Goal: Task Accomplishment & Management: Manage account settings

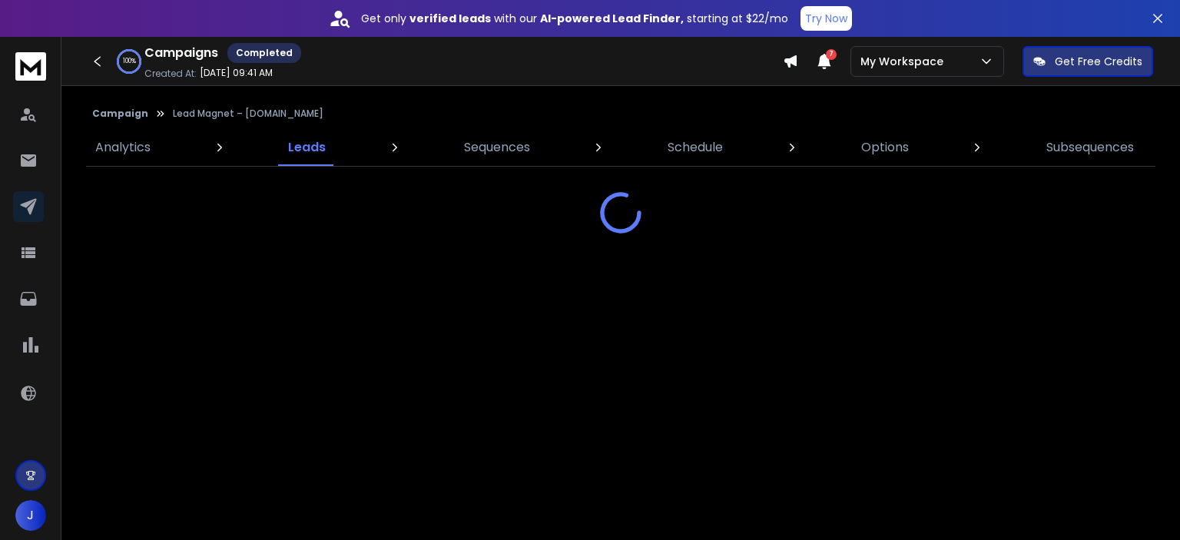
drag, startPoint x: 553, startPoint y: 113, endPoint x: 507, endPoint y: 73, distance: 61.0
click at [545, 136] on div "Campaign Lead Magnet – guide.salesnimbus.com Analytics Leads Sequences Schedule…" at bounding box center [620, 133] width 1069 height 65
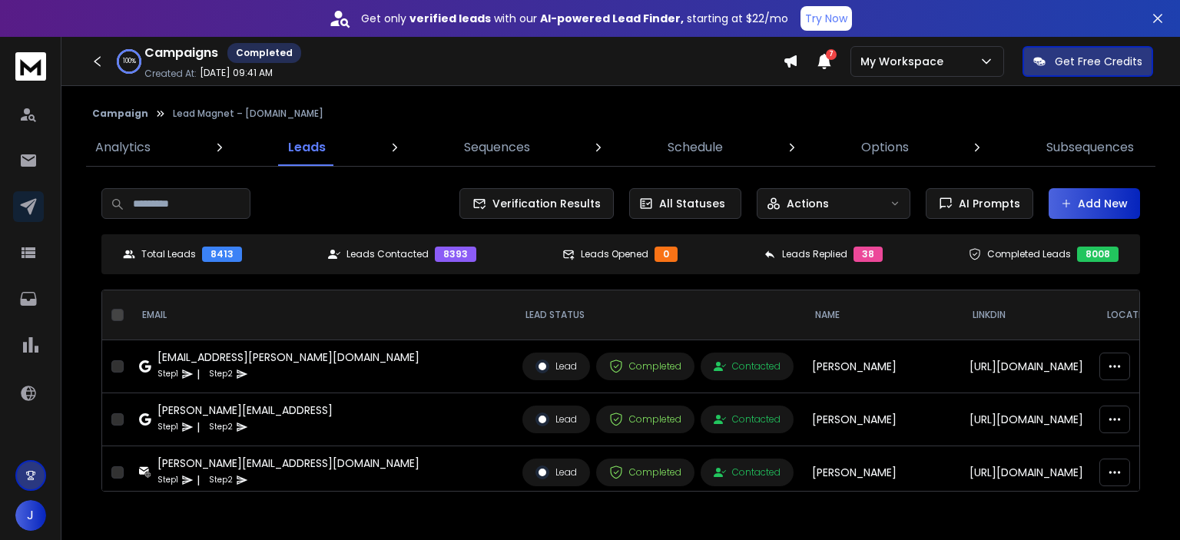
click at [394, 185] on div "Verification Results All Statuses Actions AI Prompts Add New Total Leads 8413 L…" at bounding box center [620, 332] width 1069 height 300
click at [132, 109] on button "Campaign" at bounding box center [120, 114] width 56 height 12
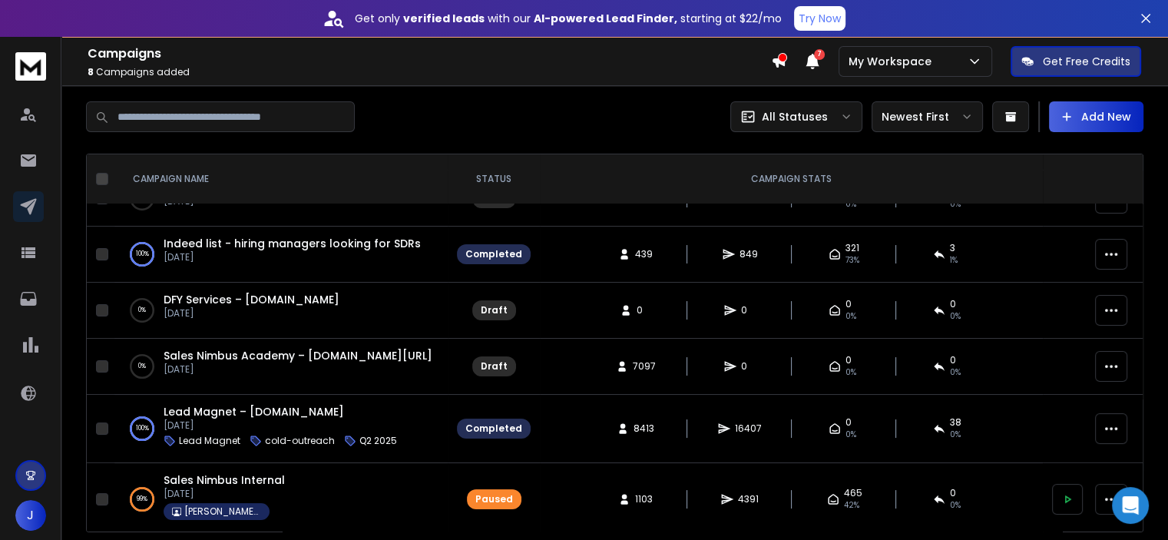
scroll to position [147, 0]
click at [240, 408] on span "Lead Magnet – [DOMAIN_NAME]" at bounding box center [254, 410] width 180 height 15
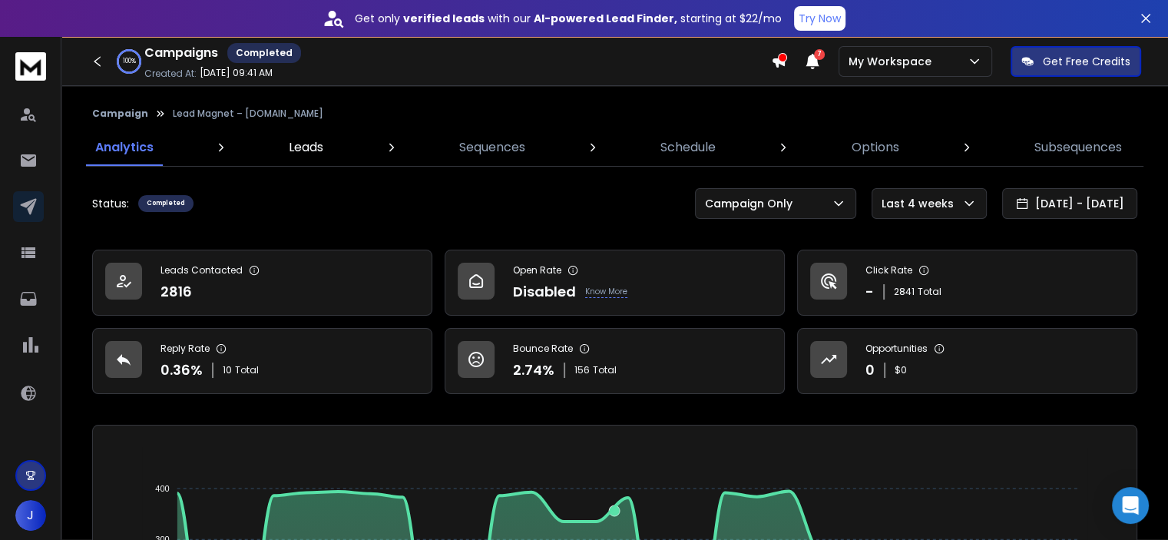
click at [296, 138] on p "Leads" at bounding box center [306, 147] width 35 height 18
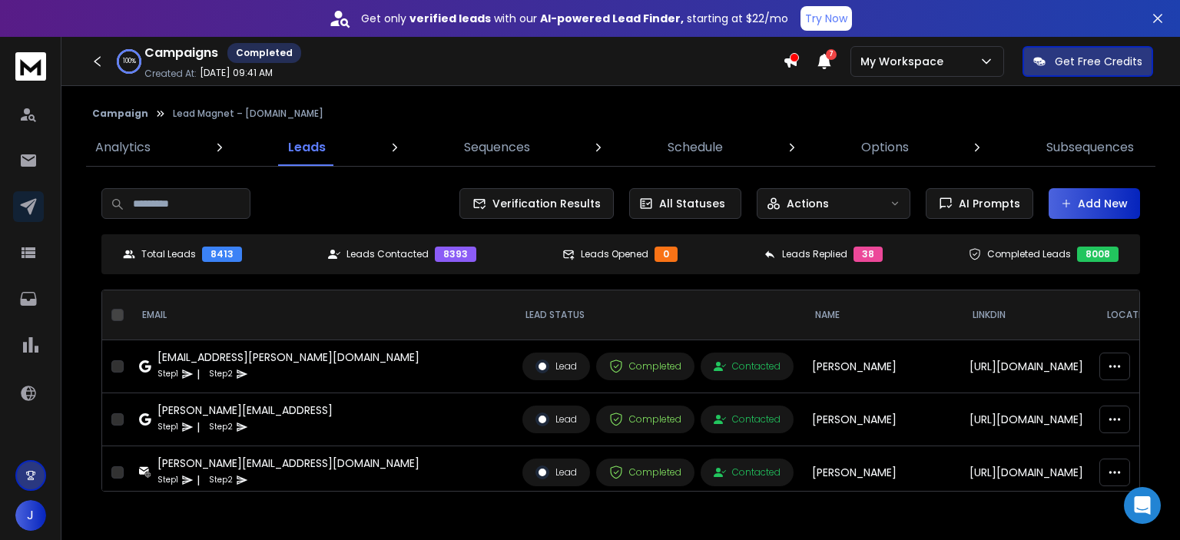
click at [1066, 210] on button "Add New" at bounding box center [1093, 203] width 91 height 31
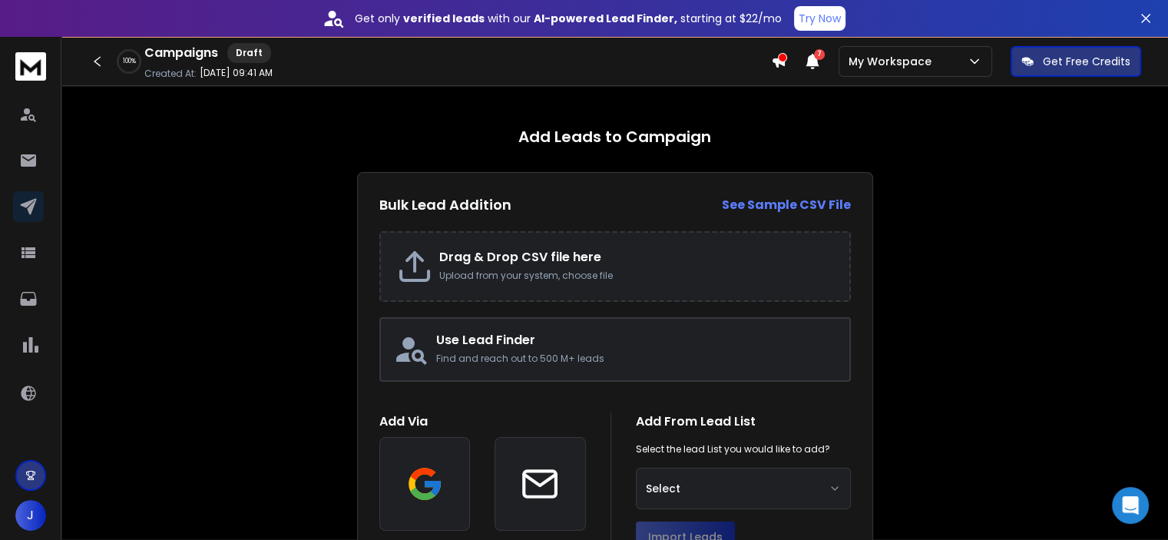
click at [536, 263] on h2 "Drag & Drop CSV file here" at bounding box center [636, 257] width 395 height 18
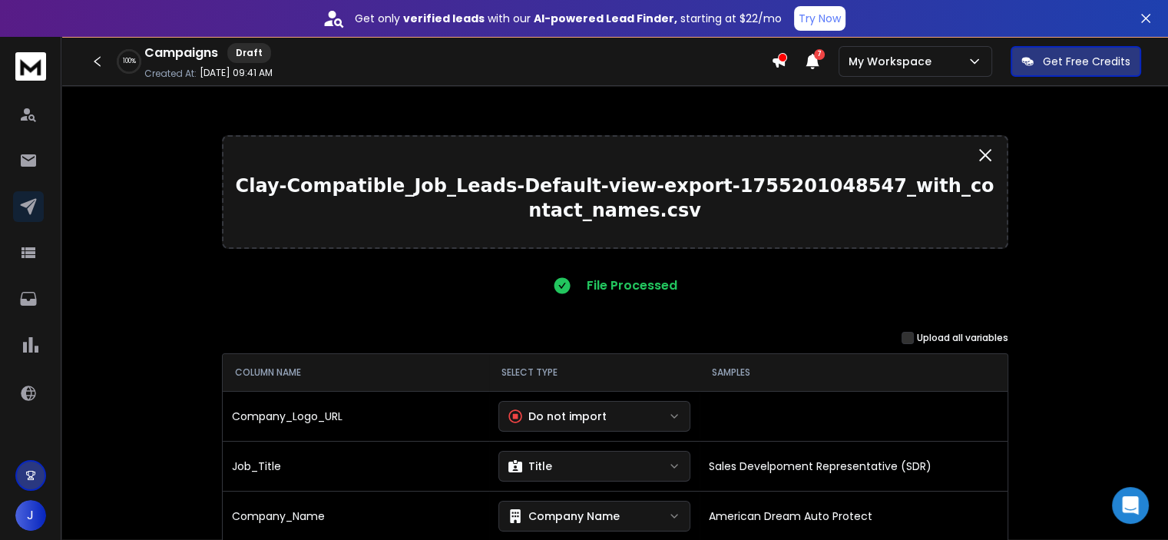
click at [975, 163] on div "Clay-Compatible_Job_Leads-Default-view-export-1755201048547_with_contact_names.…" at bounding box center [615, 192] width 786 height 114
click at [989, 157] on icon at bounding box center [985, 155] width 18 height 18
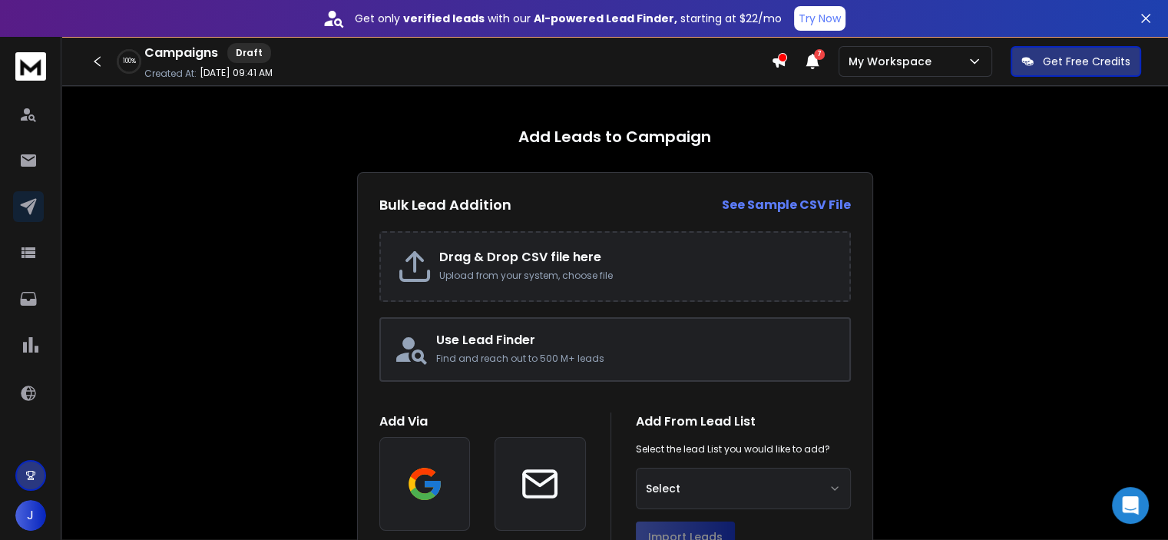
click at [617, 265] on h2 "Drag & Drop CSV file here" at bounding box center [636, 257] width 395 height 18
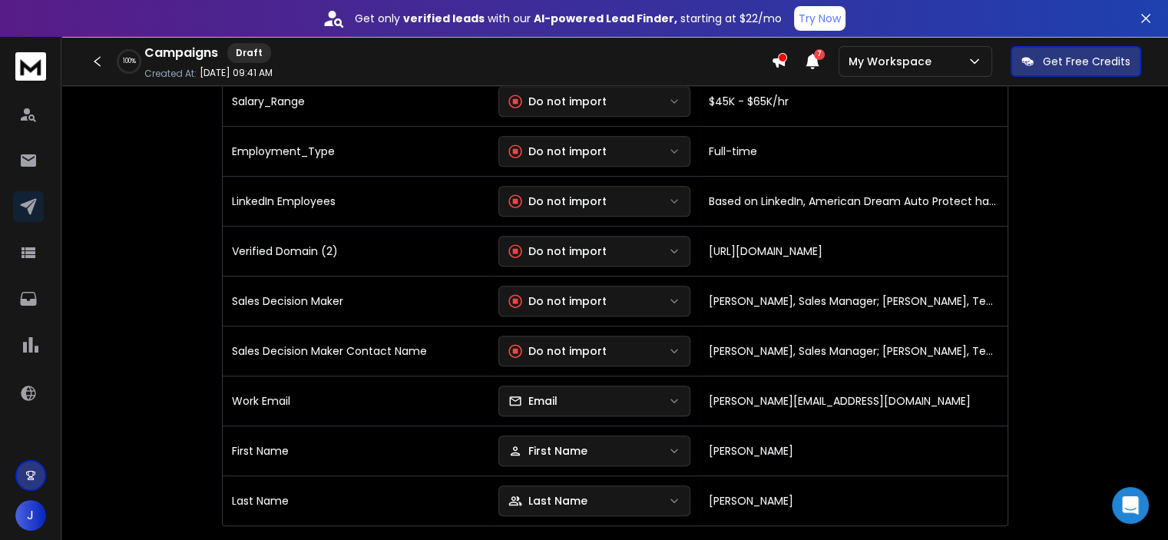
scroll to position [885, 0]
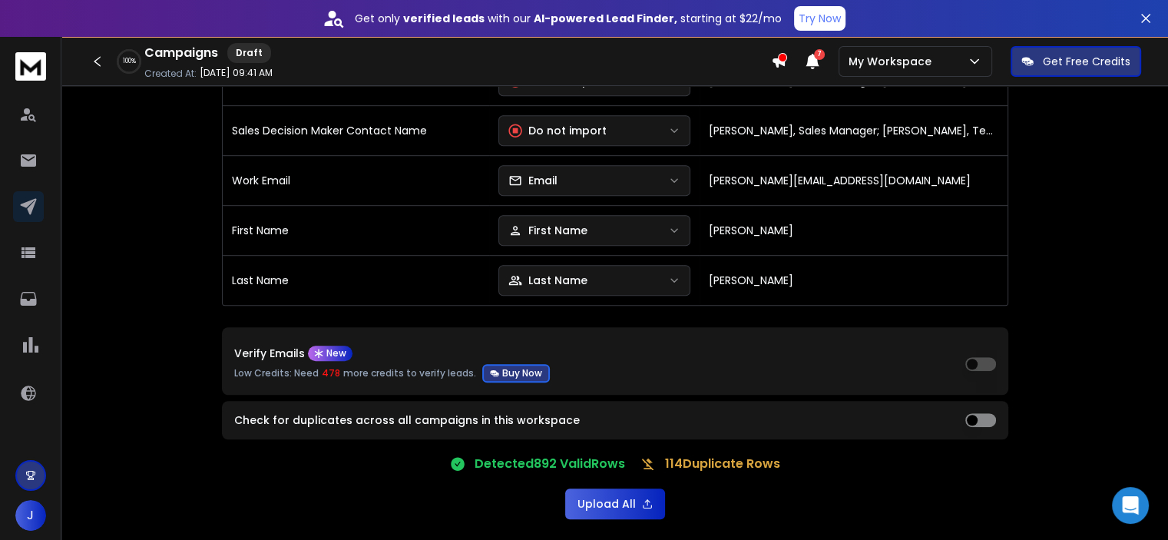
click at [659, 500] on button "Upload All" at bounding box center [615, 503] width 100 height 31
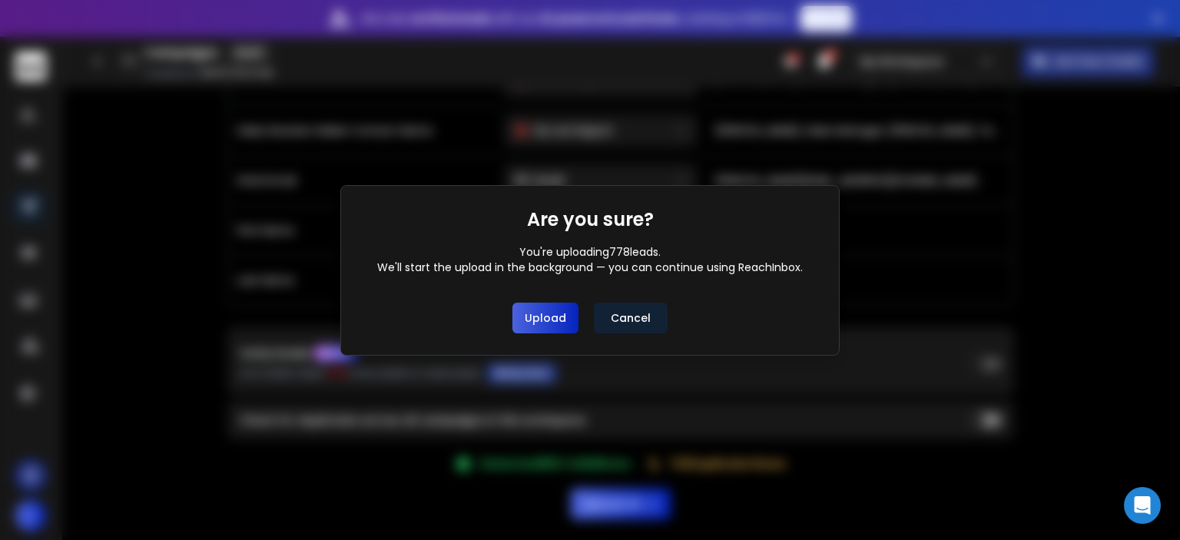
click at [528, 303] on button "Upload" at bounding box center [545, 318] width 66 height 31
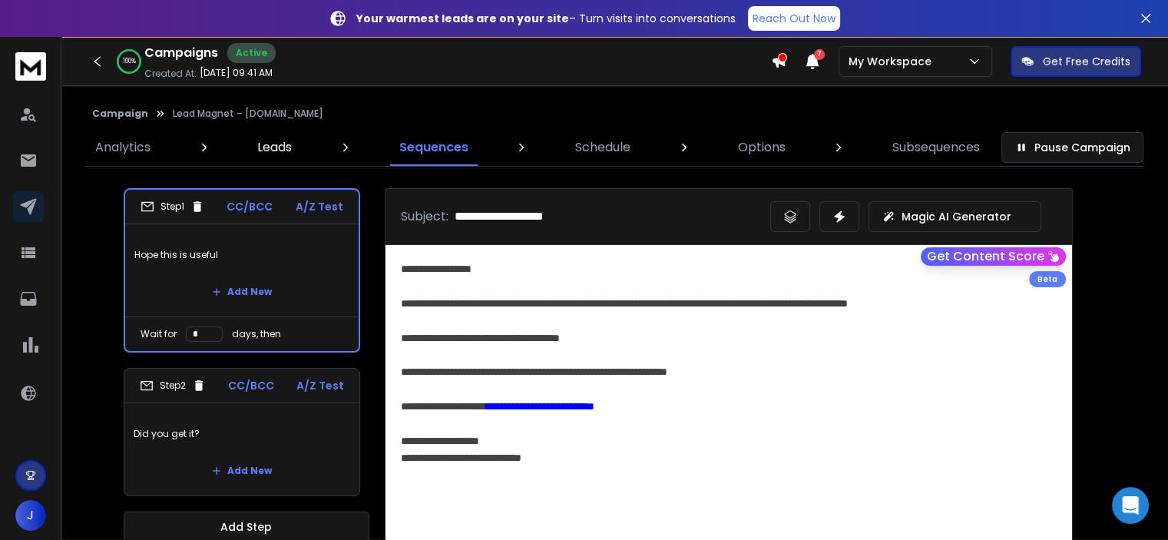
click at [286, 145] on p "Leads" at bounding box center [274, 147] width 35 height 18
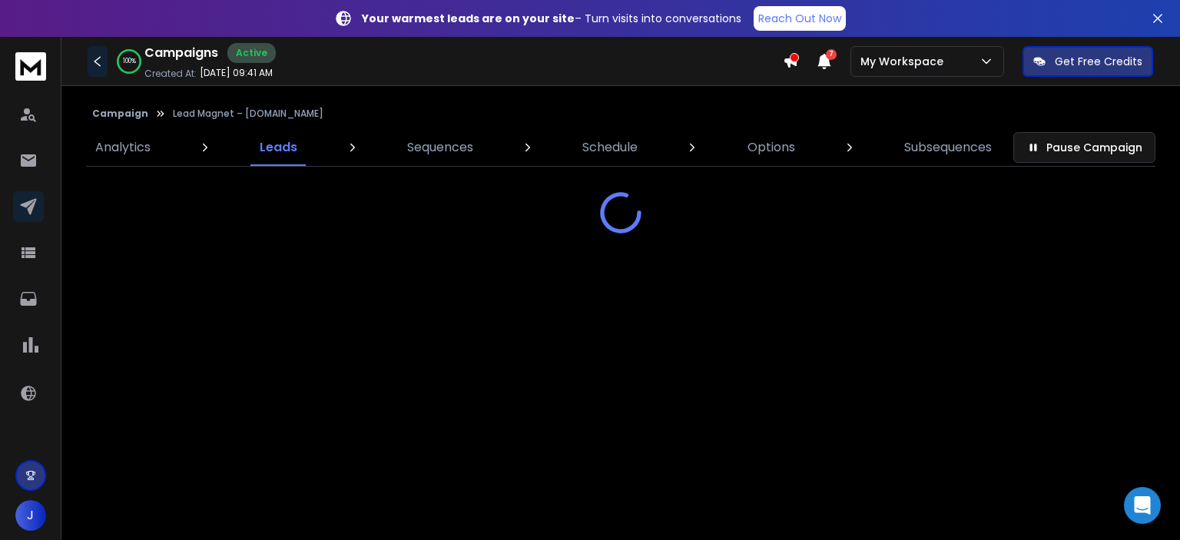
click at [107, 64] on button at bounding box center [98, 61] width 20 height 31
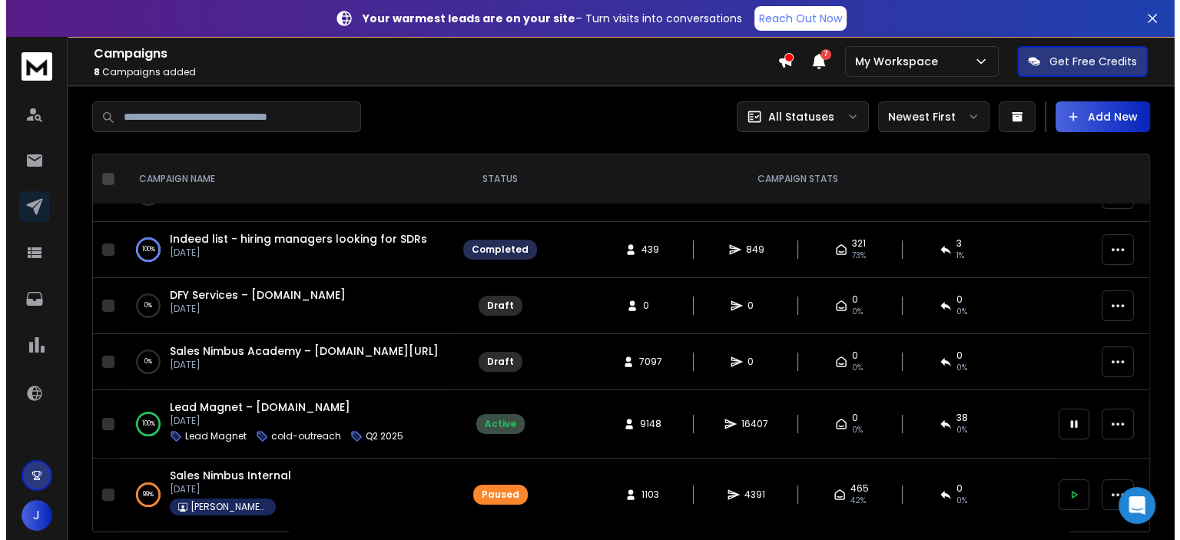
scroll to position [160, 0]
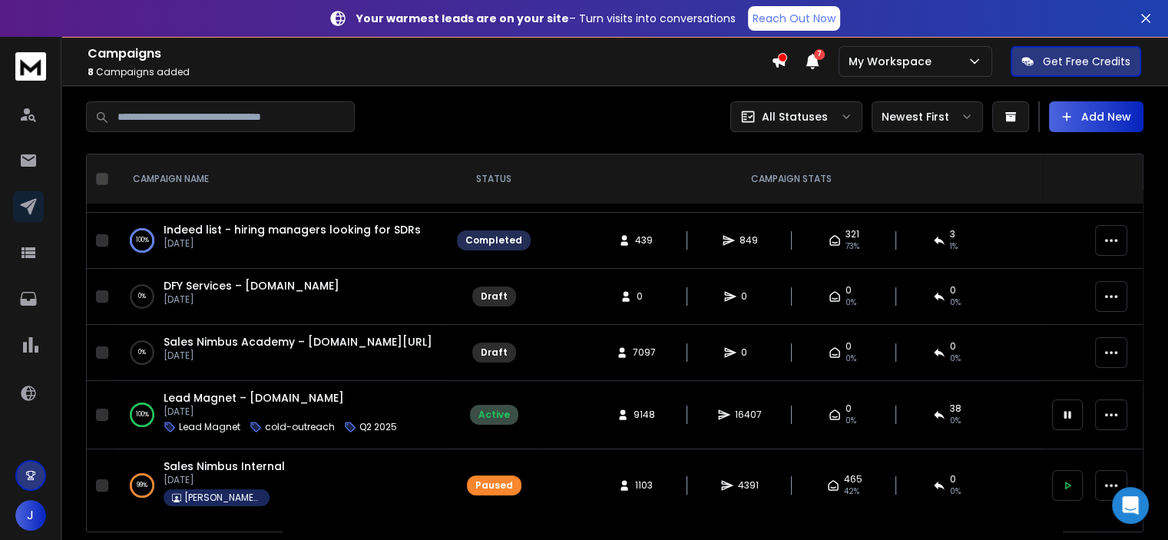
click at [188, 399] on span "Lead Magnet – [DOMAIN_NAME]" at bounding box center [254, 397] width 180 height 15
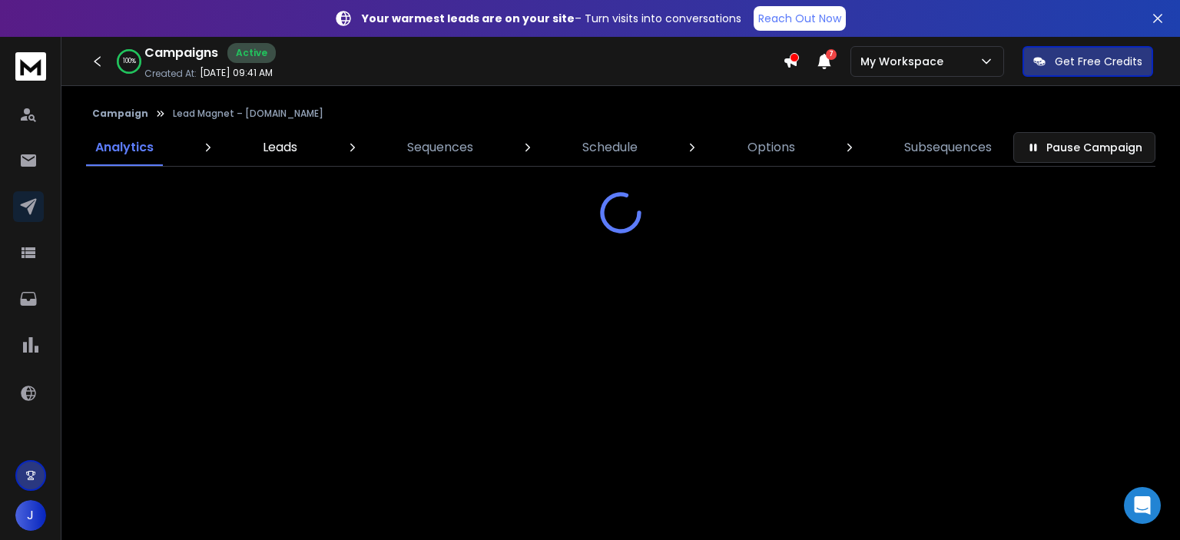
click at [267, 141] on p "Leads" at bounding box center [280, 147] width 35 height 18
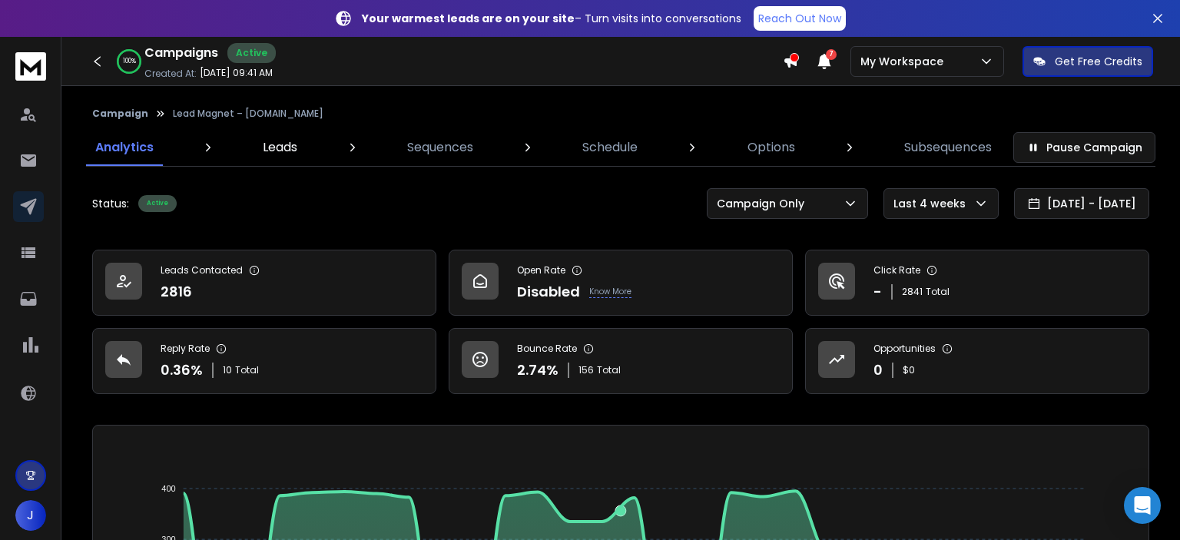
click at [277, 147] on p "Leads" at bounding box center [280, 147] width 35 height 18
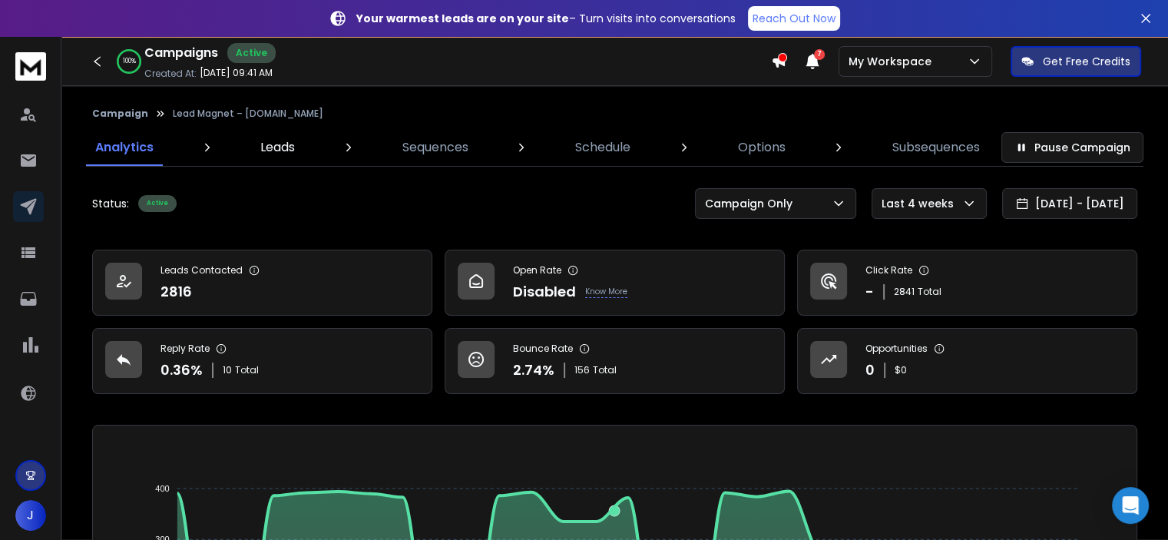
click at [277, 147] on p "Leads" at bounding box center [277, 147] width 35 height 18
click at [1014, 144] on div "Analytics Leads Sequences Schedule Options Subsequences Pause Campaign" at bounding box center [615, 148] width 1058 height 38
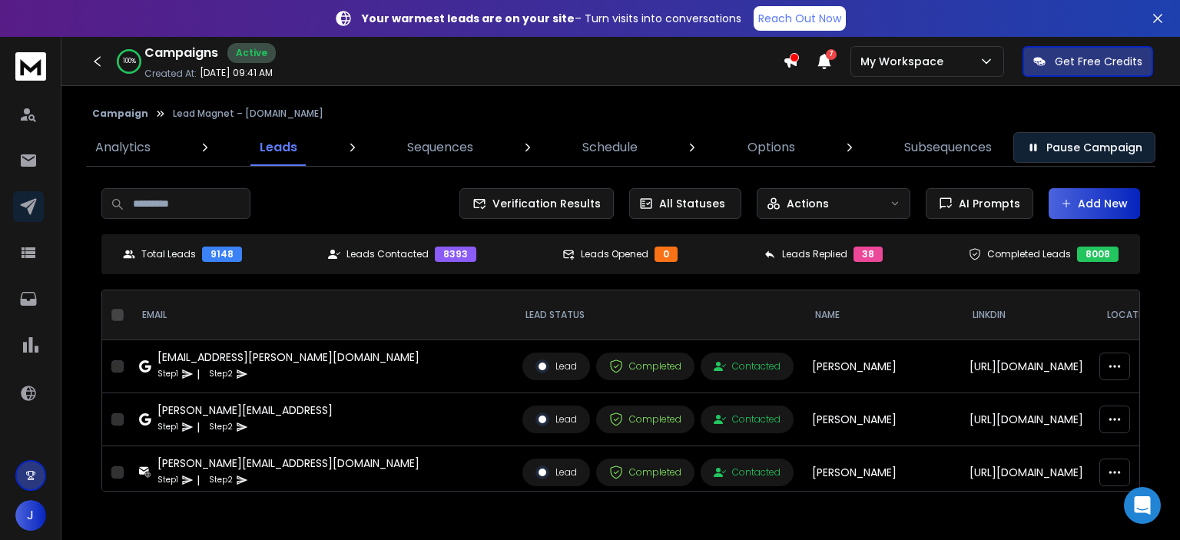
click at [1067, 148] on button "Pause Campaign" at bounding box center [1084, 147] width 142 height 31
click at [1066, 147] on button "Resume Campaign" at bounding box center [1078, 147] width 153 height 31
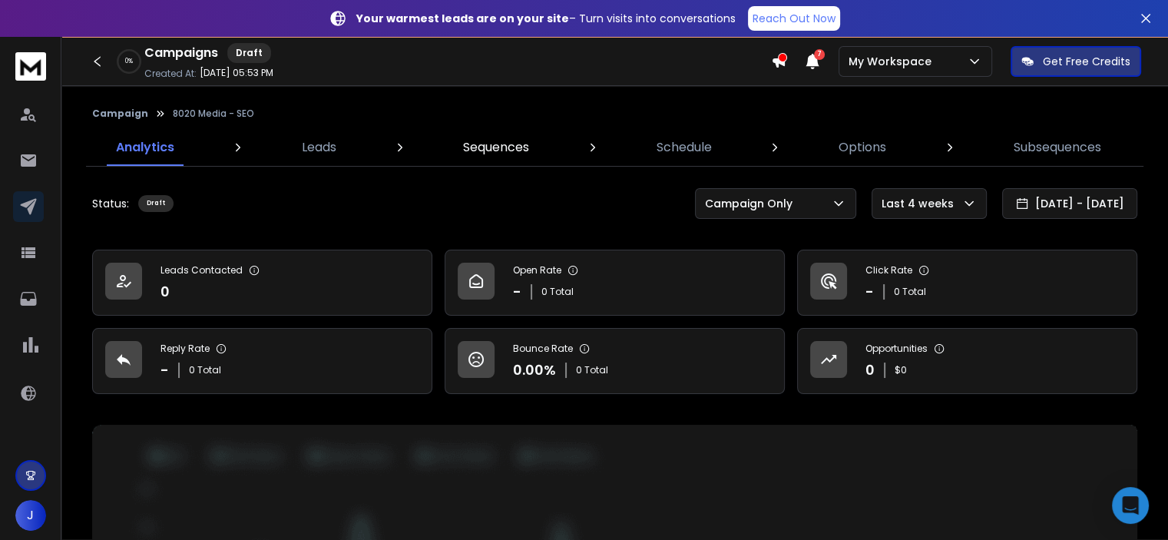
click at [510, 147] on p "Sequences" at bounding box center [496, 147] width 66 height 18
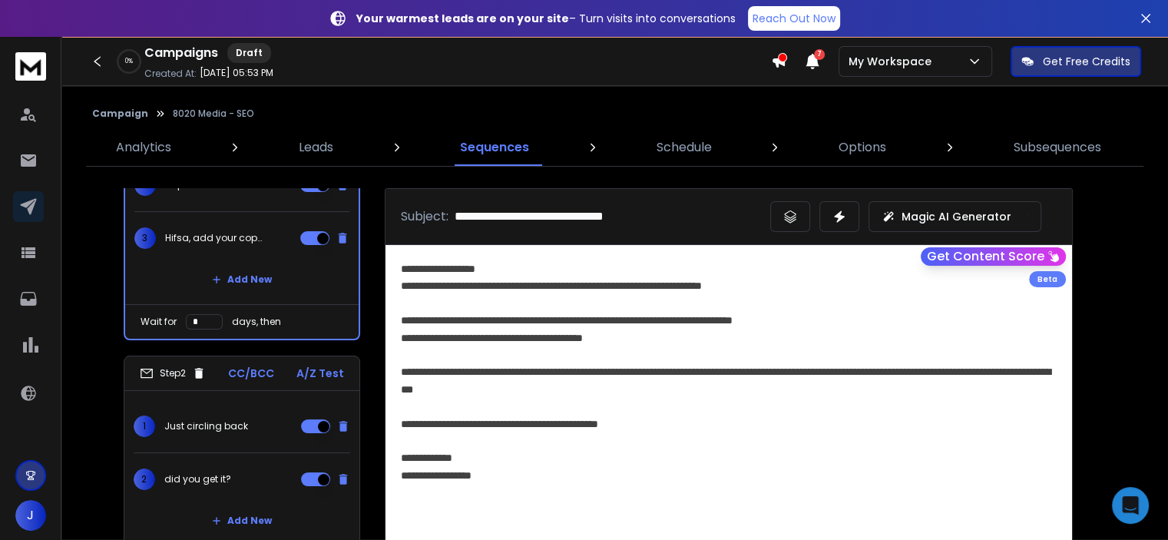
scroll to position [124, 0]
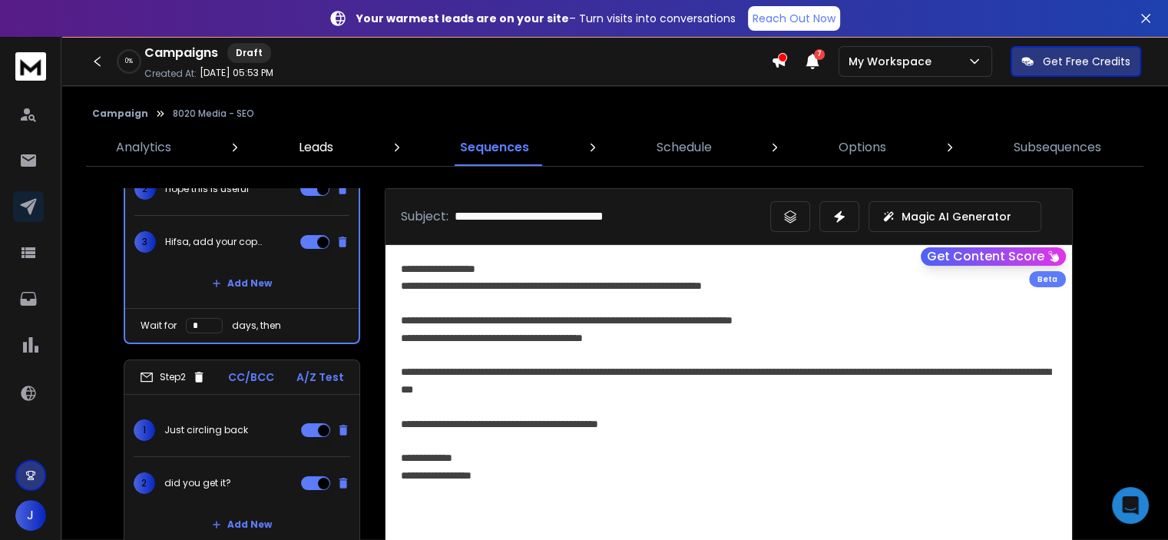
click at [315, 151] on p "Leads" at bounding box center [316, 147] width 35 height 18
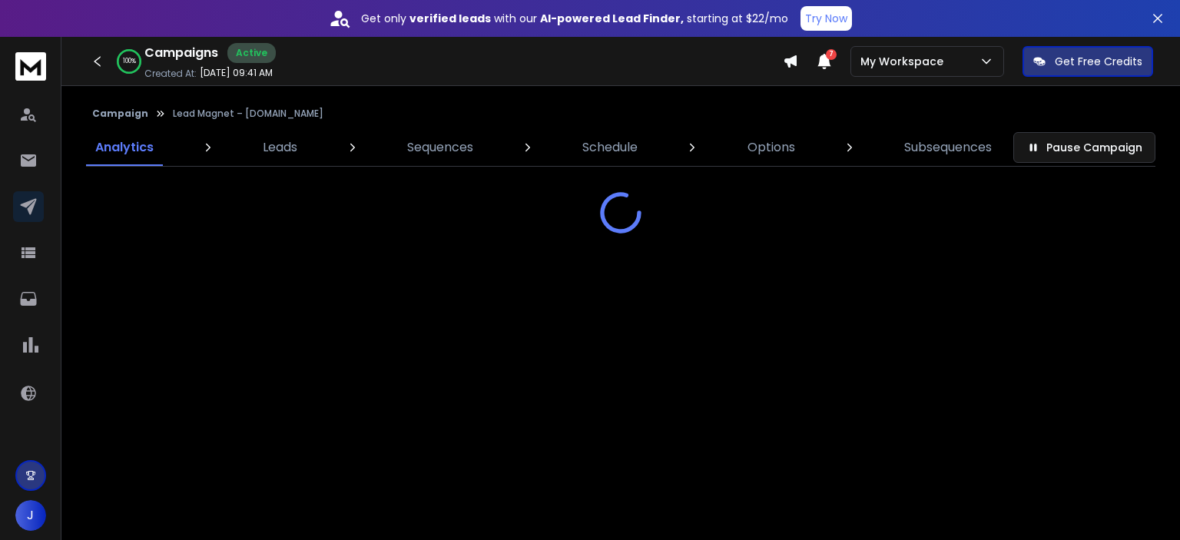
click at [267, 147] on p "Leads" at bounding box center [280, 147] width 35 height 18
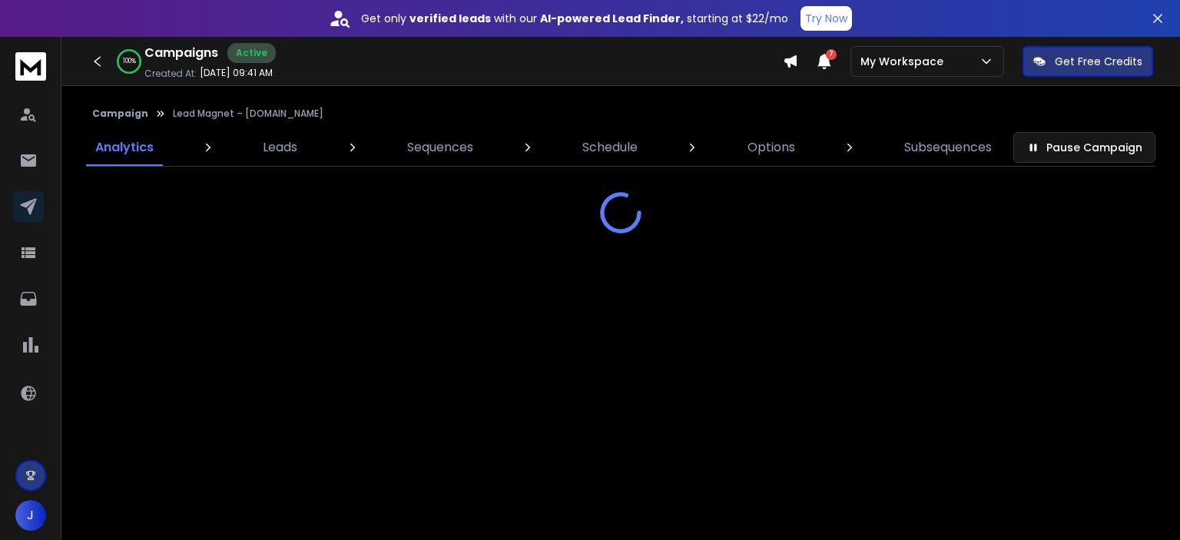
click at [267, 147] on p "Leads" at bounding box center [280, 147] width 35 height 18
click at [289, 145] on p "Leads" at bounding box center [280, 147] width 35 height 18
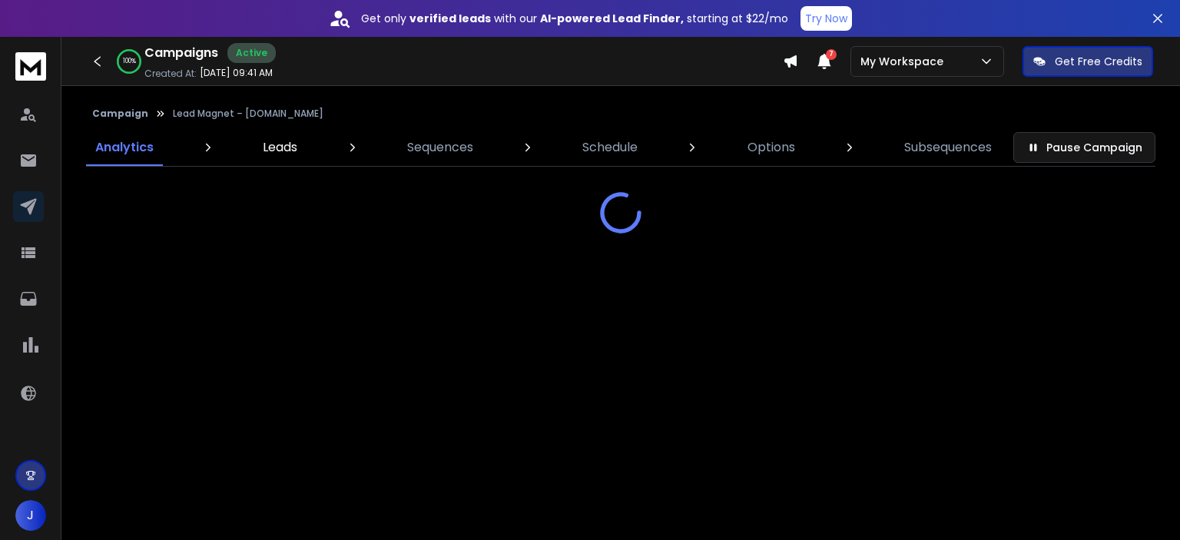
click at [289, 145] on p "Leads" at bounding box center [280, 147] width 35 height 18
click at [285, 149] on p "Leads" at bounding box center [279, 147] width 38 height 18
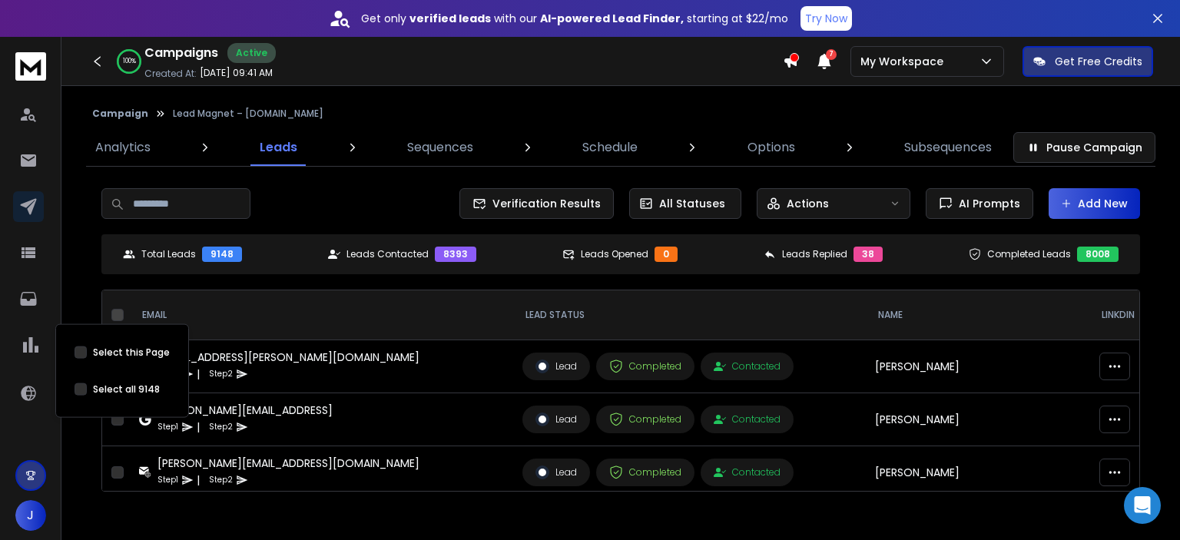
click at [121, 310] on button "Select this Page" at bounding box center [117, 315] width 12 height 12
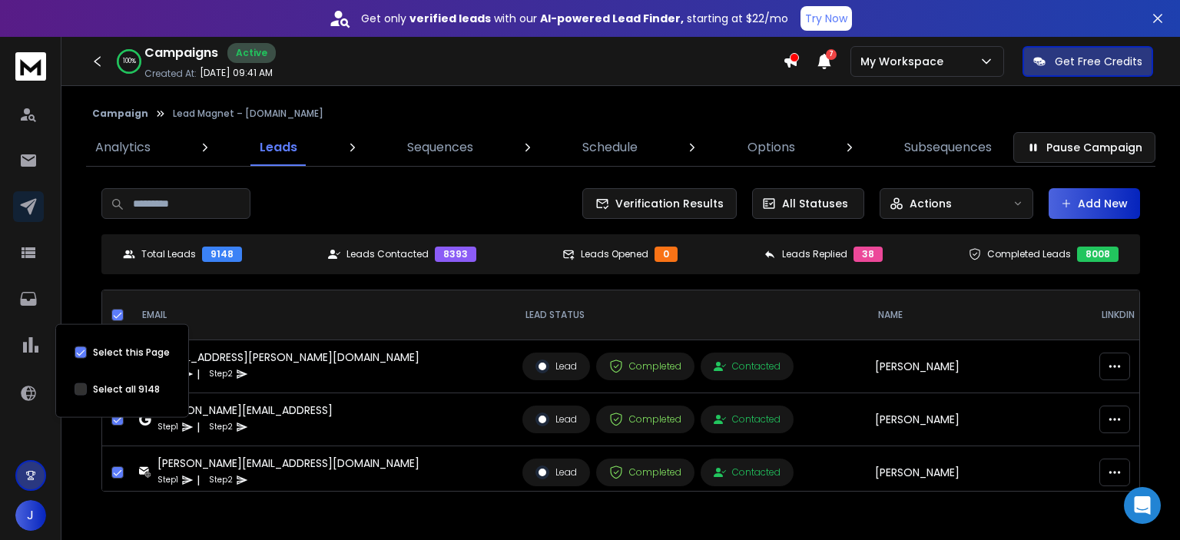
click at [121, 310] on button "Select this Page" at bounding box center [117, 315] width 12 height 12
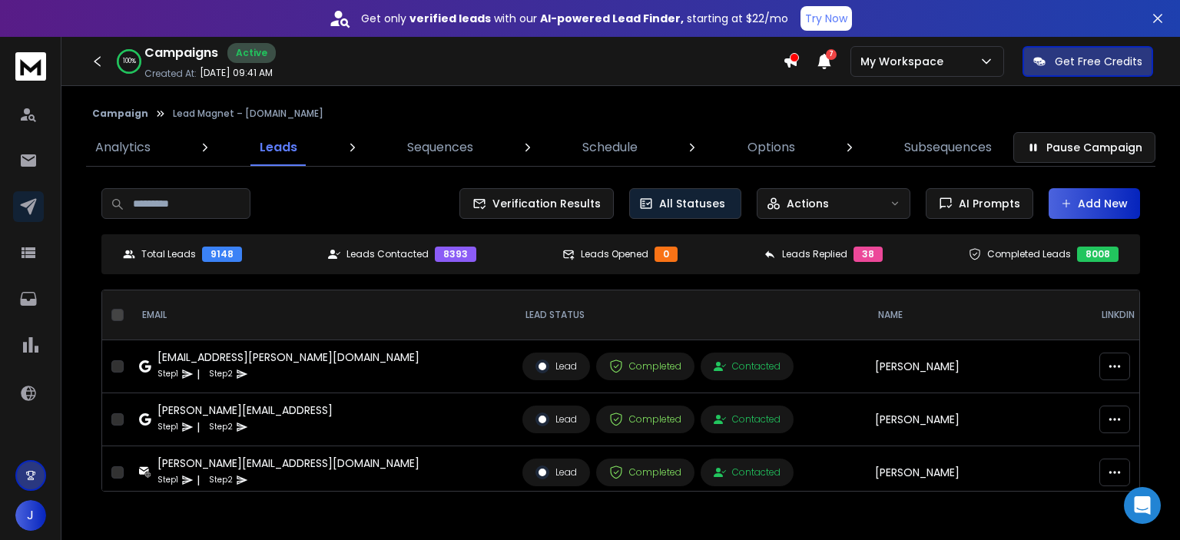
click at [725, 208] on p "All Statuses" at bounding box center [692, 203] width 66 height 15
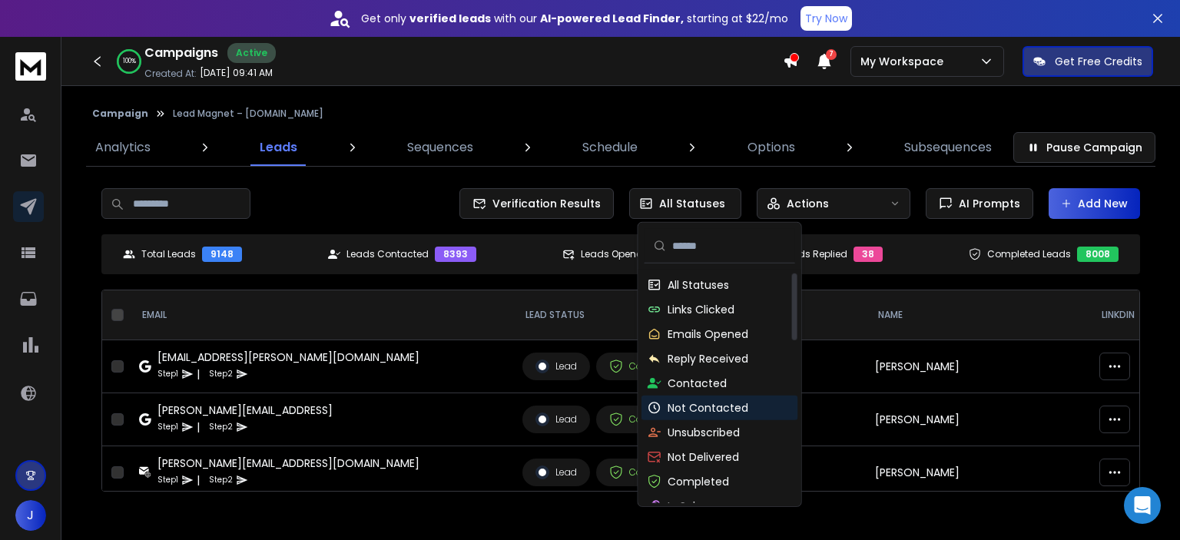
click at [723, 411] on p "Not Contacted" at bounding box center [707, 407] width 81 height 15
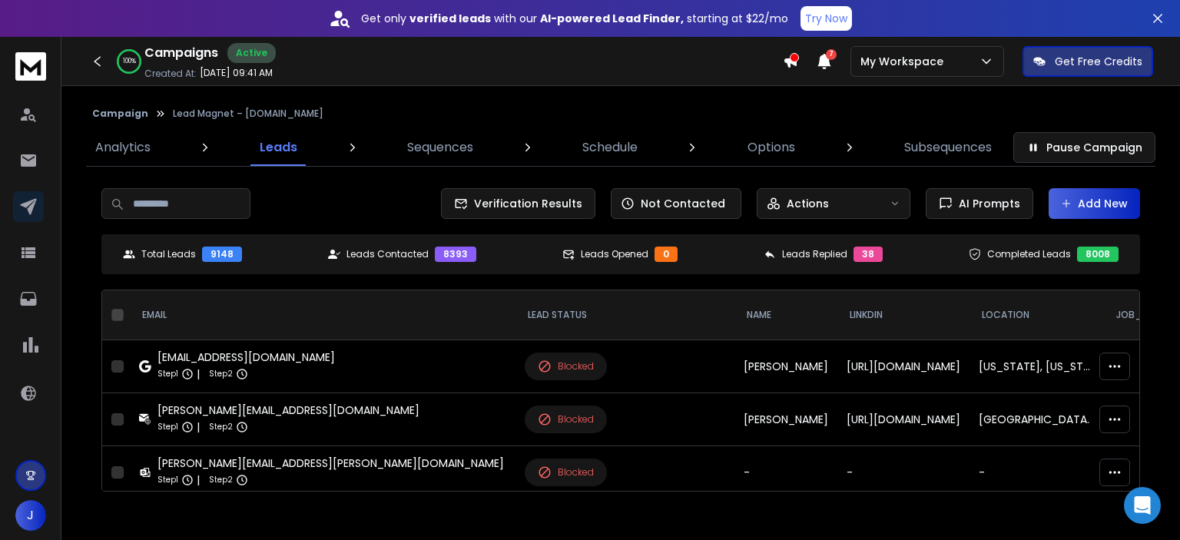
click at [118, 369] on button "button" at bounding box center [117, 366] width 12 height 12
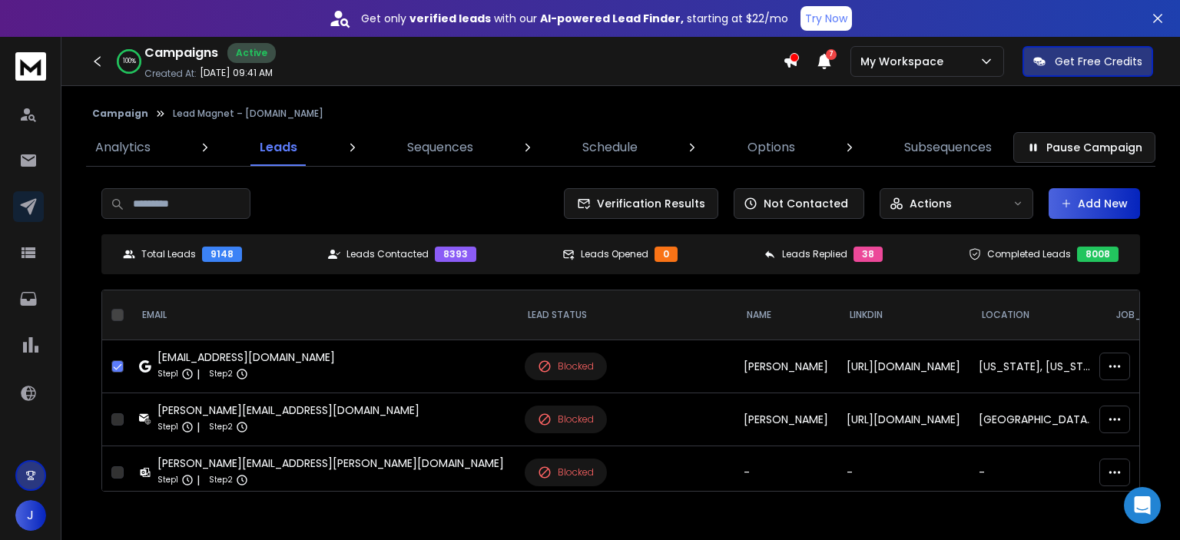
click at [118, 415] on button "button" at bounding box center [117, 419] width 12 height 12
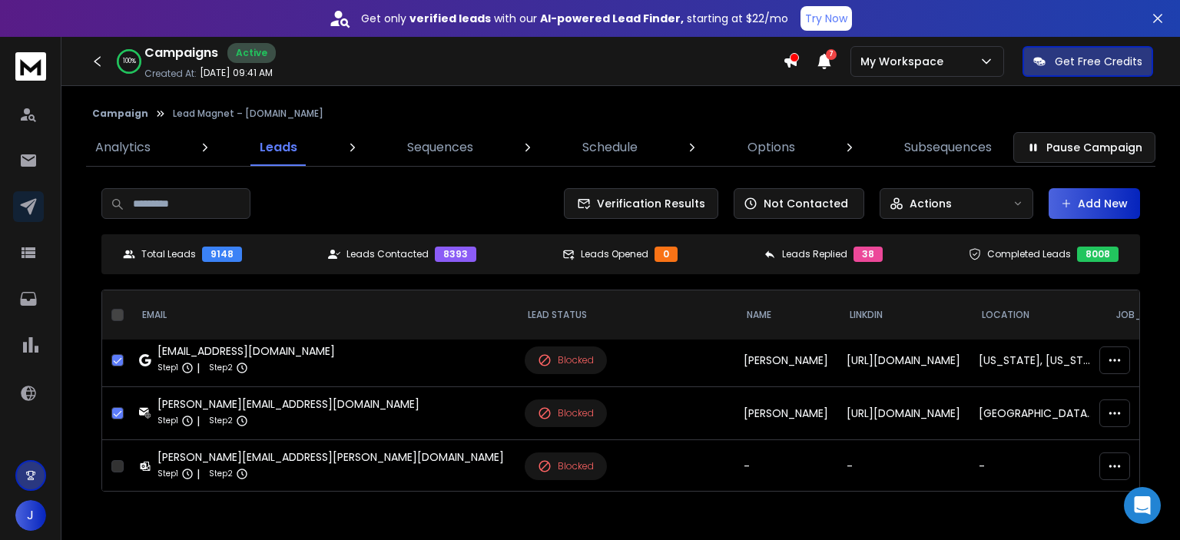
scroll to position [8, 0]
click at [119, 459] on button "button" at bounding box center [117, 464] width 12 height 12
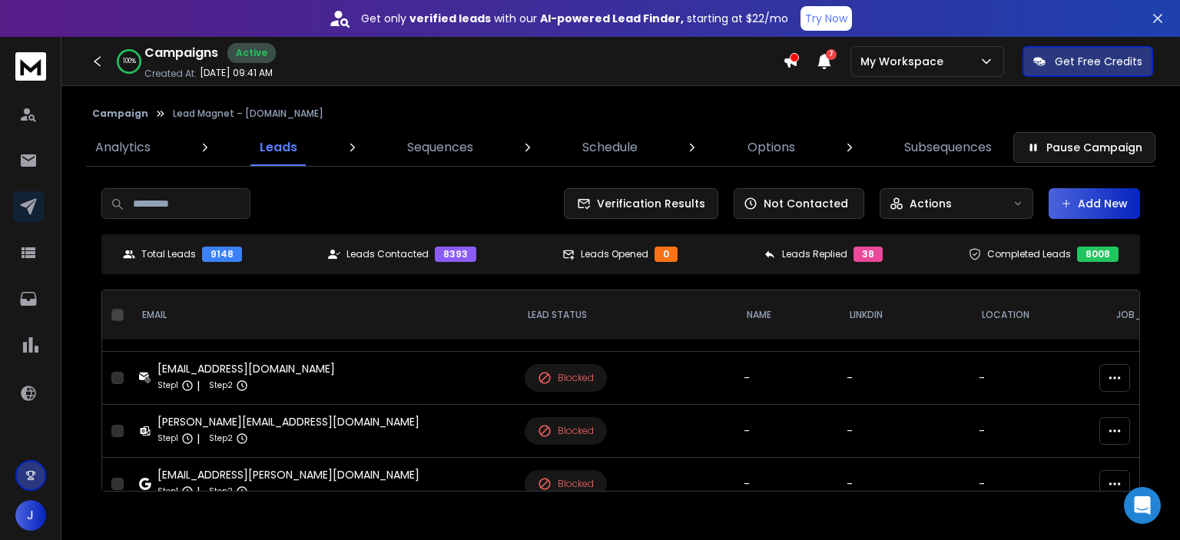
scroll to position [151, 0]
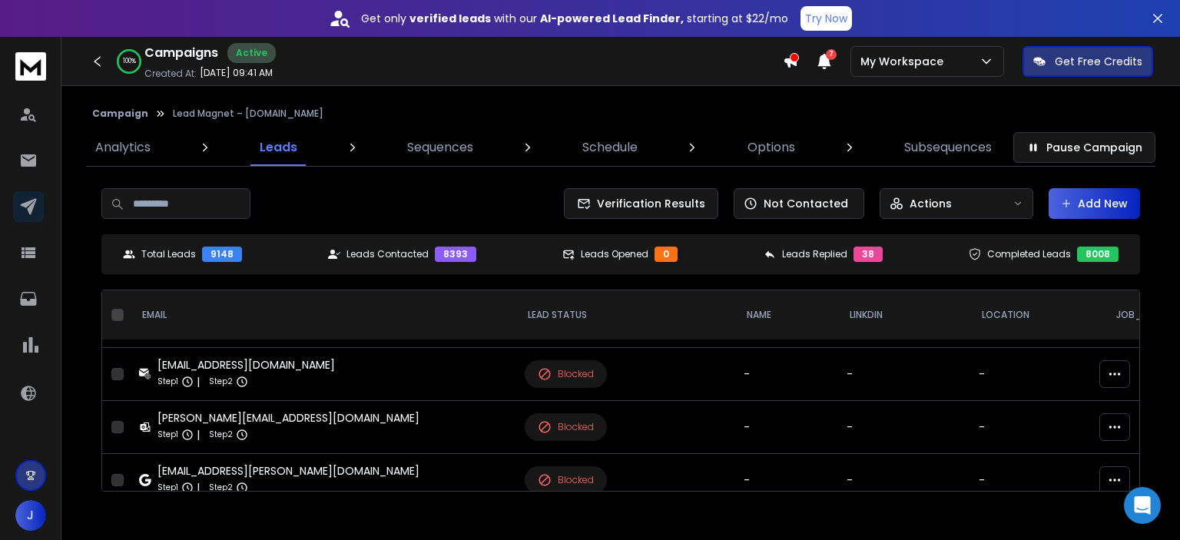
click at [117, 371] on button "button" at bounding box center [117, 374] width 12 height 12
click at [117, 423] on button "button" at bounding box center [117, 427] width 12 height 12
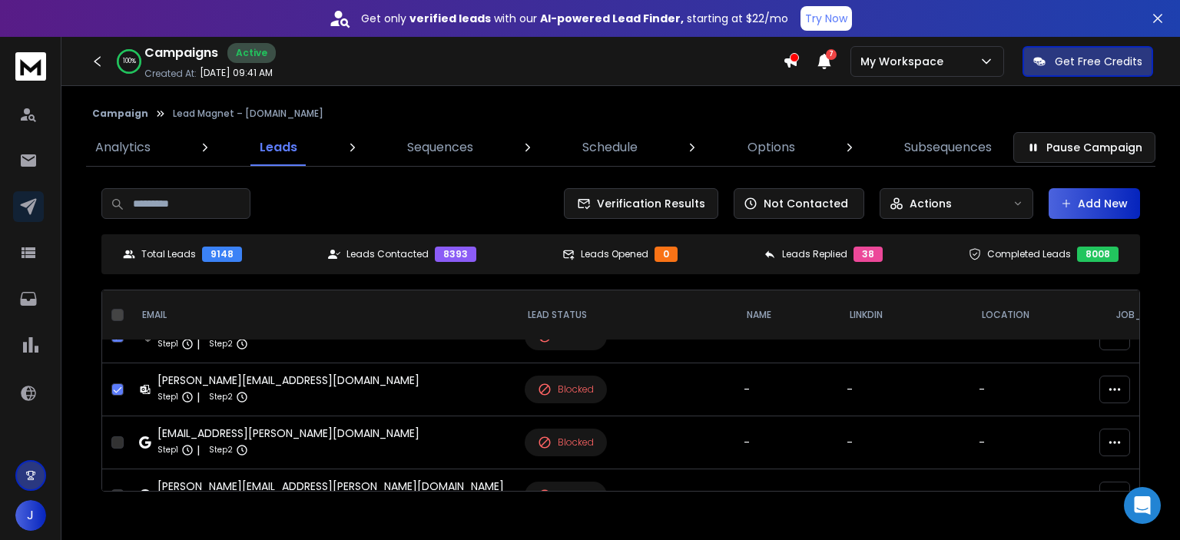
scroll to position [202, 0]
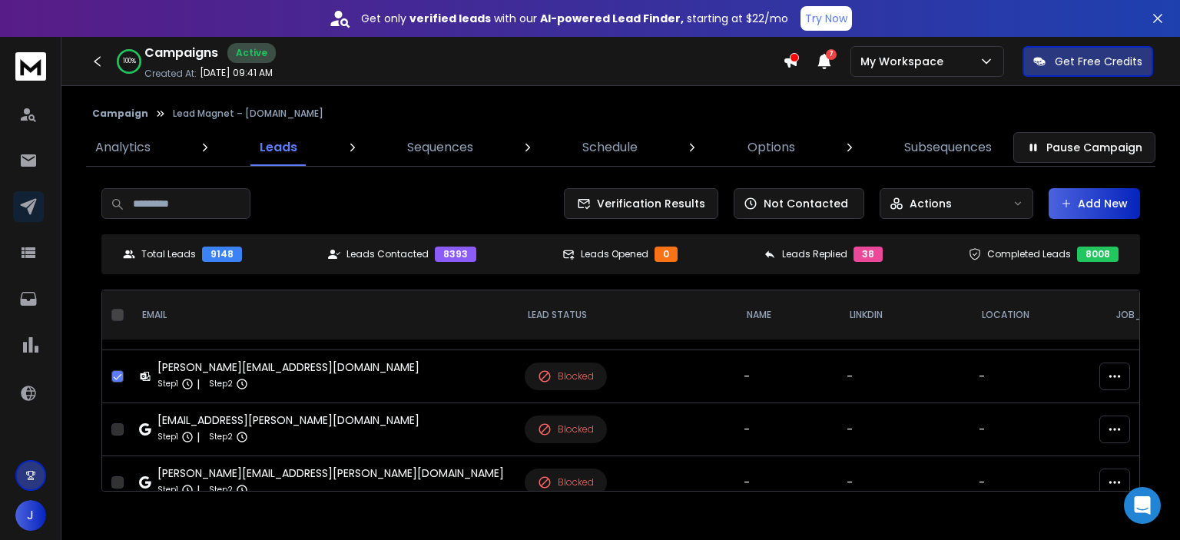
click at [121, 429] on button "button" at bounding box center [117, 429] width 12 height 12
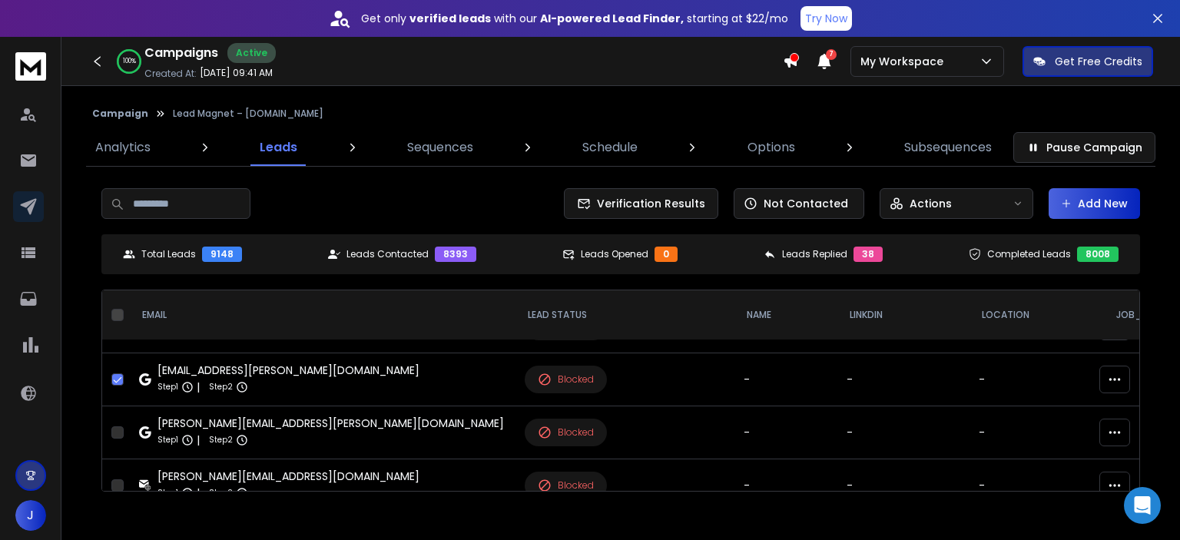
click at [120, 429] on button "button" at bounding box center [117, 432] width 12 height 12
click at [114, 432] on button "button" at bounding box center [117, 431] width 12 height 12
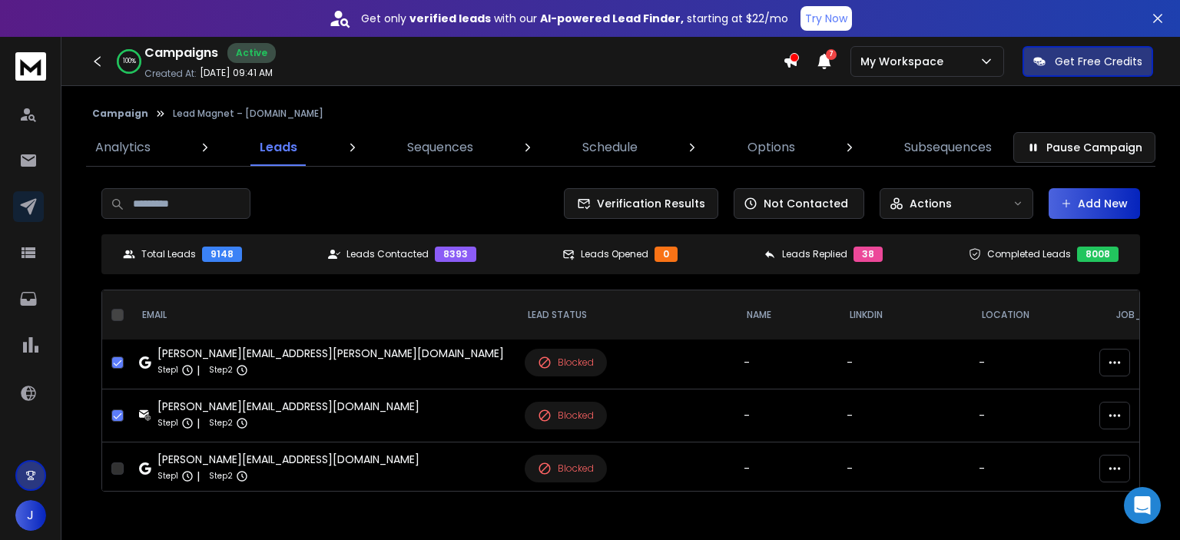
scroll to position [325, 0]
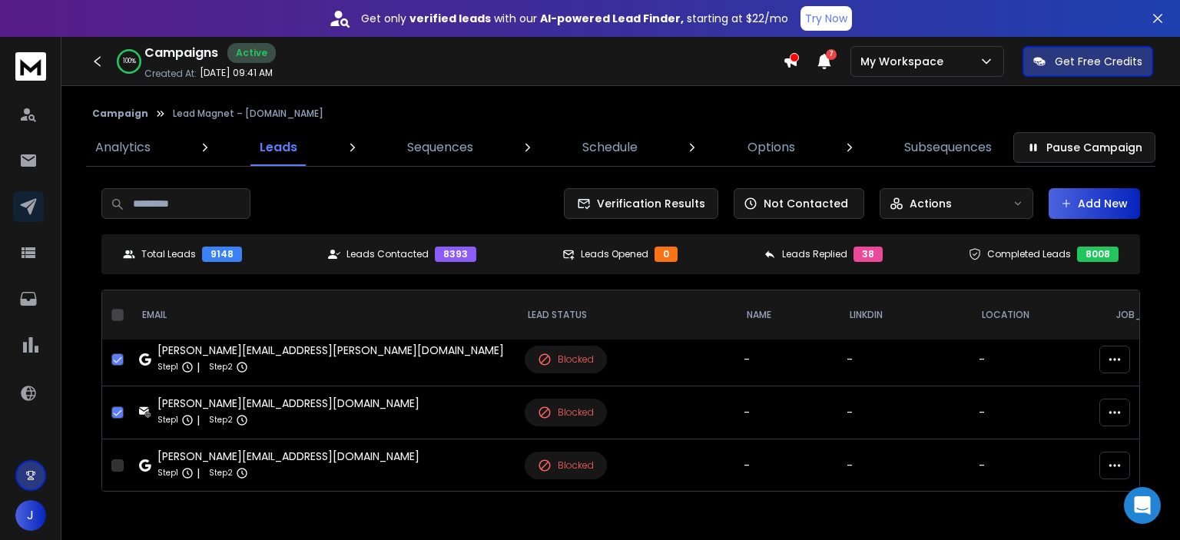
click at [118, 471] on td at bounding box center [116, 465] width 28 height 53
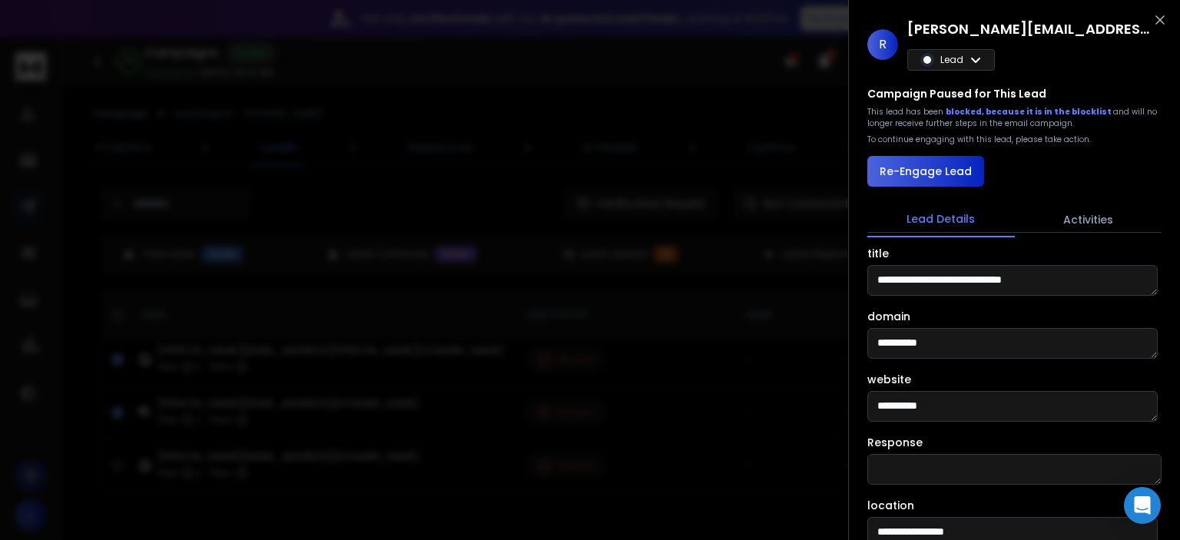
click at [581, 390] on div at bounding box center [590, 270] width 1180 height 540
click at [114, 466] on button "button" at bounding box center [117, 465] width 12 height 12
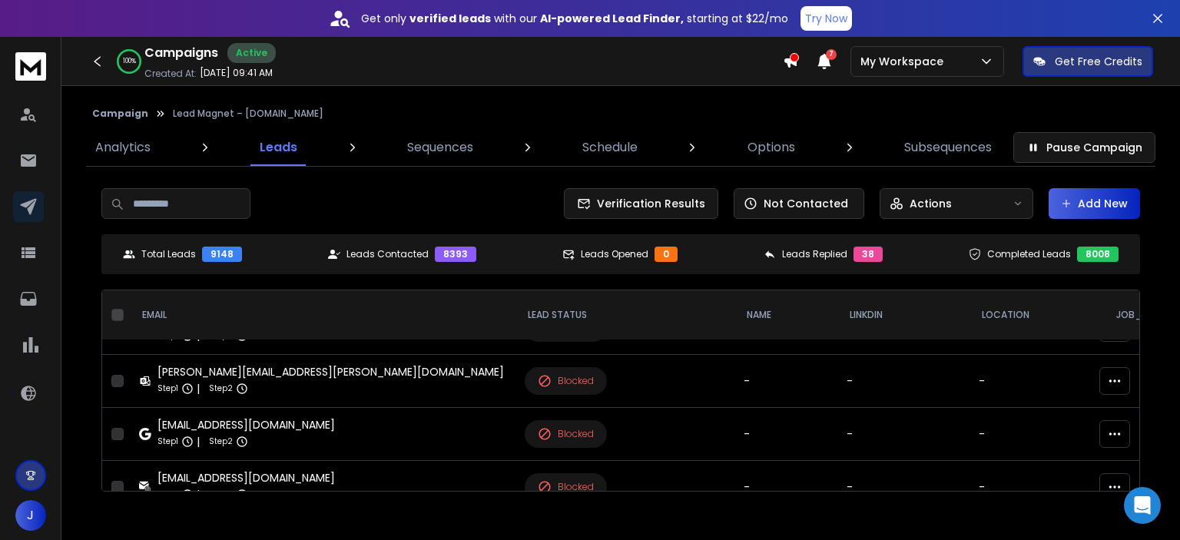
scroll to position [463, 0]
click at [118, 374] on button "button" at bounding box center [117, 380] width 12 height 12
click at [119, 438] on td at bounding box center [116, 433] width 28 height 53
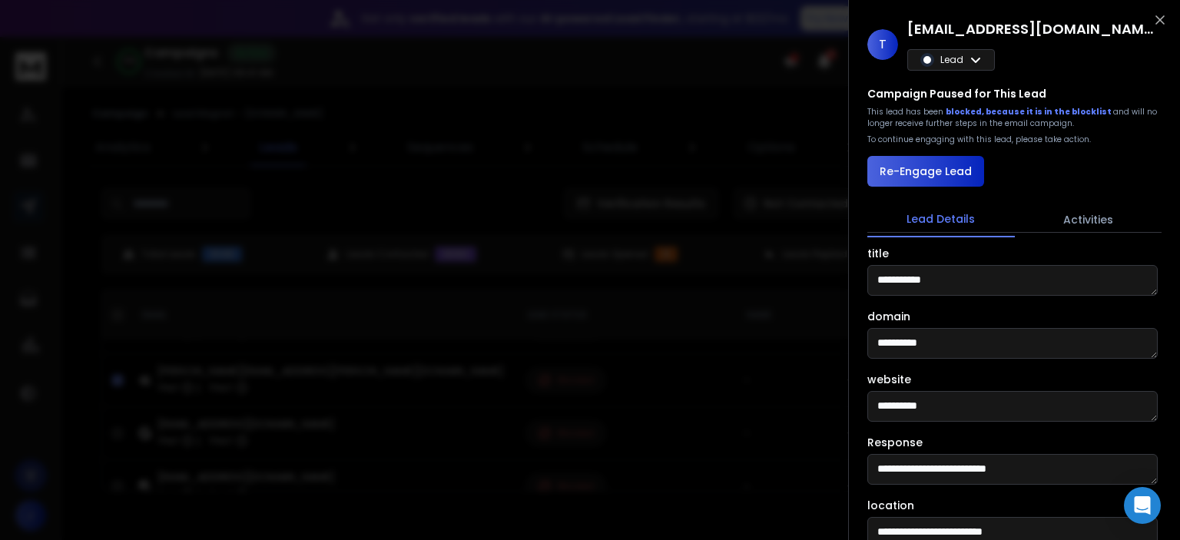
click at [116, 432] on div at bounding box center [590, 270] width 1180 height 540
click at [151, 420] on div at bounding box center [590, 270] width 1180 height 540
click at [115, 432] on button "button" at bounding box center [117, 433] width 12 height 12
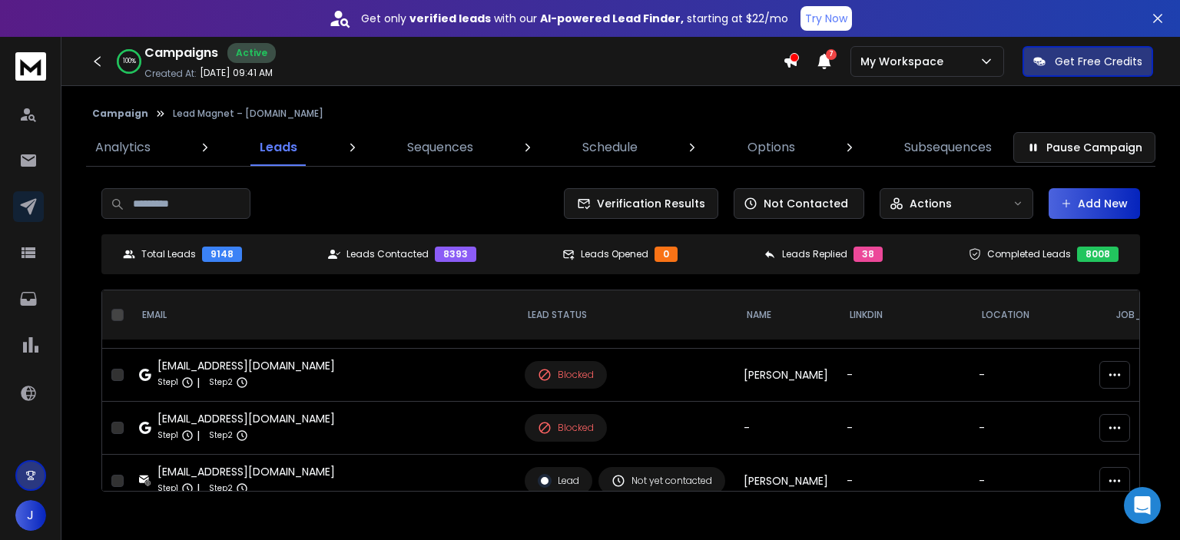
scroll to position [894, 0]
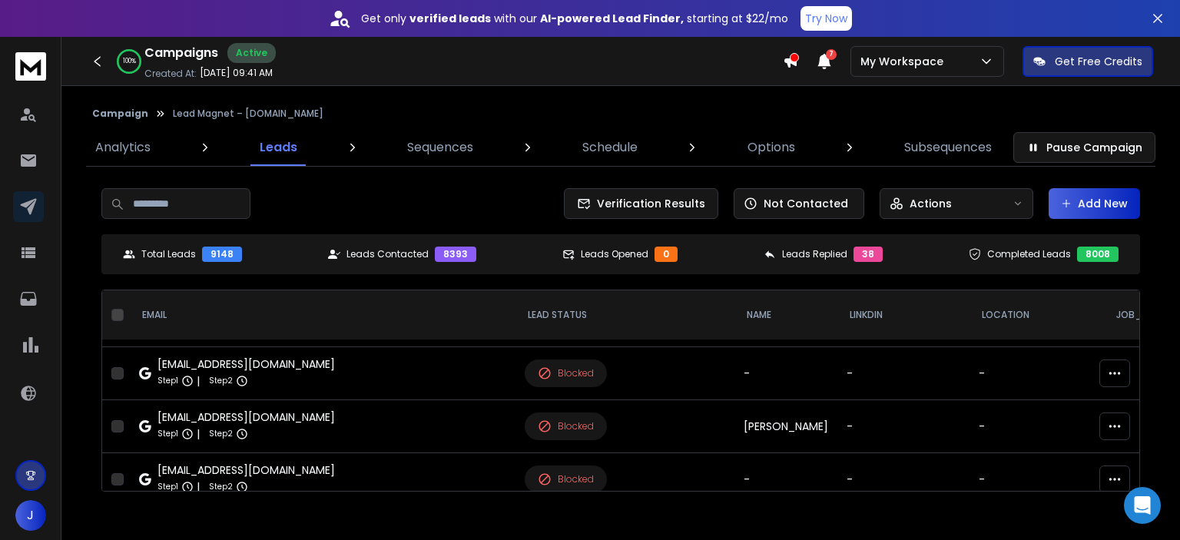
click at [118, 475] on button "button" at bounding box center [117, 479] width 12 height 12
click at [118, 423] on button "button" at bounding box center [117, 426] width 12 height 12
click at [116, 368] on button "button" at bounding box center [117, 373] width 12 height 12
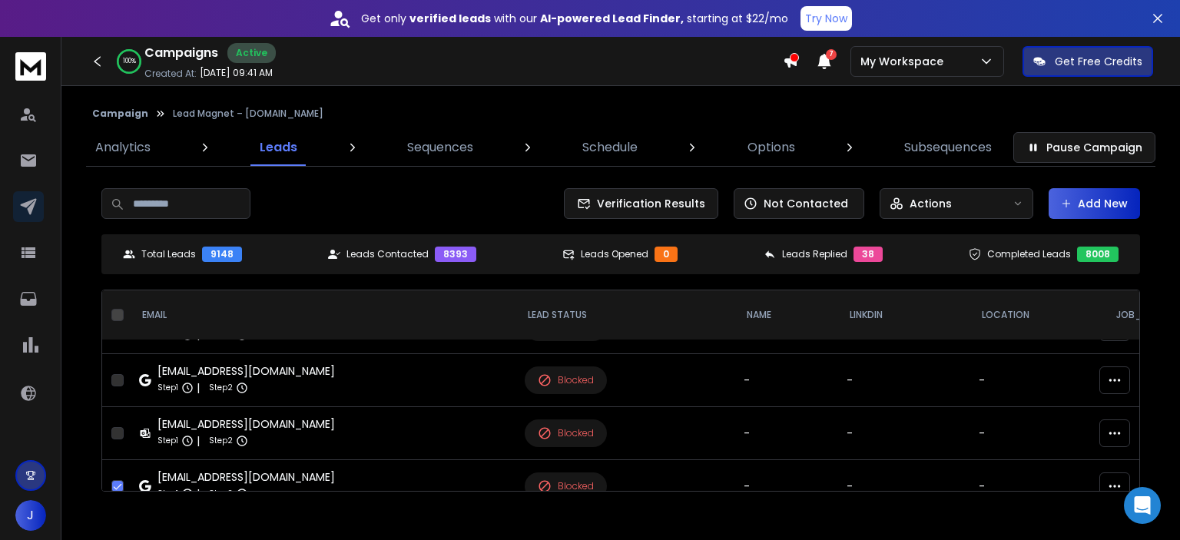
scroll to position [740, 0]
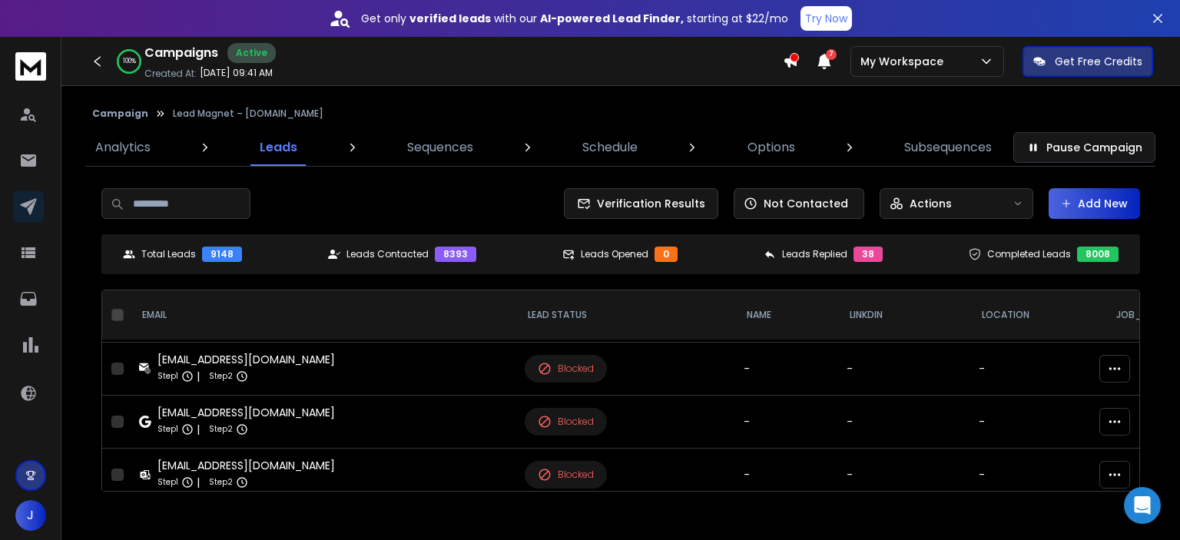
click at [118, 468] on button "button" at bounding box center [117, 474] width 12 height 12
click at [118, 424] on button "button" at bounding box center [117, 421] width 12 height 12
click at [120, 367] on button "button" at bounding box center [117, 368] width 12 height 12
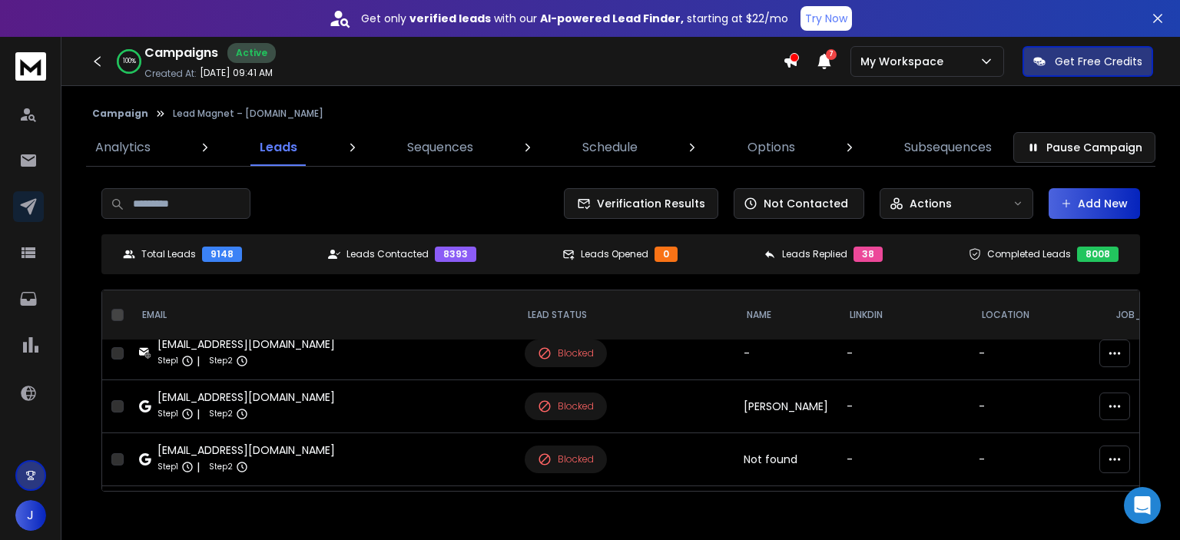
scroll to position [586, 0]
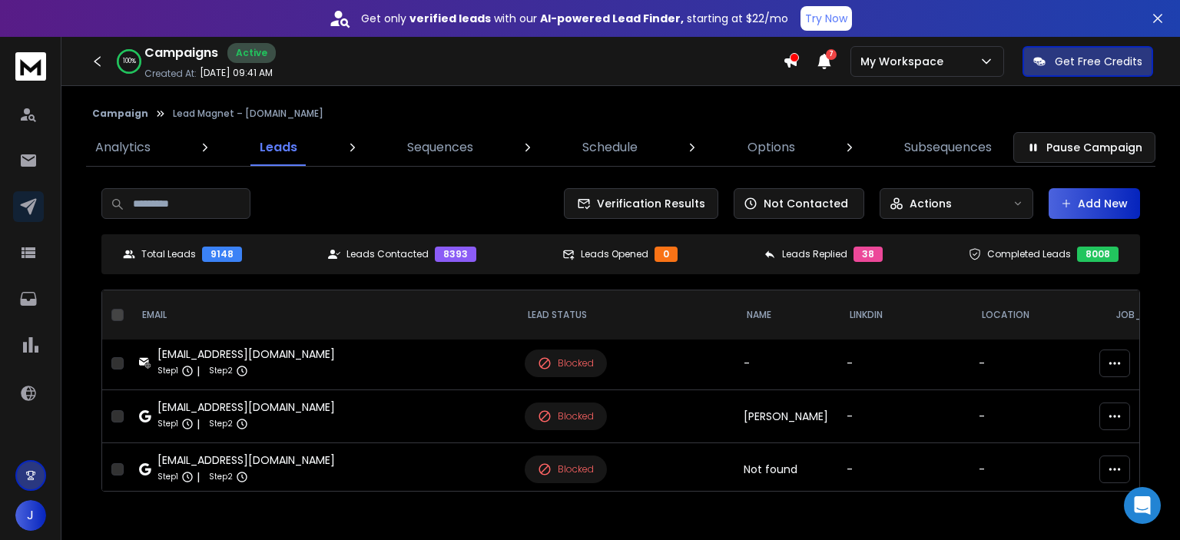
click at [116, 468] on button "button" at bounding box center [117, 469] width 12 height 12
click at [116, 411] on button "button" at bounding box center [117, 416] width 12 height 12
click at [117, 357] on button "button" at bounding box center [117, 363] width 12 height 12
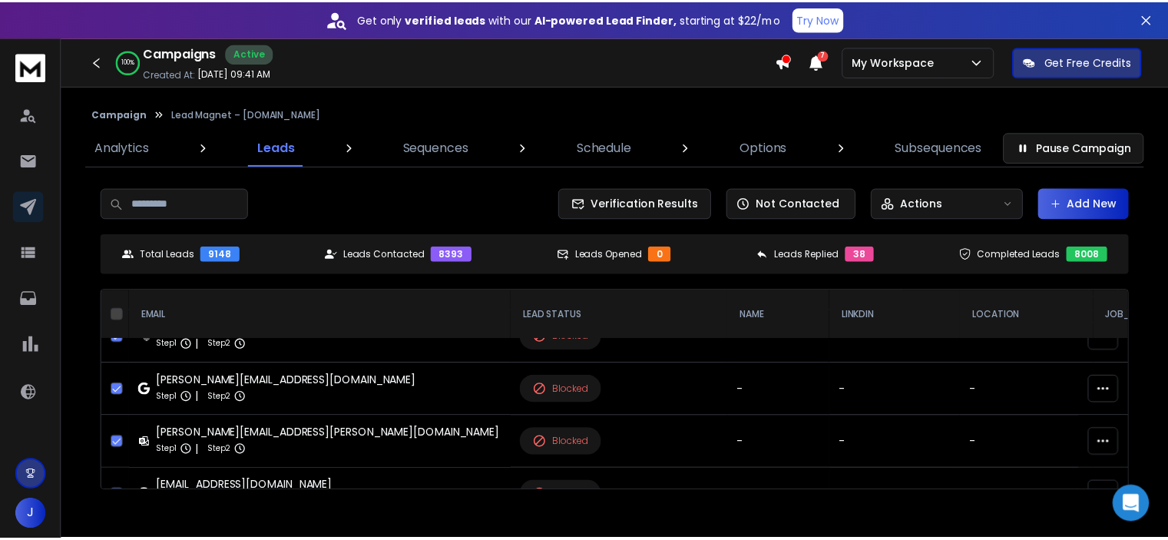
scroll to position [390, 0]
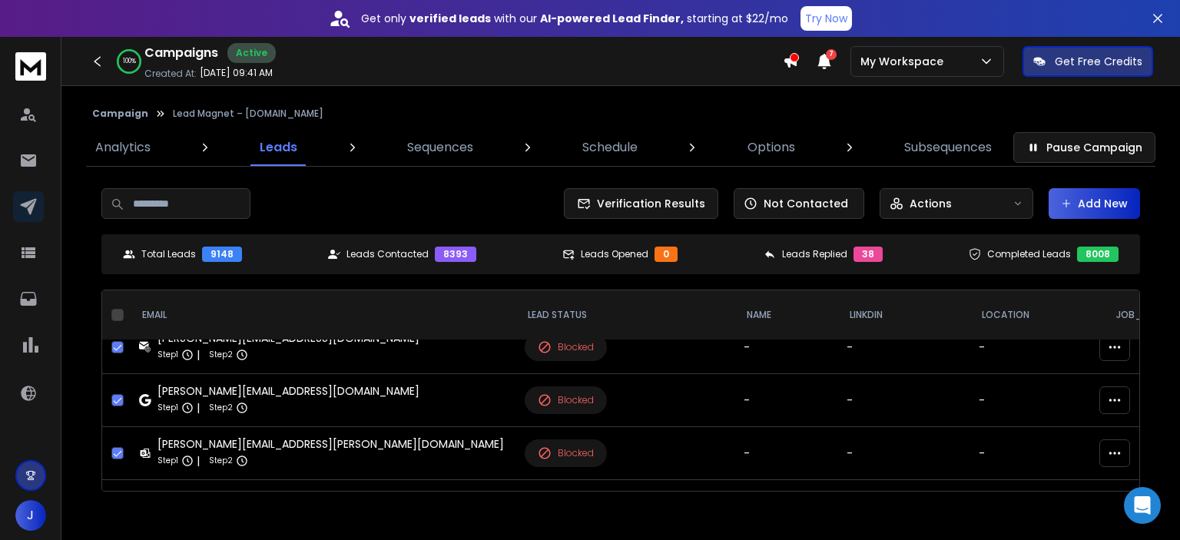
drag, startPoint x: 498, startPoint y: 435, endPoint x: 461, endPoint y: 320, distance: 121.2
click at [515, 320] on th "LEAD STATUS" at bounding box center [624, 315] width 219 height 50
click at [1029, 202] on button "Actions" at bounding box center [956, 203] width 154 height 31
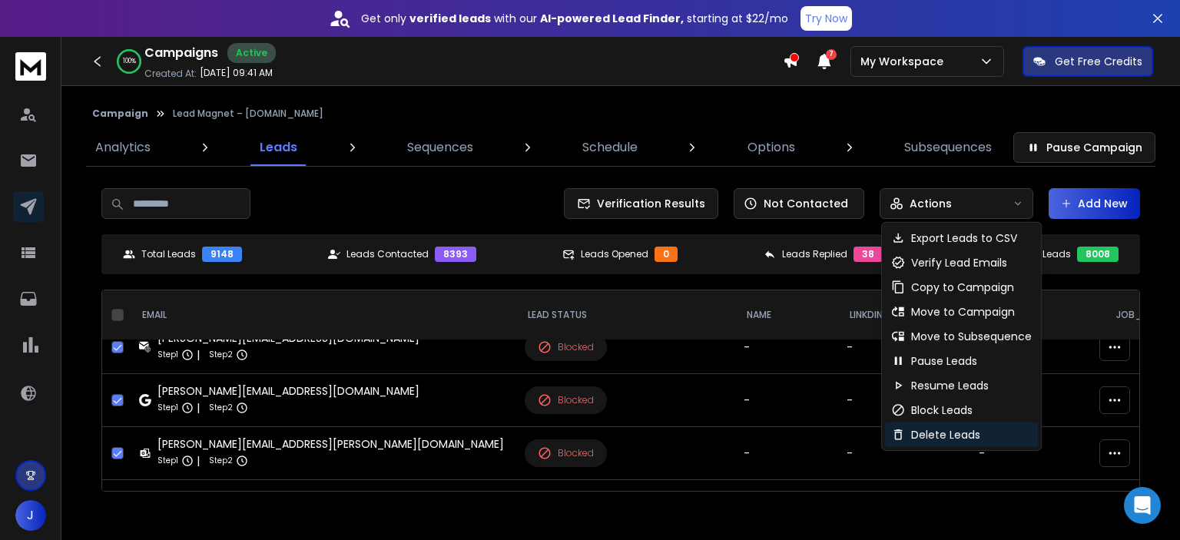
click at [968, 436] on p "Delete Leads" at bounding box center [945, 434] width 69 height 15
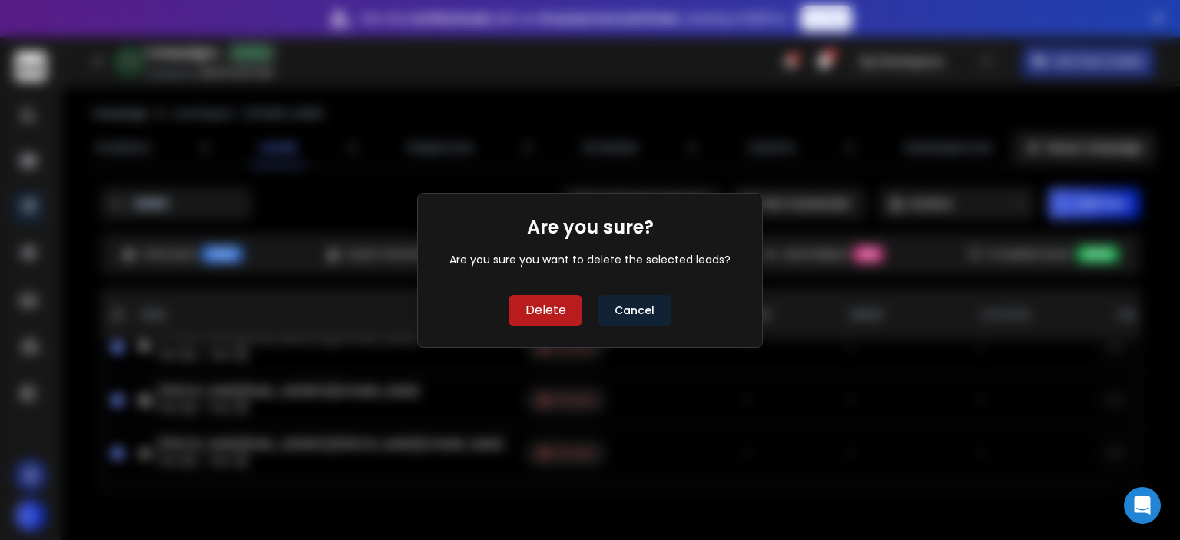
click at [558, 311] on button "Delete" at bounding box center [545, 310] width 74 height 31
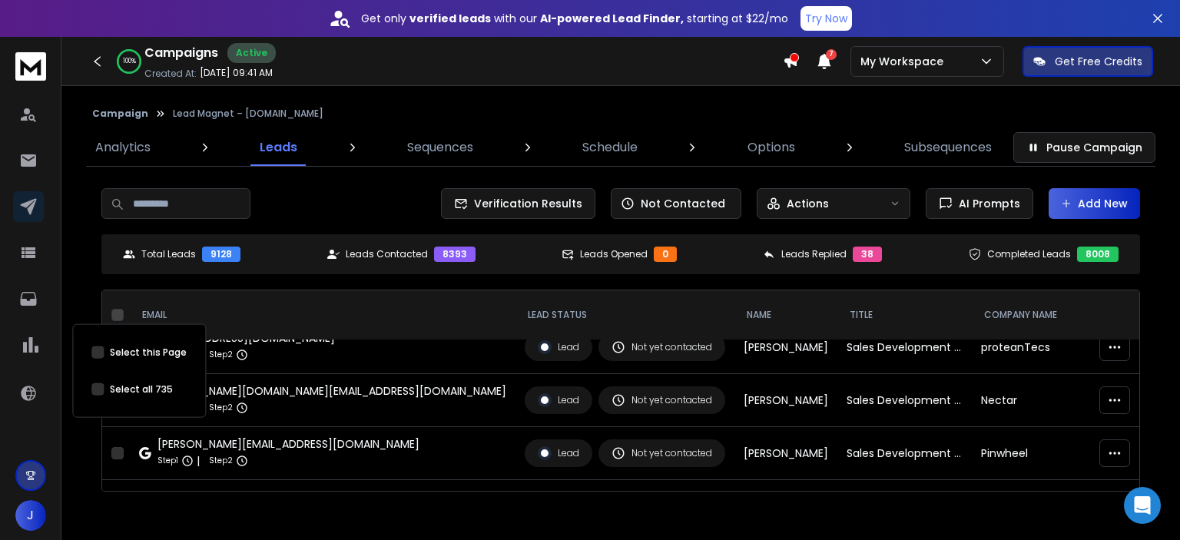
click at [118, 318] on button "Select this Page" at bounding box center [117, 315] width 12 height 12
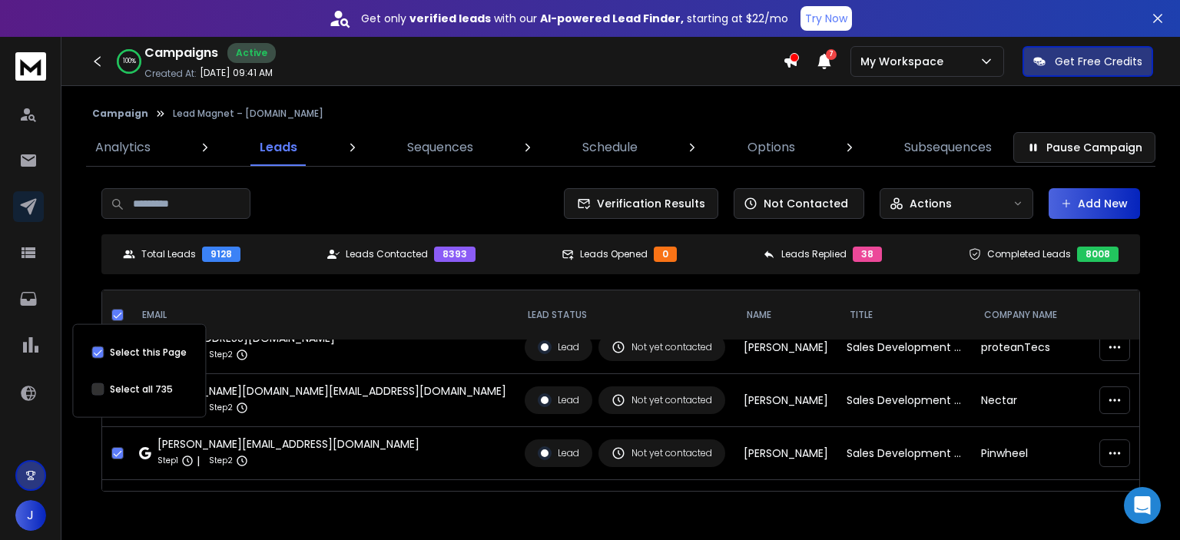
click at [131, 386] on label "Select all 735" at bounding box center [141, 389] width 63 height 12
click at [96, 394] on button "Select this Page" at bounding box center [97, 389] width 12 height 12
click at [98, 384] on button "Select this Page" at bounding box center [97, 389] width 12 height 12
click at [132, 383] on label "Select all 735" at bounding box center [141, 389] width 63 height 12
click at [153, 270] on div "Total Leads 9128 Leads Contacted 8393 Leads Opened 0 Leads Replied 38 Completed…" at bounding box center [620, 254] width 1038 height 40
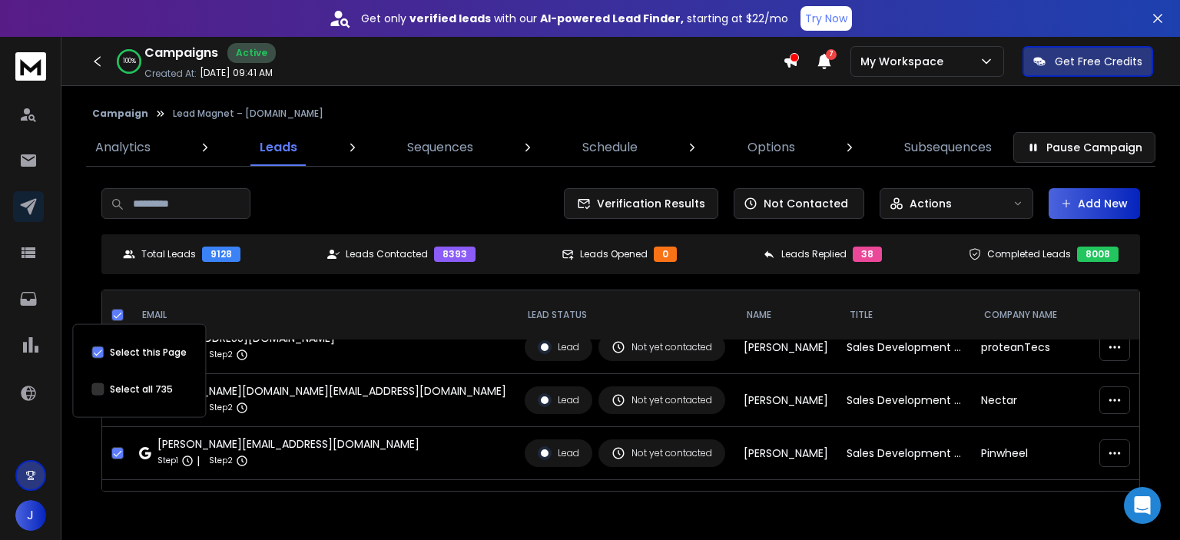
click at [101, 388] on button "Select this Page" at bounding box center [97, 389] width 12 height 12
click at [947, 194] on button "Actions" at bounding box center [956, 203] width 154 height 31
click at [1012, 200] on button "Actions" at bounding box center [956, 203] width 154 height 31
click at [1001, 199] on div "Actions" at bounding box center [947, 203] width 117 height 15
click at [723, 273] on div "Verification Results Not Contacted Actions Add New Total Leads 9128 Leads Conta…" at bounding box center [620, 332] width 1038 height 288
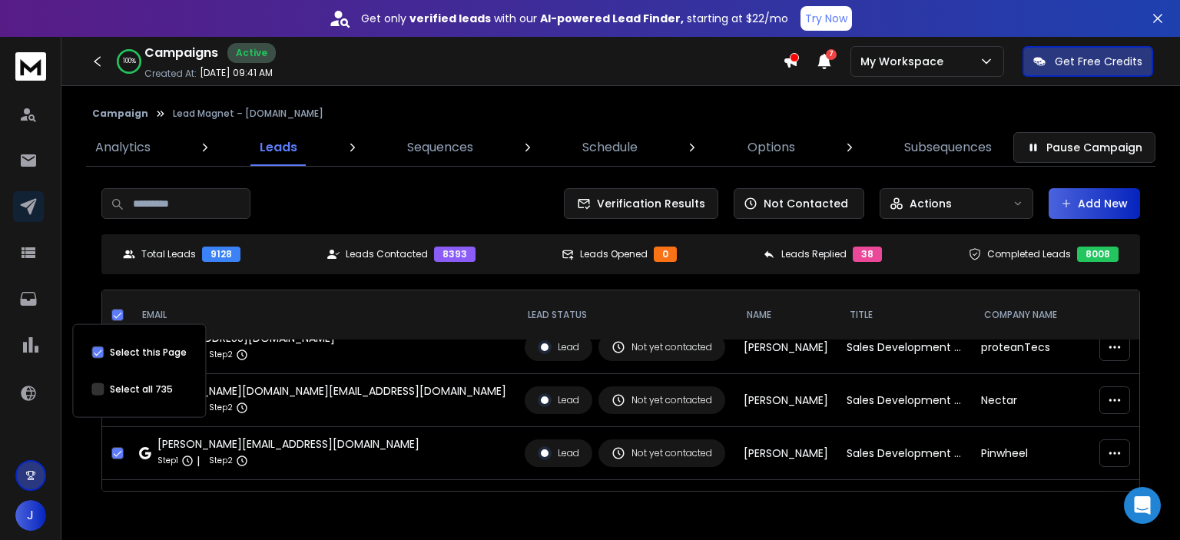
click at [968, 190] on button "Actions" at bounding box center [956, 203] width 154 height 31
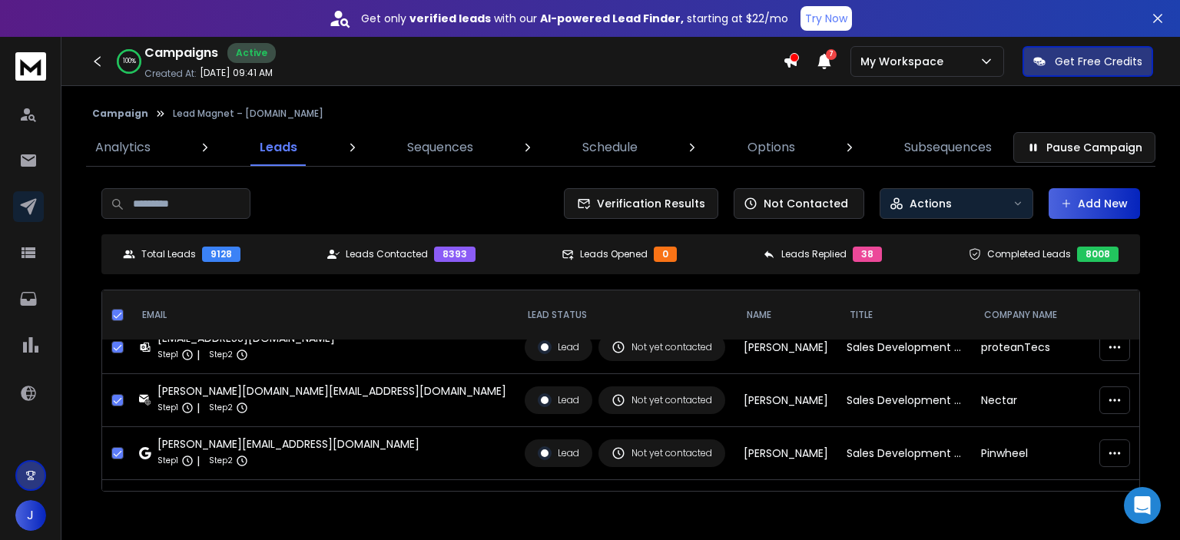
click at [1005, 203] on div "Actions" at bounding box center [947, 203] width 117 height 15
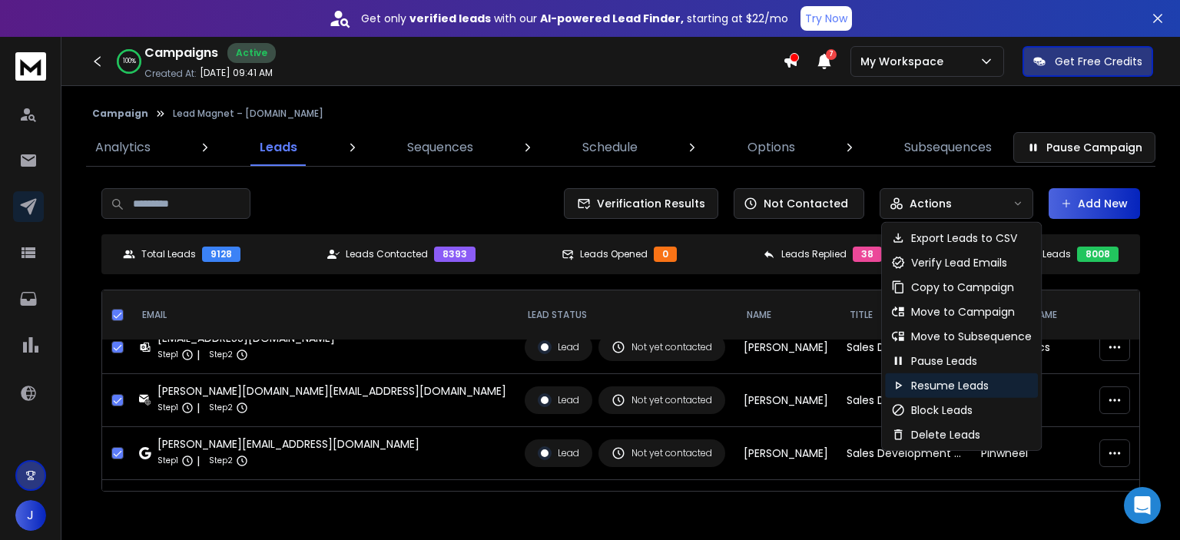
click at [973, 381] on p "Resume Leads" at bounding box center [950, 385] width 78 height 15
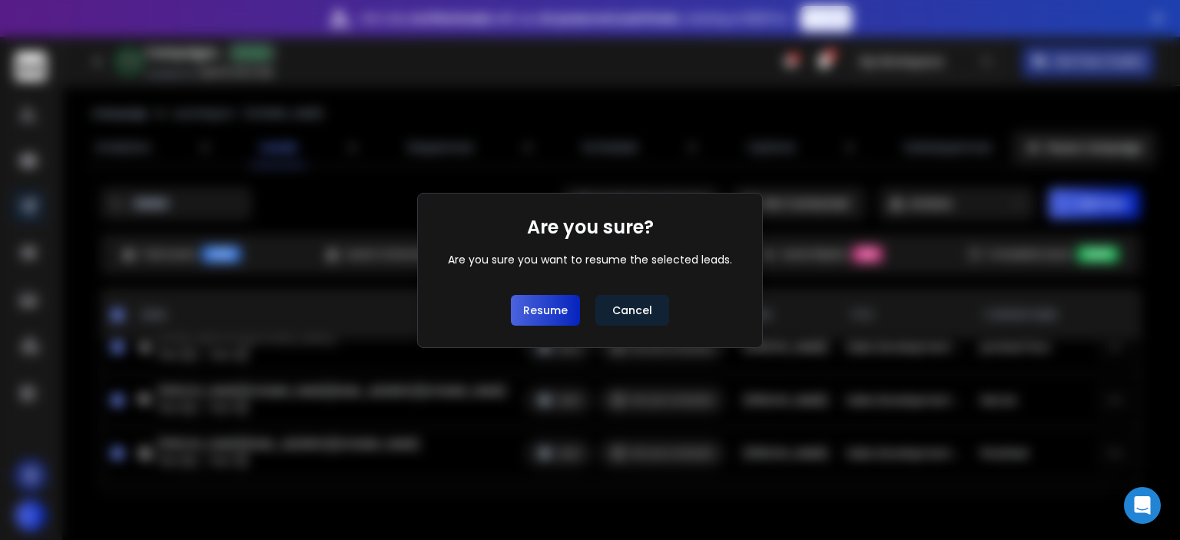
click at [552, 306] on button "Resume" at bounding box center [545, 310] width 69 height 31
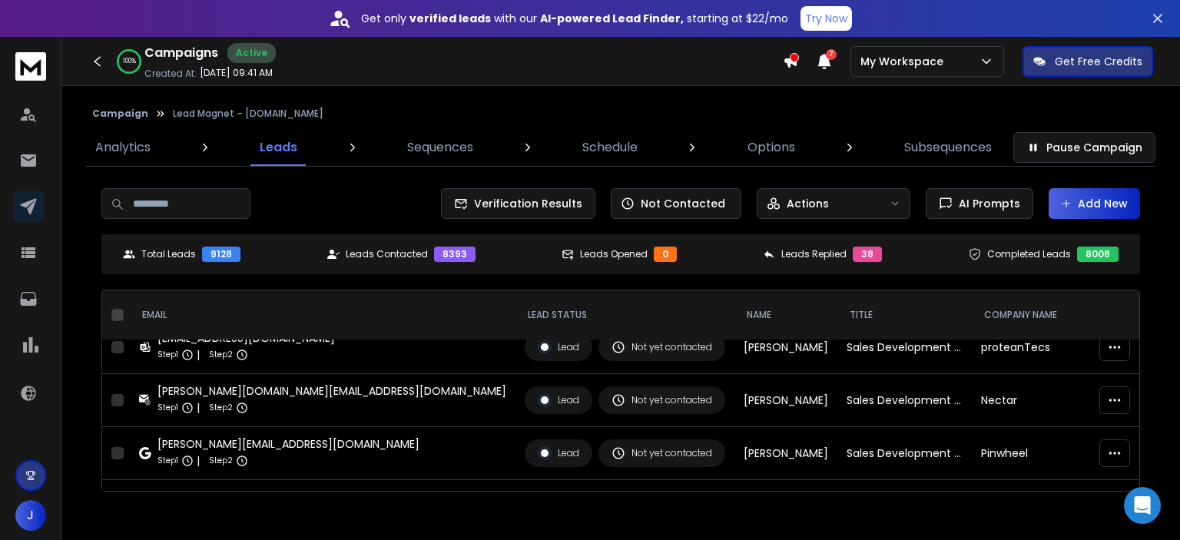
click at [866, 226] on div "Verification Results Not Contacted Actions AI Prompts Add New Total Leads 9128 …" at bounding box center [620, 332] width 1038 height 288
click at [858, 207] on div "Actions" at bounding box center [824, 203] width 117 height 15
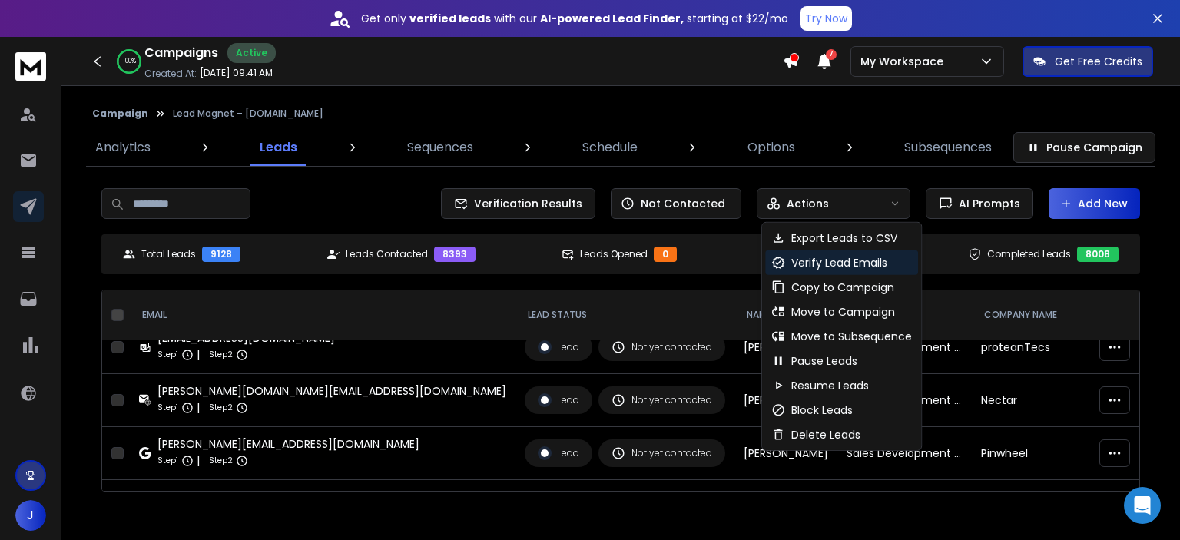
click at [574, 294] on th "LEAD STATUS" at bounding box center [624, 315] width 219 height 50
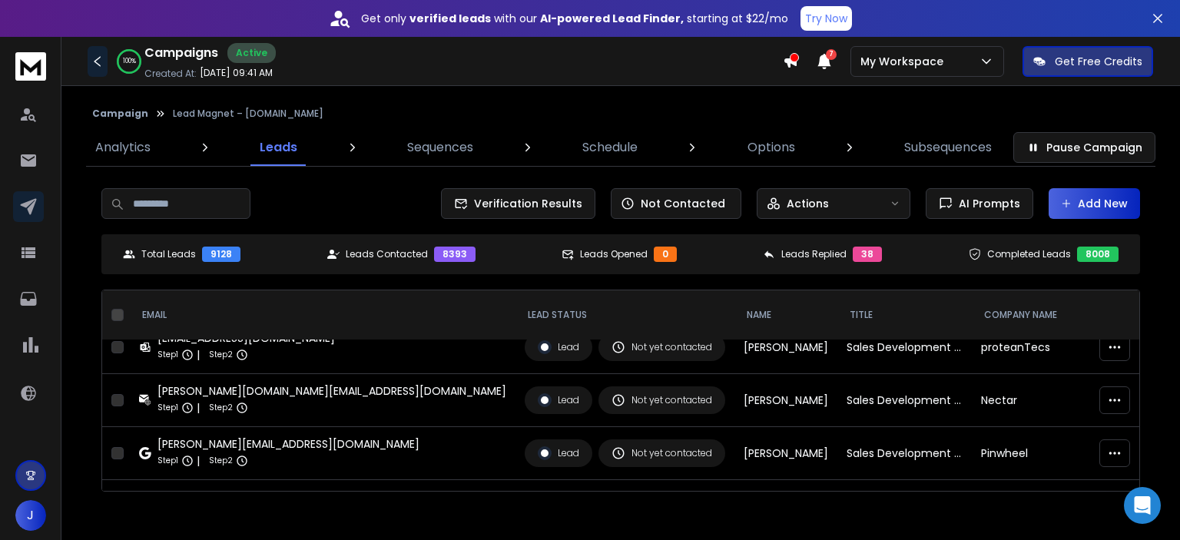
click at [91, 61] on icon at bounding box center [98, 62] width 14 height 14
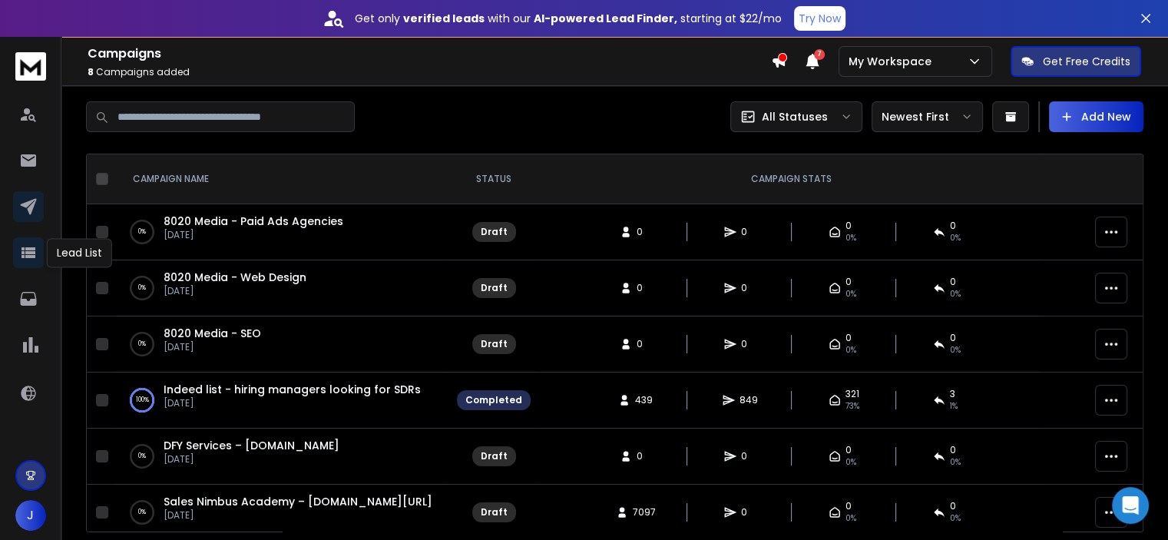
click at [23, 249] on icon at bounding box center [29, 252] width 14 height 11
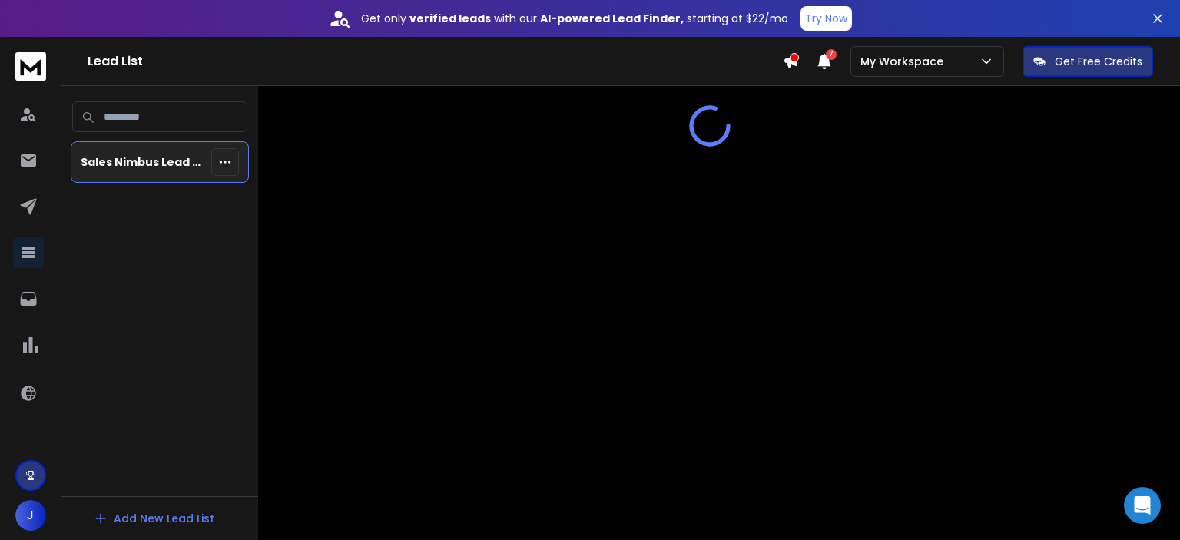
click at [132, 515] on button "Add New Lead List" at bounding box center [153, 518] width 145 height 31
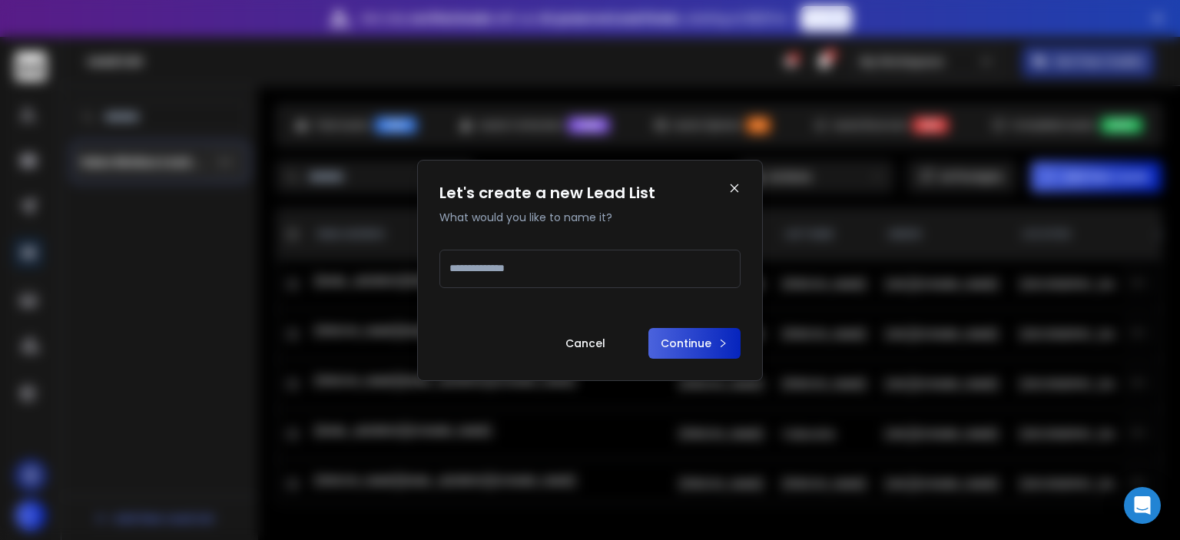
click at [524, 257] on input at bounding box center [589, 269] width 301 height 38
type input "**********"
click at [684, 334] on button "Continue" at bounding box center [694, 343] width 92 height 31
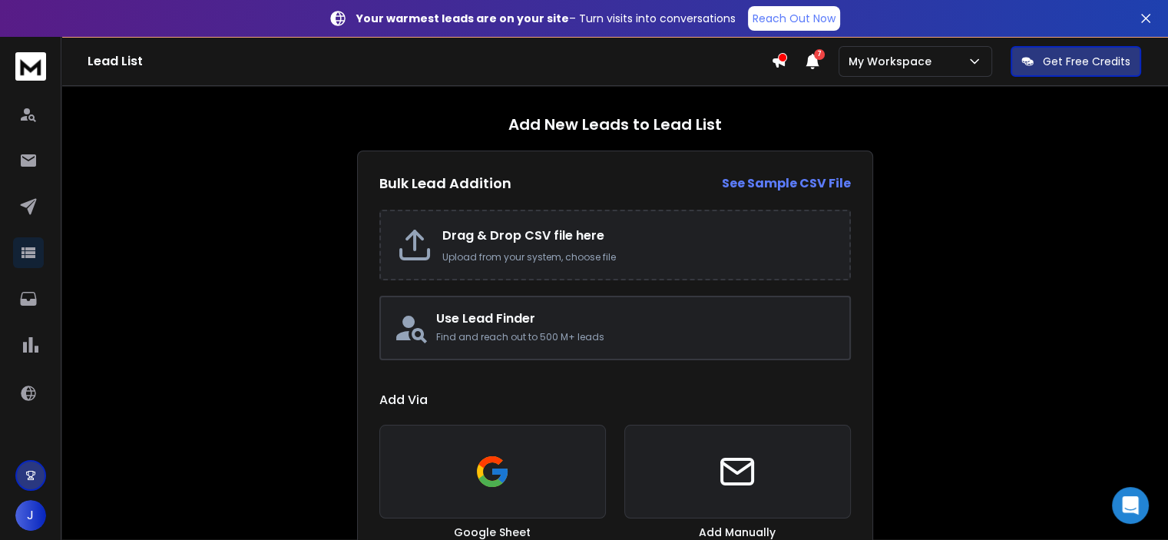
click at [587, 253] on p "Upload from your system, choose file" at bounding box center [638, 257] width 392 height 12
click at [522, 236] on h2 "Drag & Drop CSV file here" at bounding box center [638, 236] width 392 height 18
type input "**********"
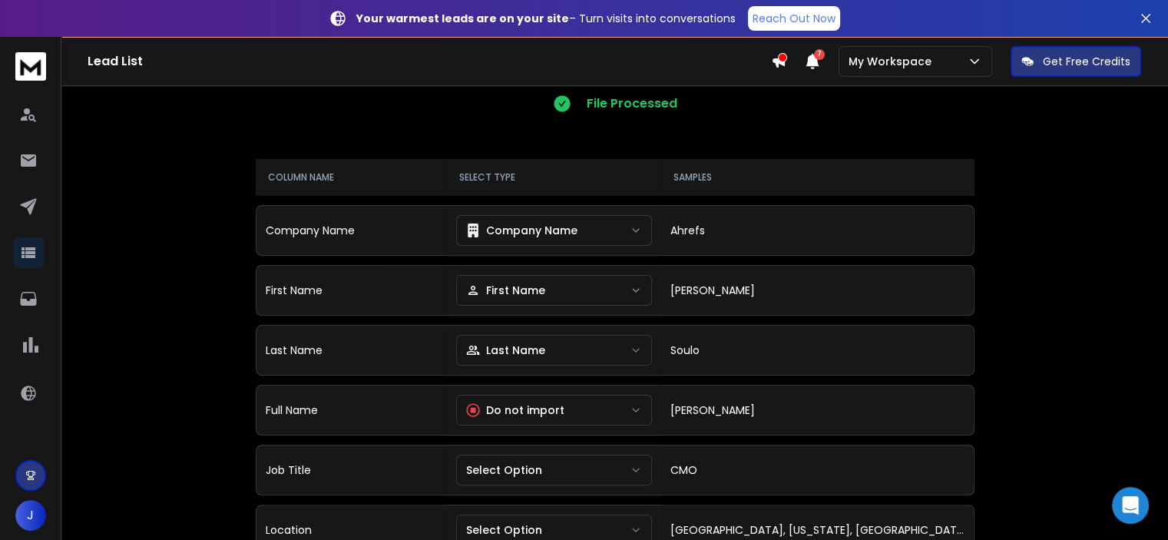
scroll to position [271, 0]
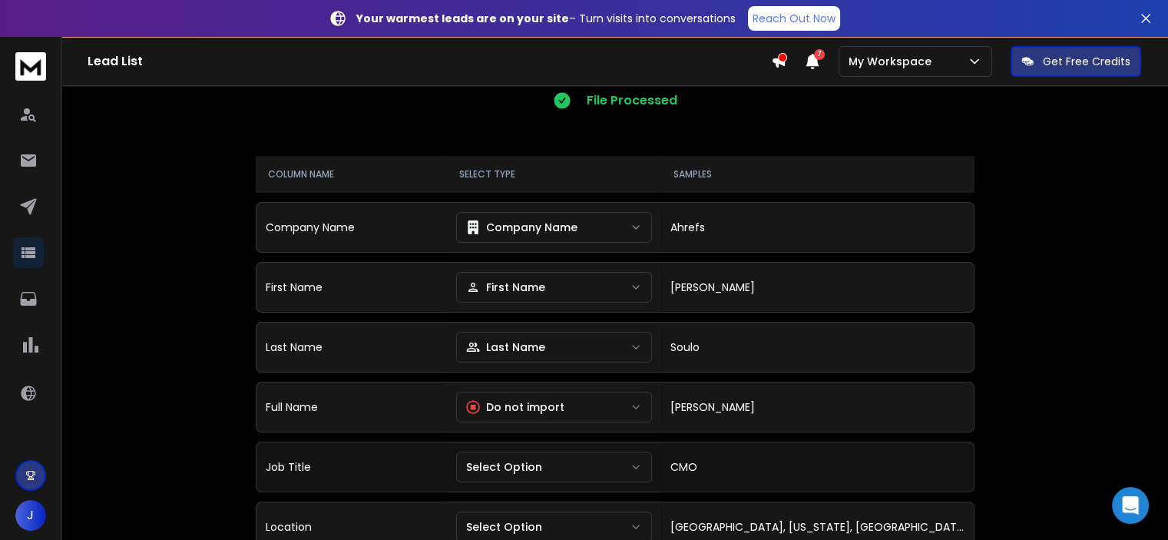
click at [605, 458] on button "Select Option" at bounding box center [554, 467] width 196 height 31
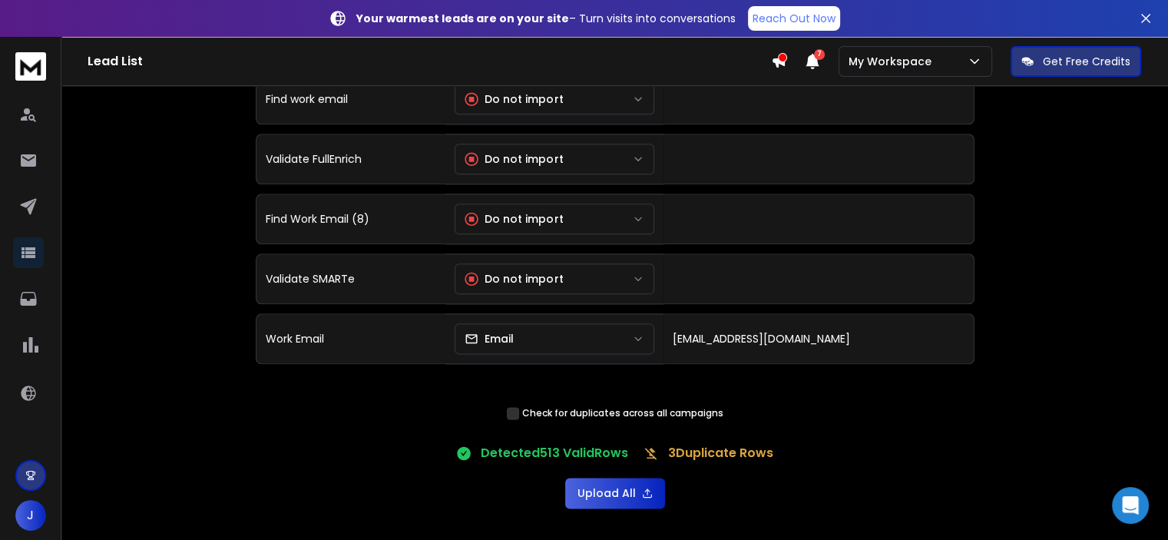
scroll to position [1845, 0]
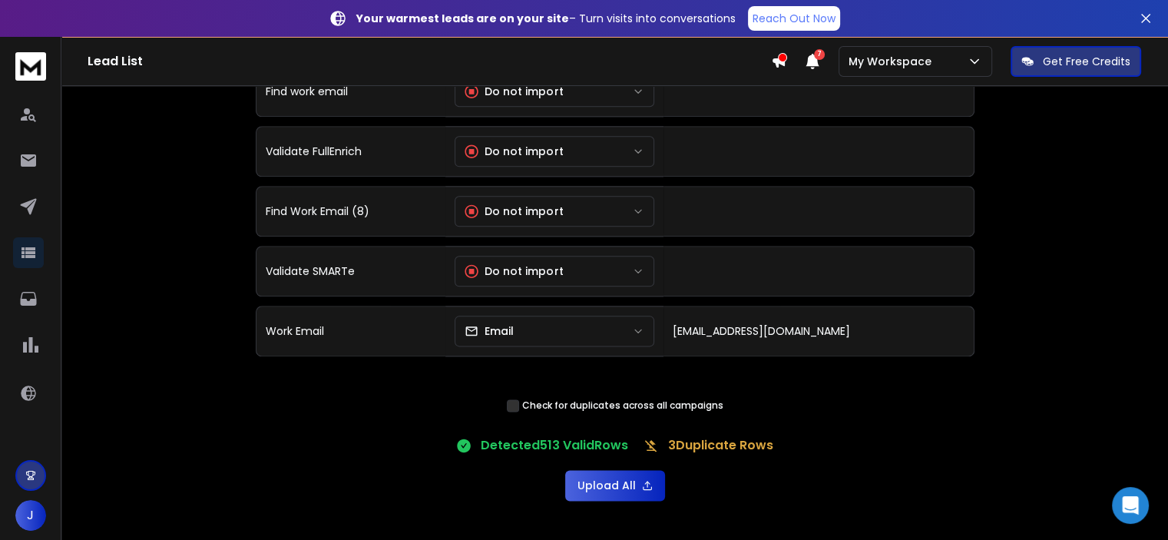
click at [634, 482] on button "Upload All" at bounding box center [615, 485] width 100 height 31
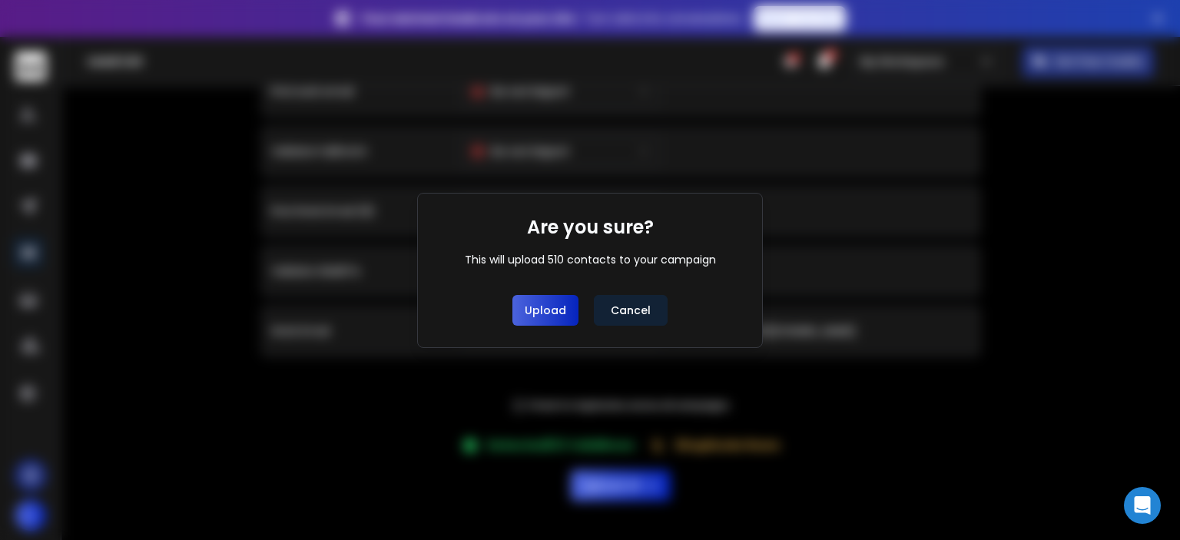
click at [551, 321] on button "Upload" at bounding box center [545, 310] width 66 height 31
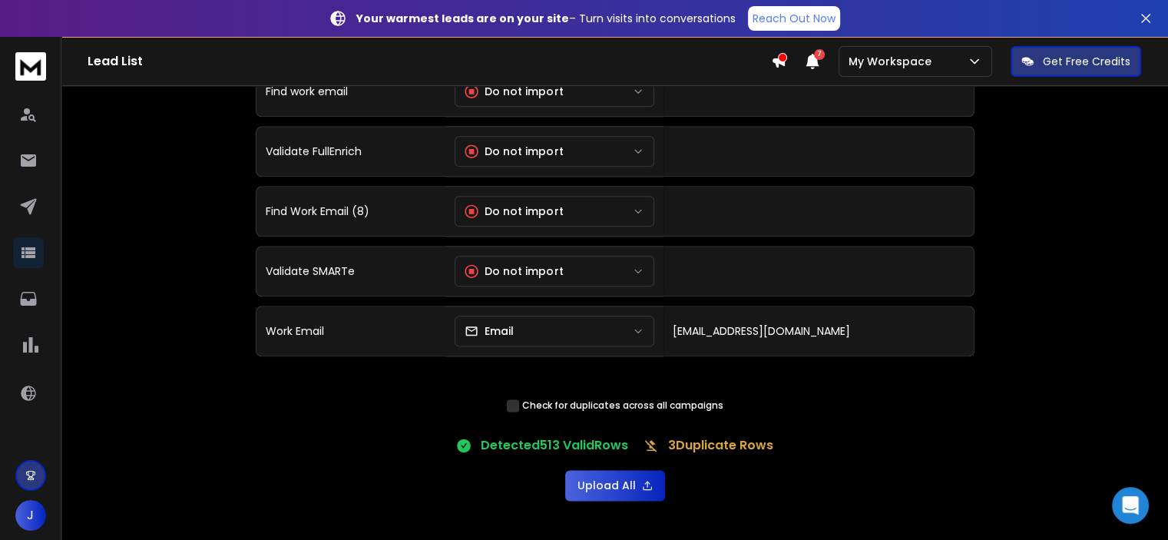
click at [756, 270] on td at bounding box center [819, 271] width 311 height 51
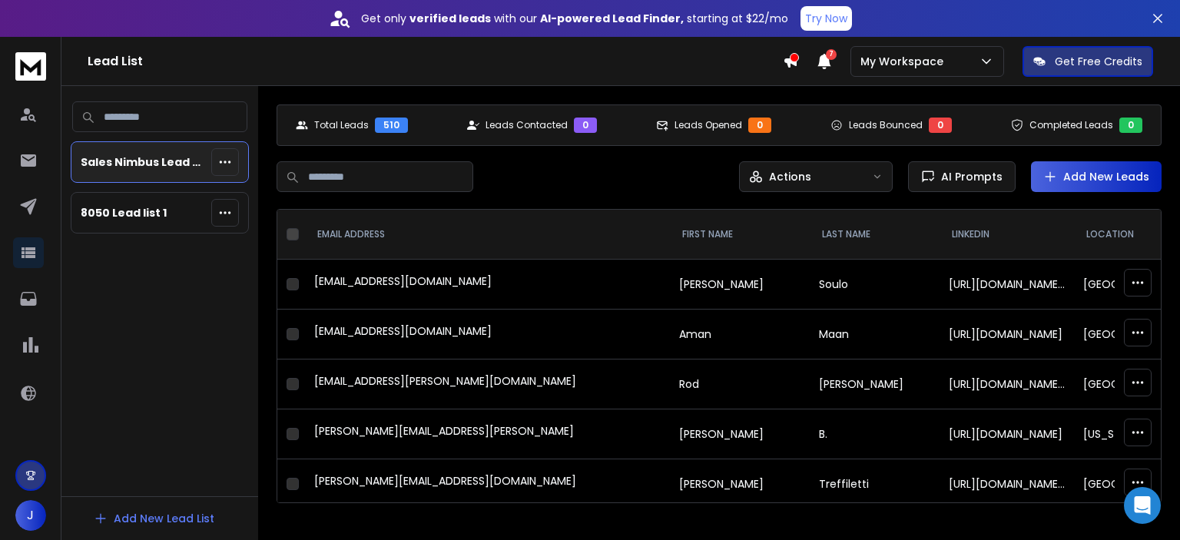
click at [175, 220] on div "8050 Lead list 1" at bounding box center [160, 212] width 178 height 41
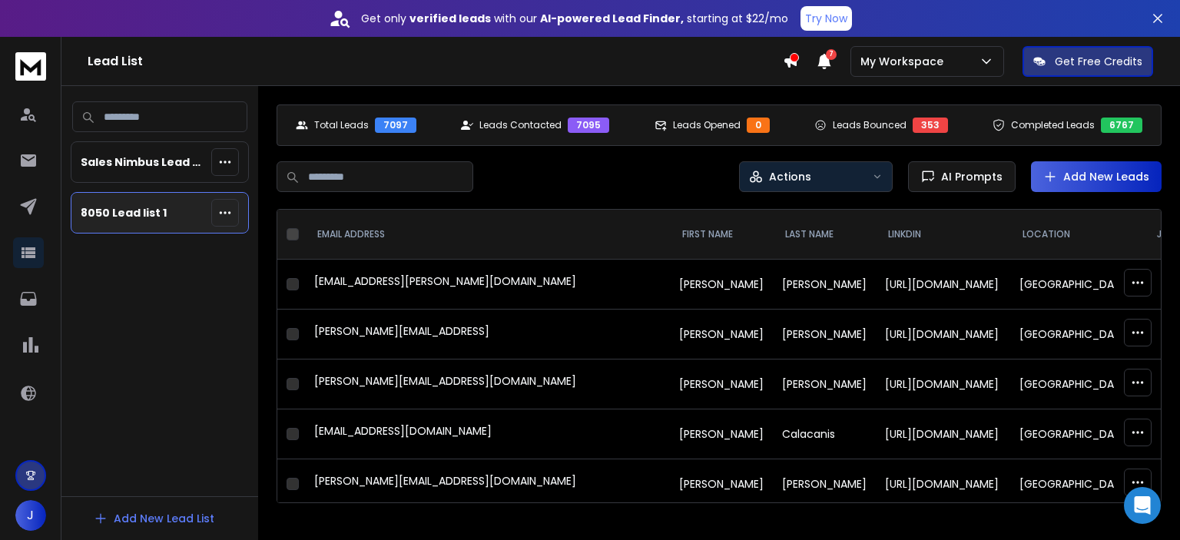
click at [836, 174] on div "Actions" at bounding box center [807, 176] width 117 height 15
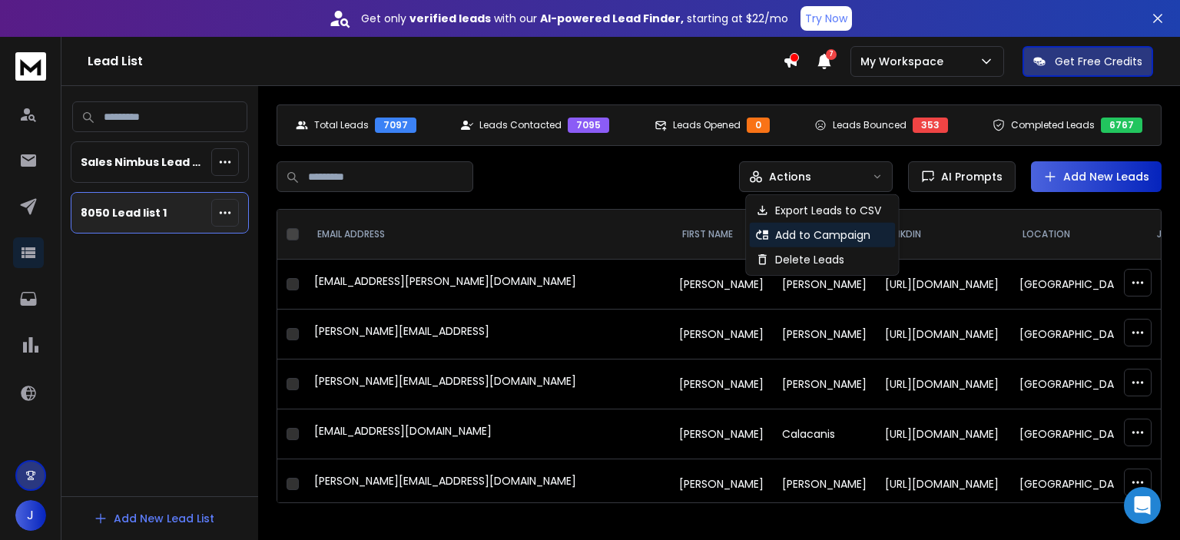
click at [815, 231] on p "Add to Campaign" at bounding box center [822, 234] width 95 height 15
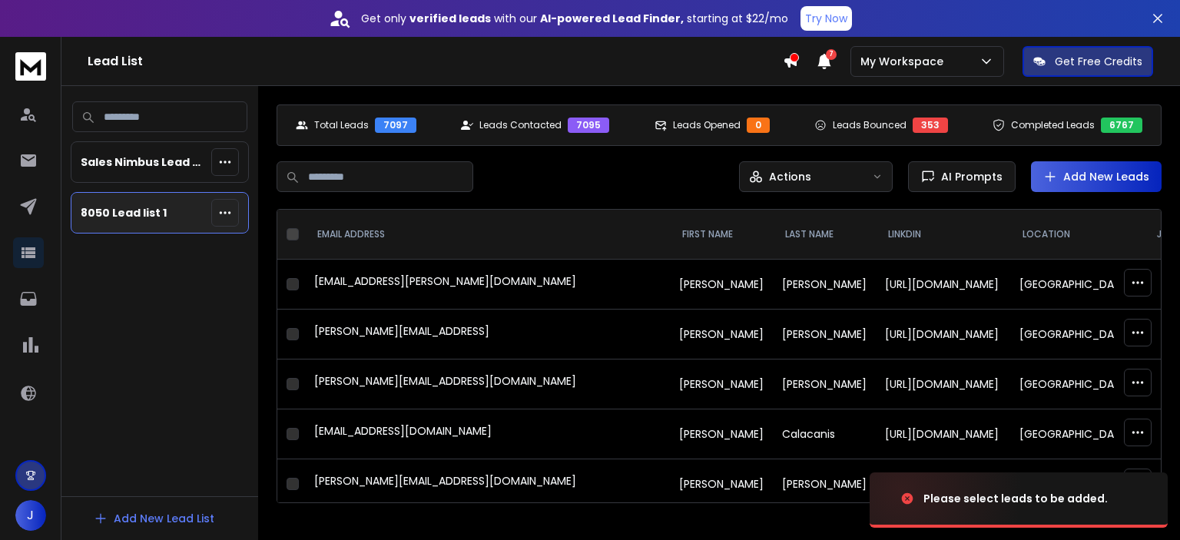
click at [291, 240] on th at bounding box center [291, 235] width 28 height 50
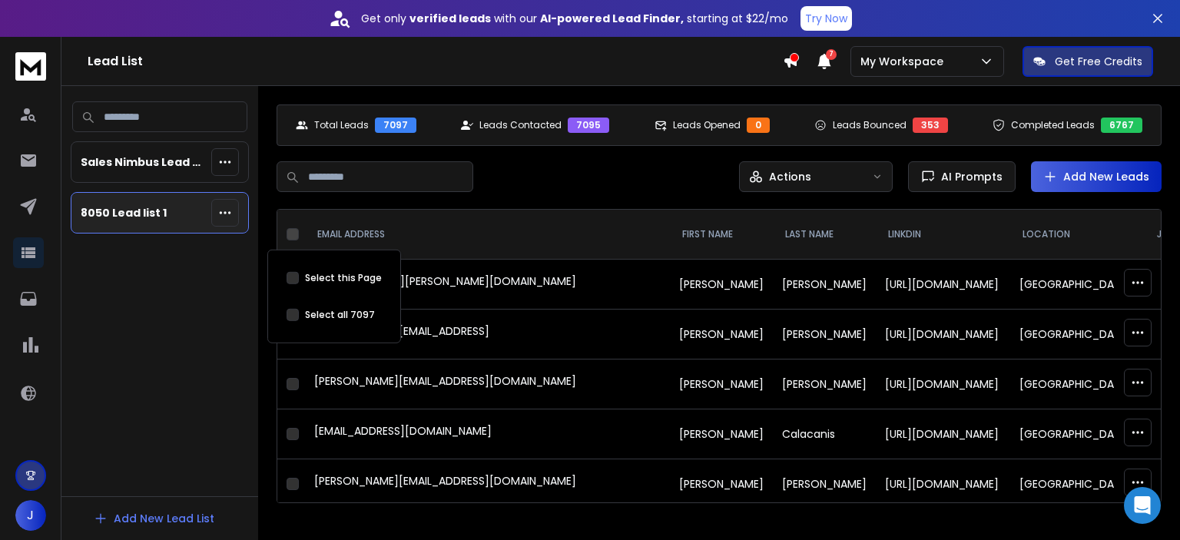
click at [291, 240] on button "Select this Page" at bounding box center [292, 234] width 12 height 12
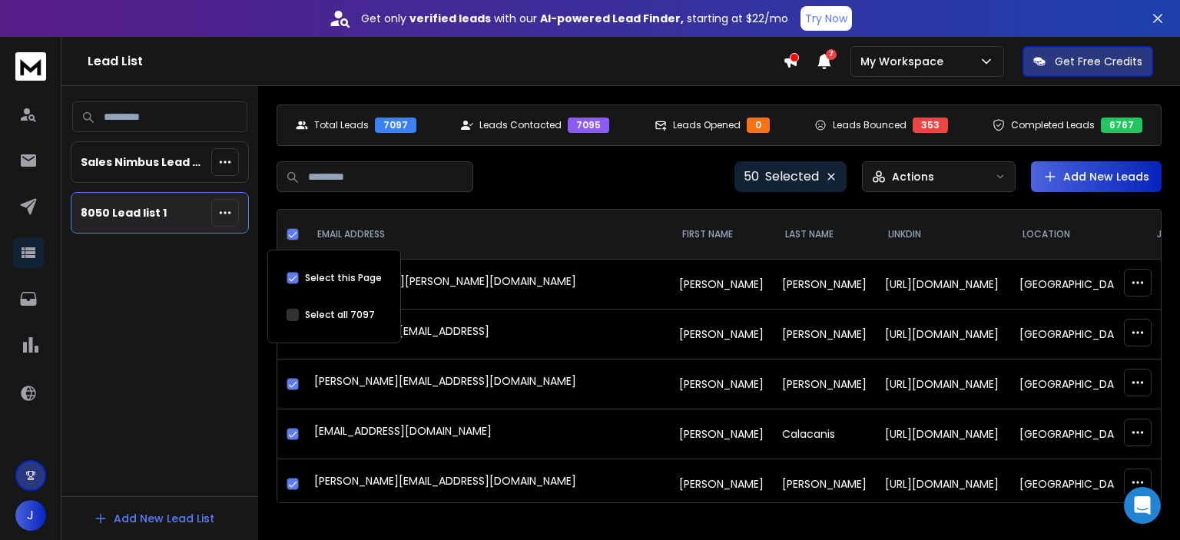
click at [311, 323] on div "Select all 7097" at bounding box center [333, 315] width 95 height 31
click at [299, 314] on div "Select all 7097" at bounding box center [333, 315] width 95 height 12
click at [387, 227] on th "EMAIL ADDRESS" at bounding box center [487, 235] width 365 height 50
click at [194, 209] on div "8050 Lead list 1" at bounding box center [160, 212] width 178 height 41
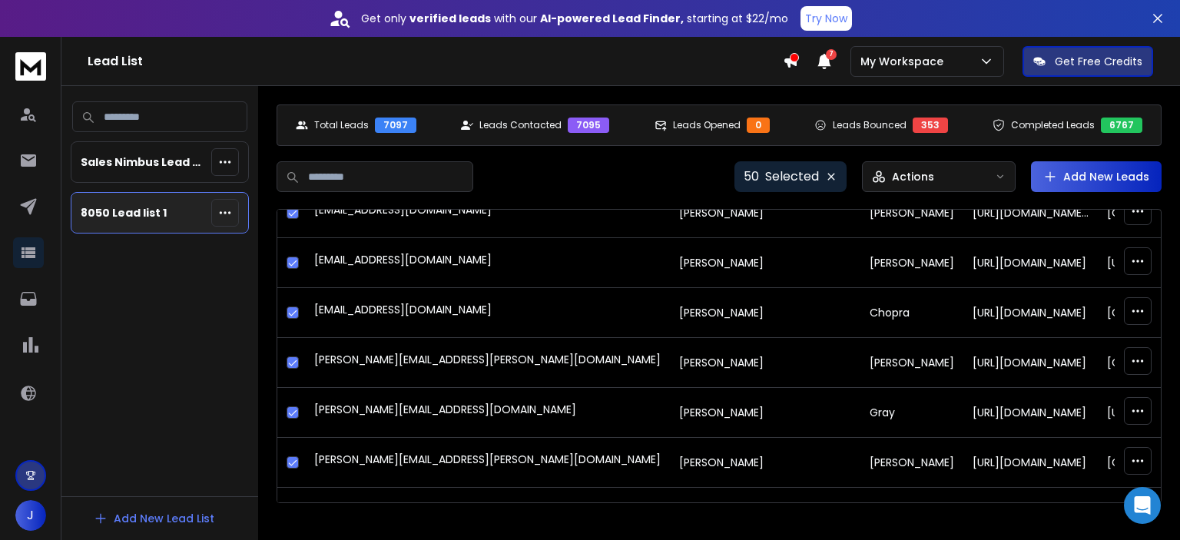
scroll to position [2100, 0]
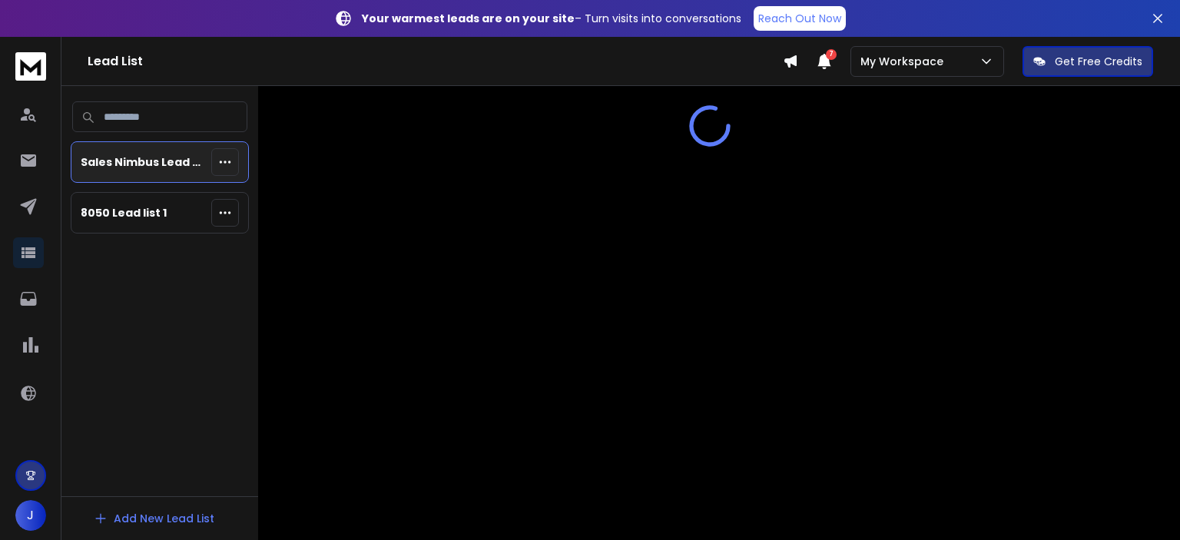
click at [187, 211] on div "8050 Lead list 1" at bounding box center [160, 212] width 178 height 41
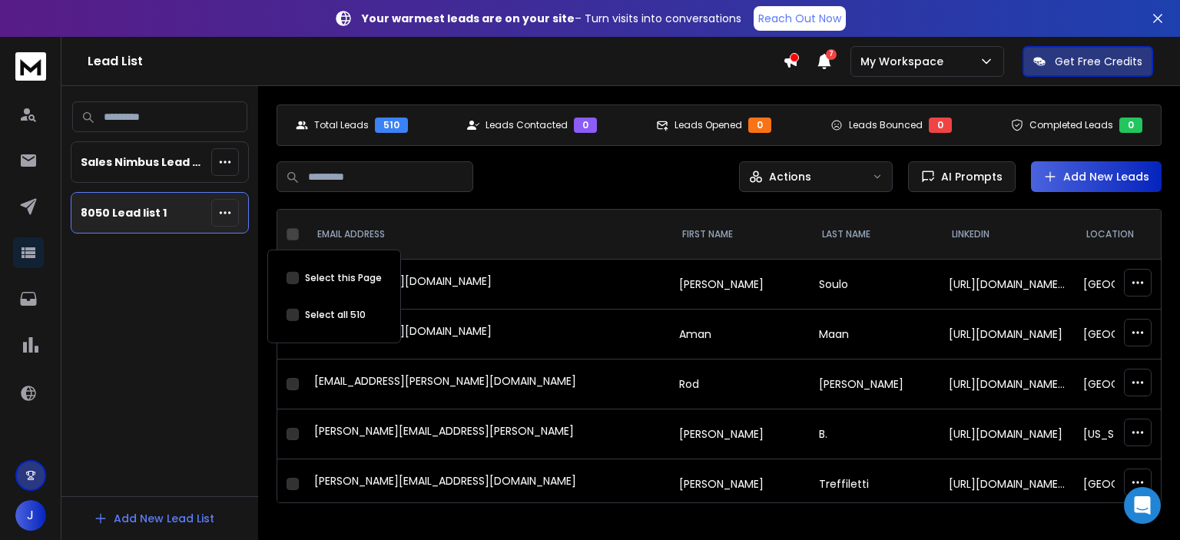
click at [291, 232] on button "Select this Page" at bounding box center [292, 234] width 12 height 12
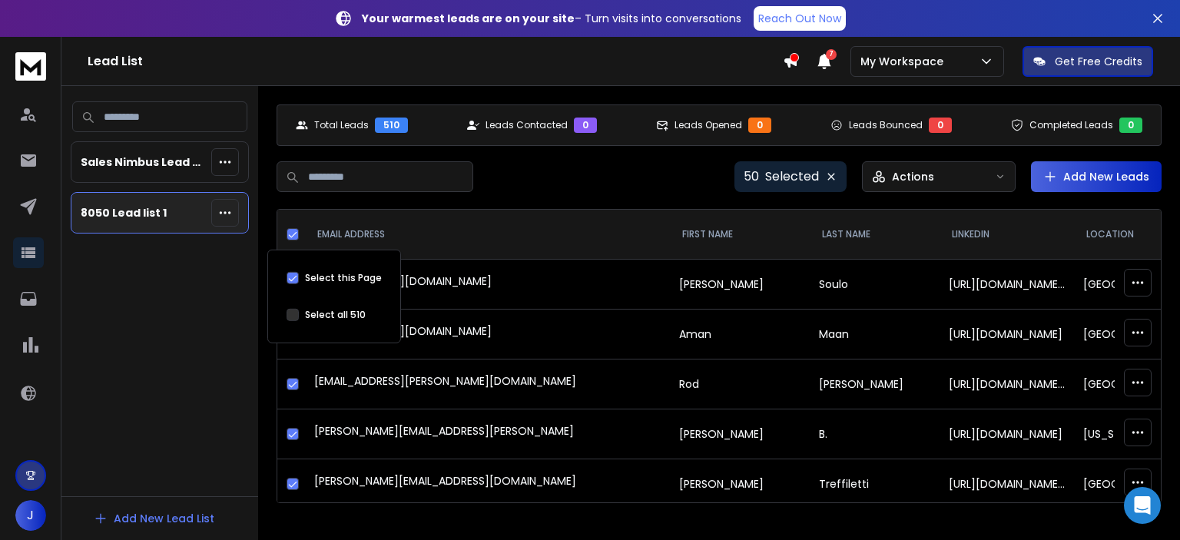
click at [291, 232] on button "Select this Page" at bounding box center [292, 234] width 12 height 12
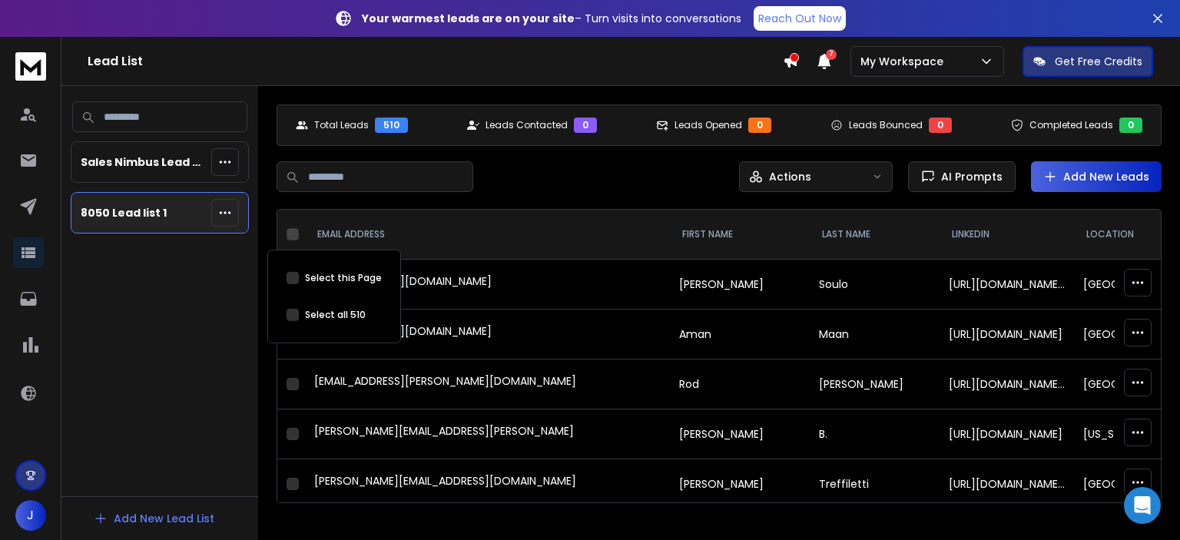
click at [304, 316] on div "Select all 510" at bounding box center [333, 315] width 95 height 12
click at [295, 316] on button "Select this Page" at bounding box center [292, 315] width 12 height 12
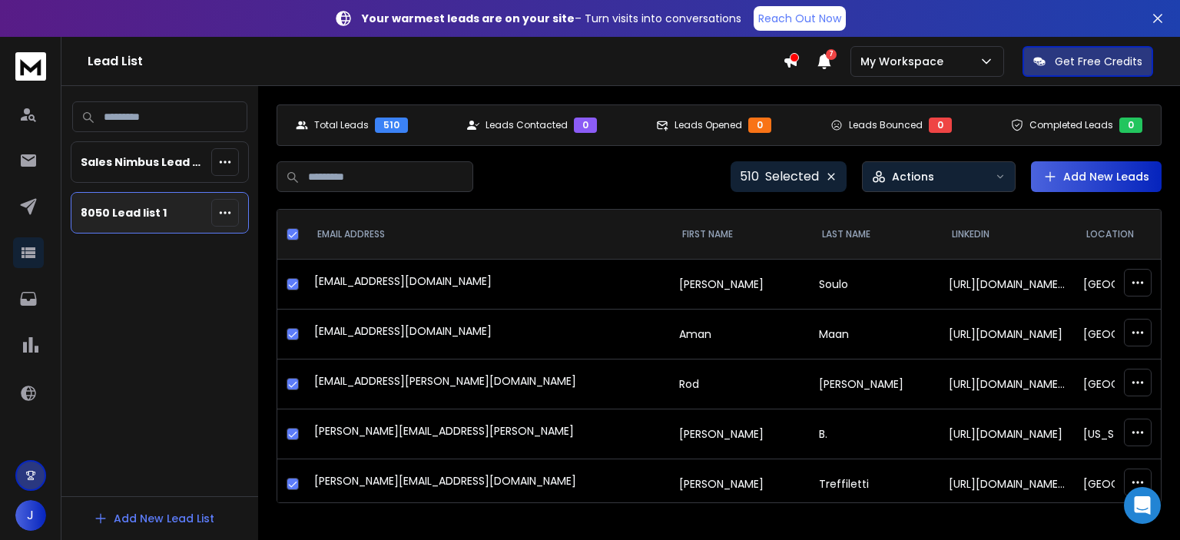
click at [925, 172] on p "Actions" at bounding box center [913, 176] width 42 height 15
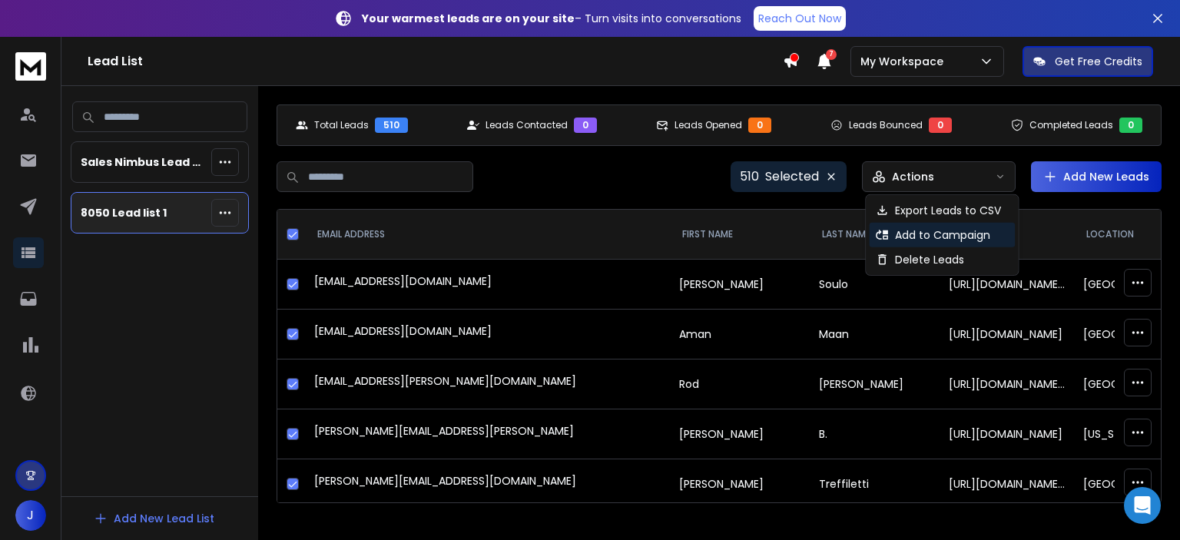
click at [933, 233] on p "Add to Campaign" at bounding box center [942, 234] width 95 height 15
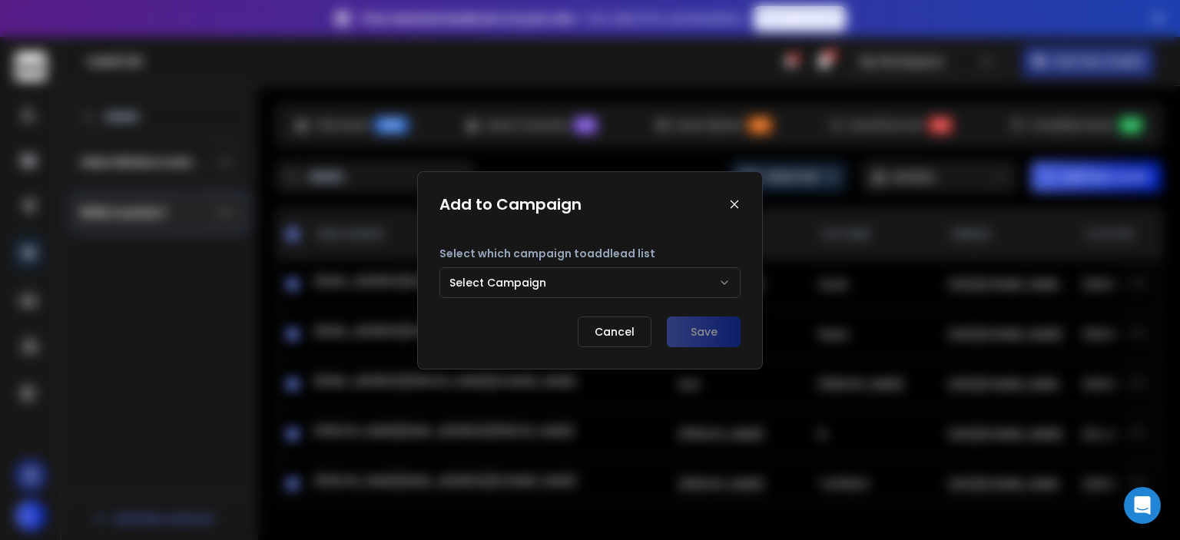
click at [677, 276] on button "Select Campaign" at bounding box center [589, 282] width 301 height 31
click at [691, 321] on button "Save" at bounding box center [704, 331] width 74 height 31
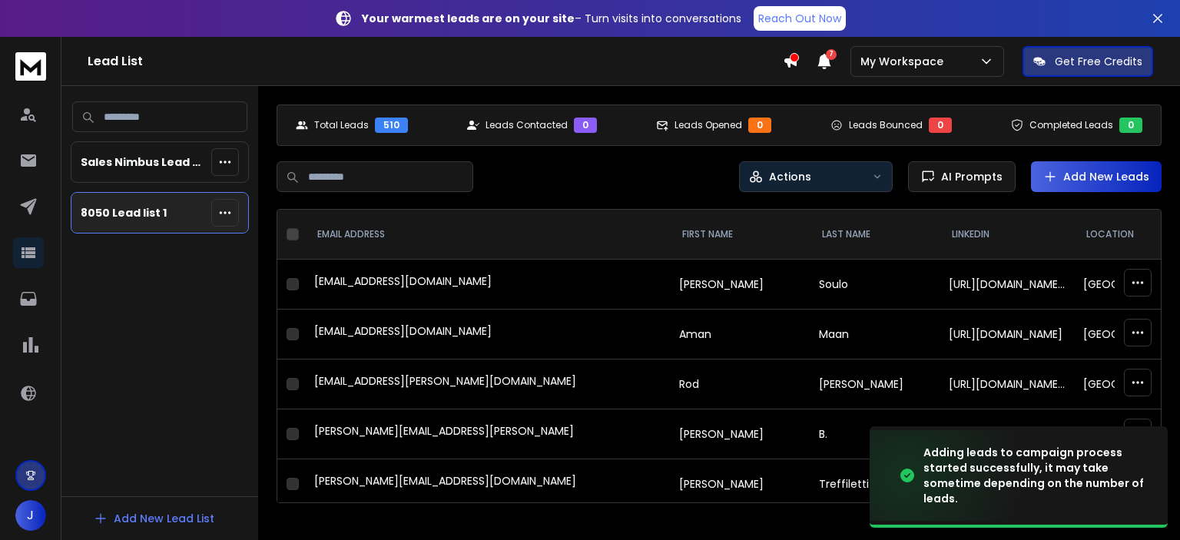
click at [844, 188] on button "Actions" at bounding box center [816, 176] width 154 height 31
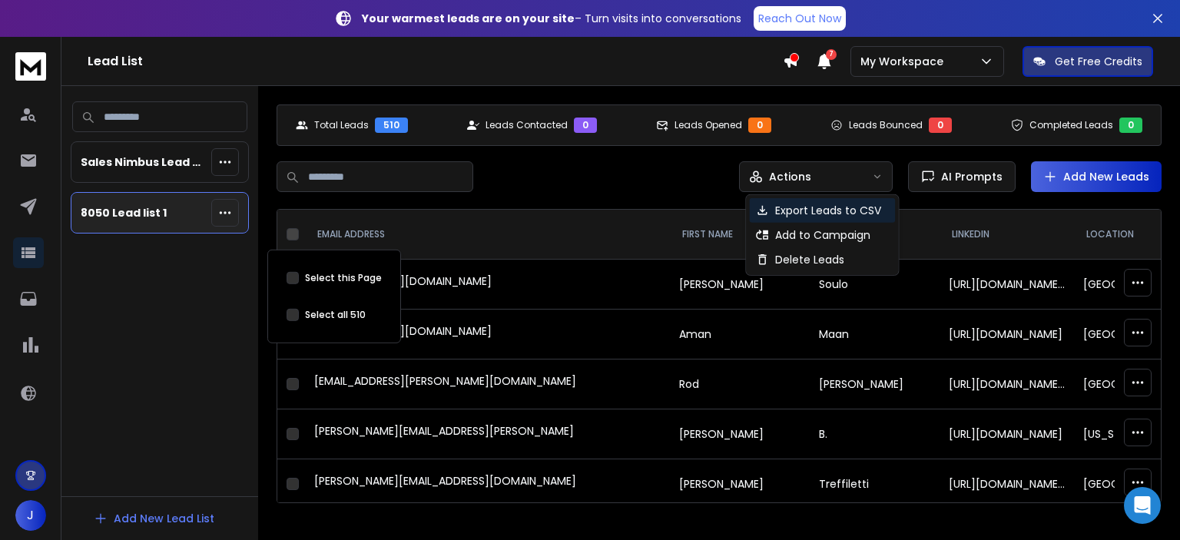
click at [295, 231] on button "Select this Page" at bounding box center [292, 234] width 12 height 12
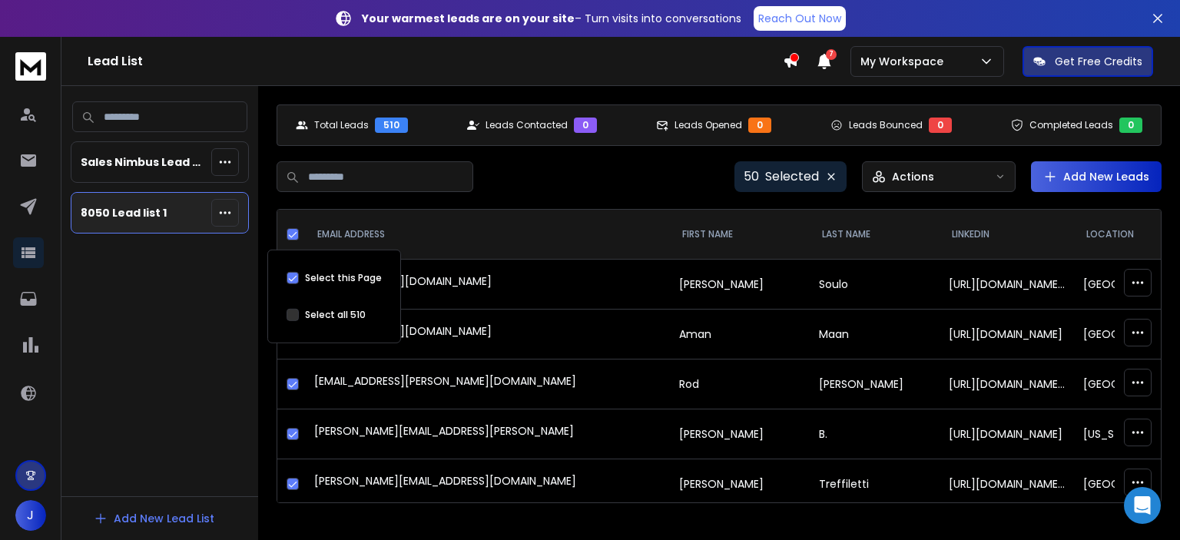
click at [324, 310] on label "Select all 510" at bounding box center [335, 315] width 61 height 12
click at [290, 318] on button "Select this Page" at bounding box center [292, 315] width 12 height 12
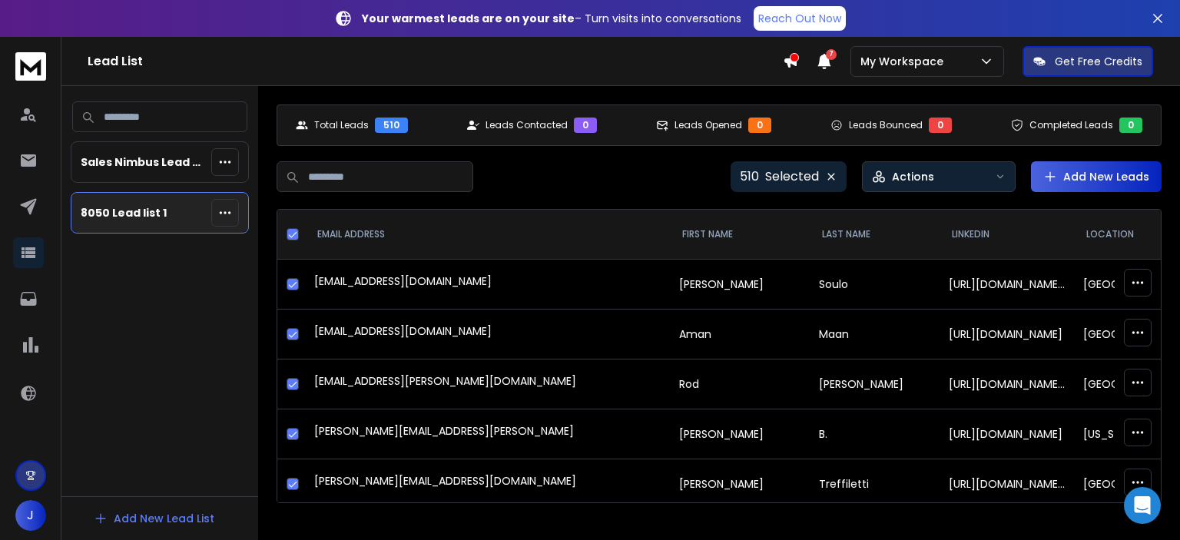
click at [923, 173] on p "Actions" at bounding box center [913, 176] width 42 height 15
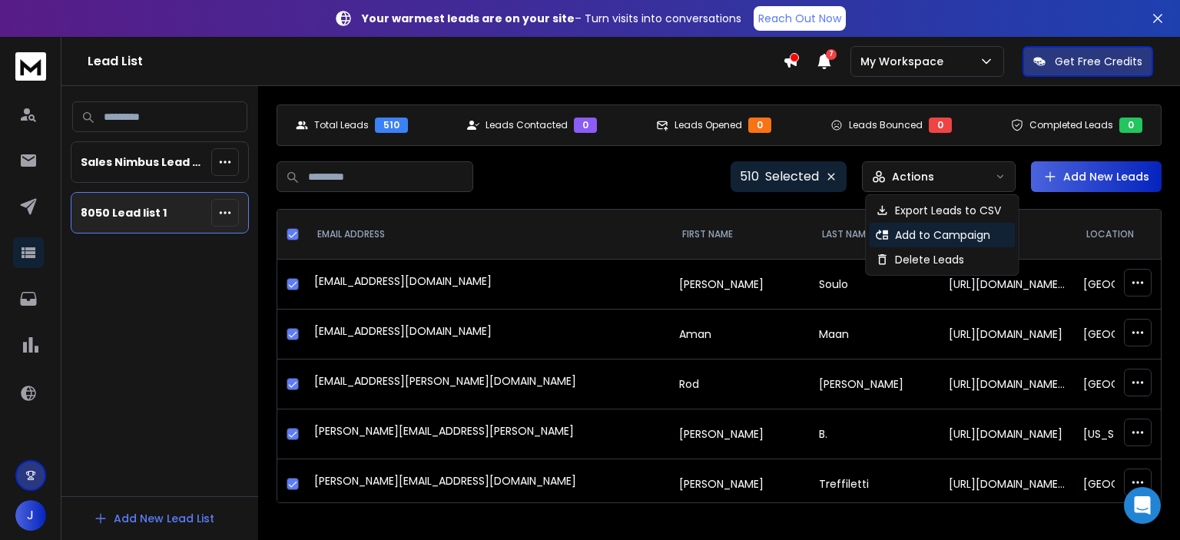
click at [912, 225] on div "Add to Campaign" at bounding box center [942, 235] width 146 height 25
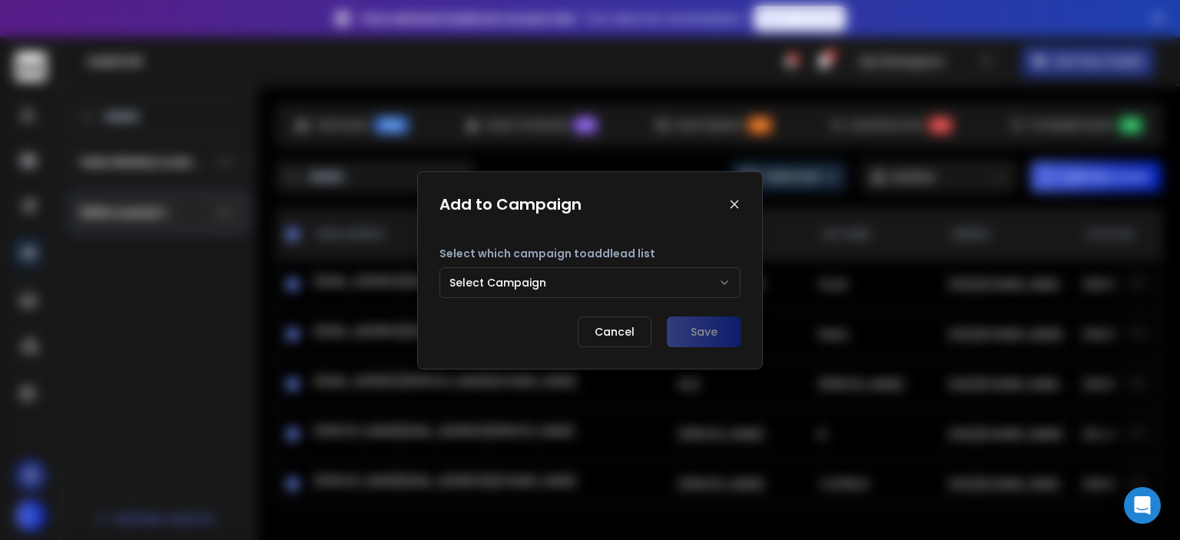
click at [624, 283] on button "Select Campaign" at bounding box center [589, 282] width 301 height 31
click at [722, 334] on button "Save" at bounding box center [704, 331] width 74 height 31
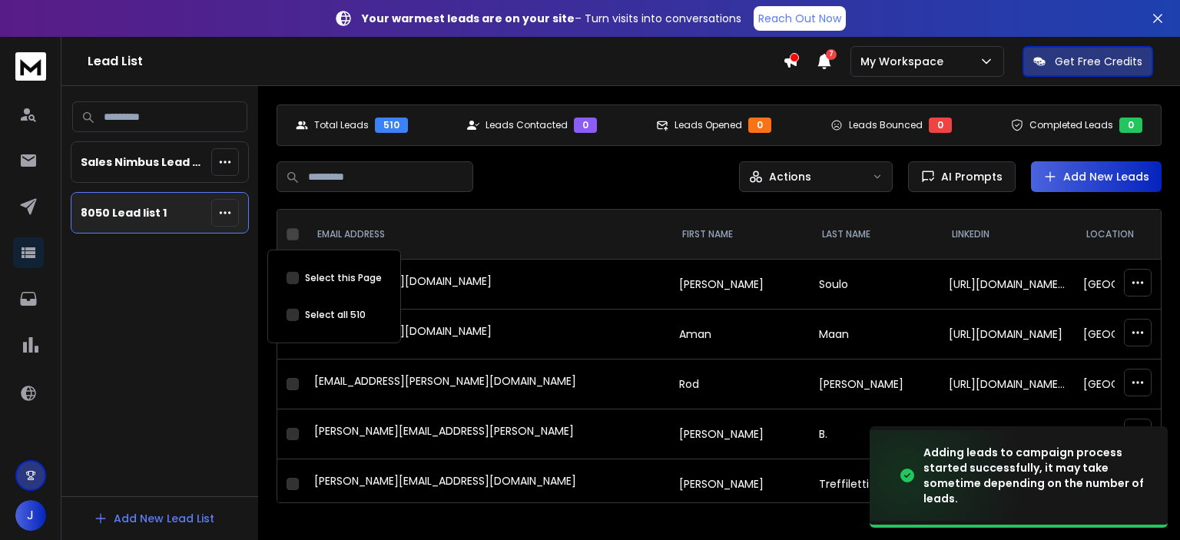
click at [293, 233] on button "Select this Page" at bounding box center [292, 234] width 12 height 12
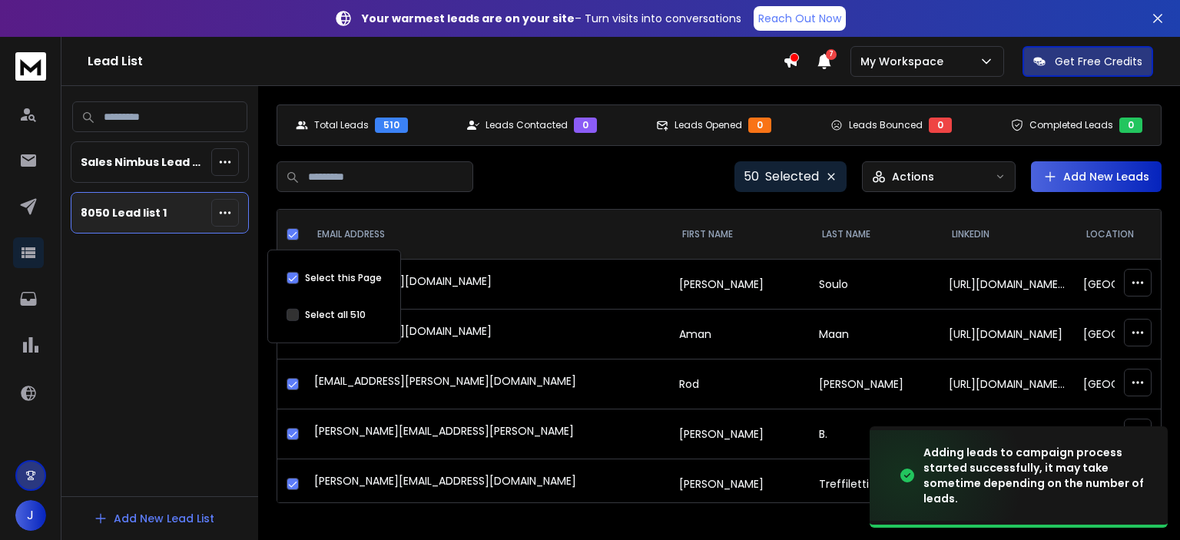
click at [290, 316] on button "Select this Page" at bounding box center [292, 315] width 12 height 12
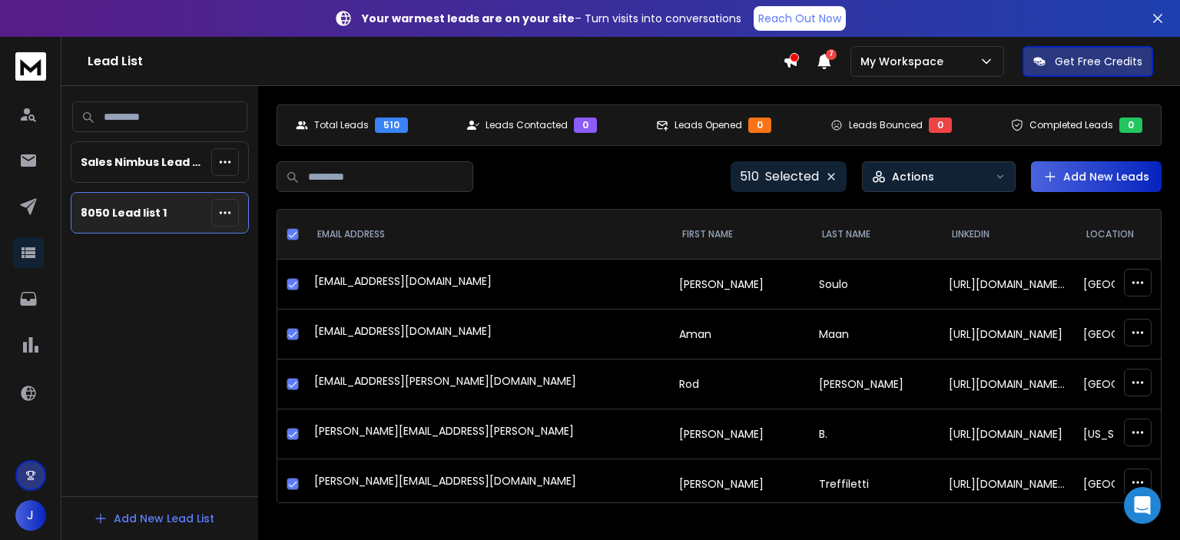
click at [952, 173] on div "Actions" at bounding box center [930, 176] width 117 height 15
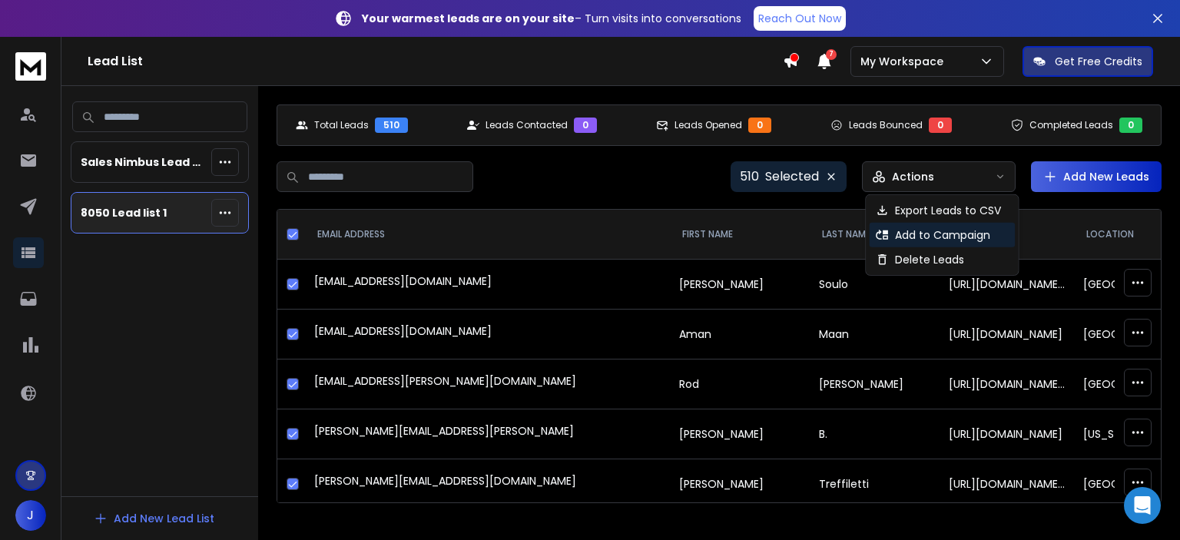
click at [916, 235] on p "Add to Campaign" at bounding box center [942, 234] width 95 height 15
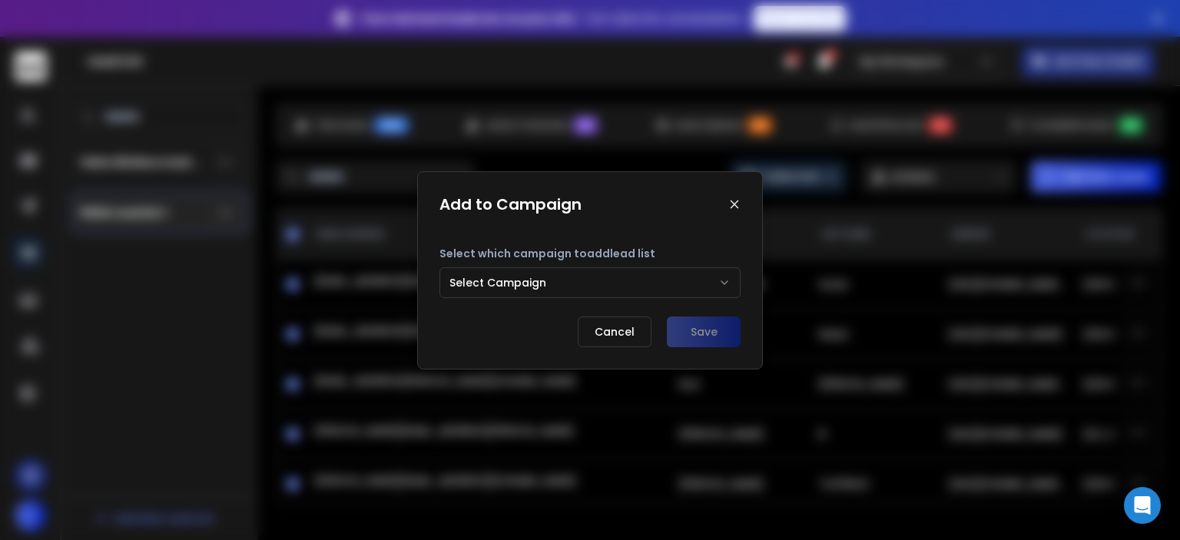
click at [597, 288] on button "Select Campaign" at bounding box center [589, 282] width 301 height 31
click at [713, 330] on button "Save" at bounding box center [704, 331] width 74 height 31
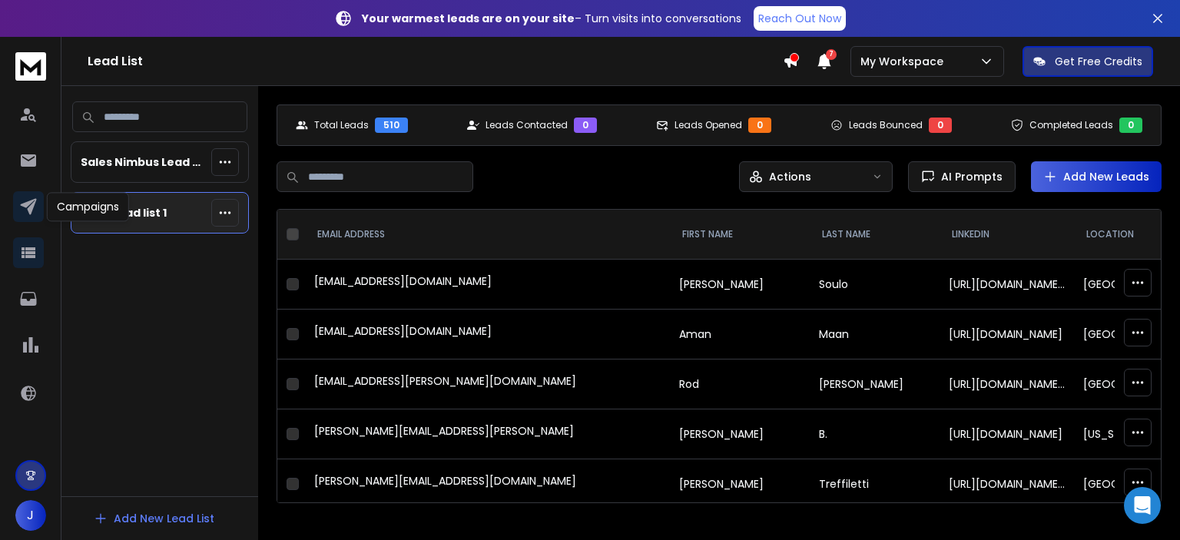
drag, startPoint x: 23, startPoint y: 177, endPoint x: 26, endPoint y: 195, distance: 18.7
click at [26, 195] on div at bounding box center [30, 257] width 35 height 316
click at [26, 195] on link at bounding box center [28, 206] width 31 height 31
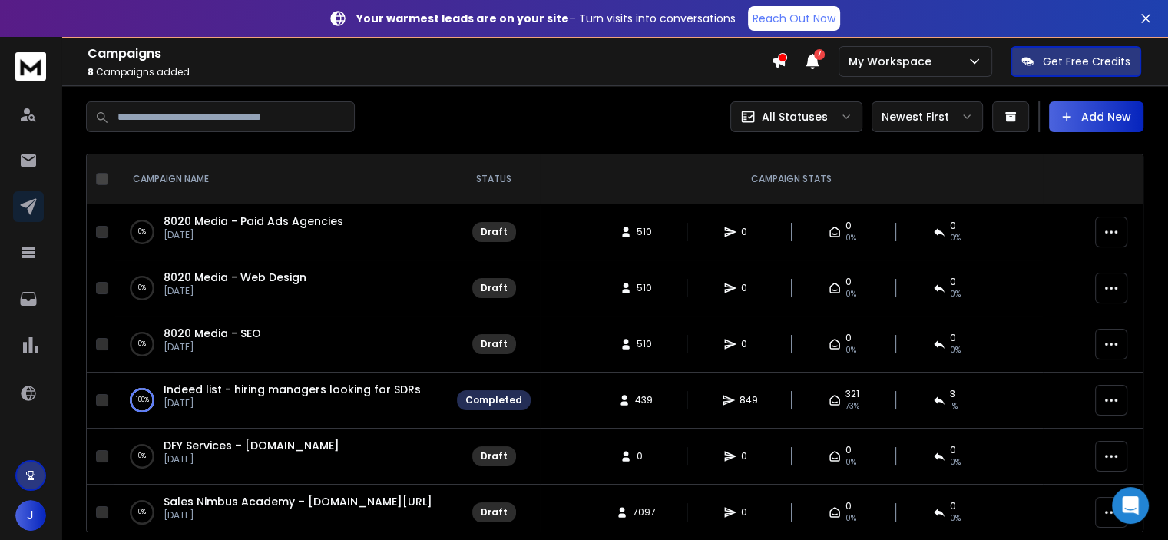
click at [184, 343] on p "[DATE]" at bounding box center [213, 347] width 98 height 12
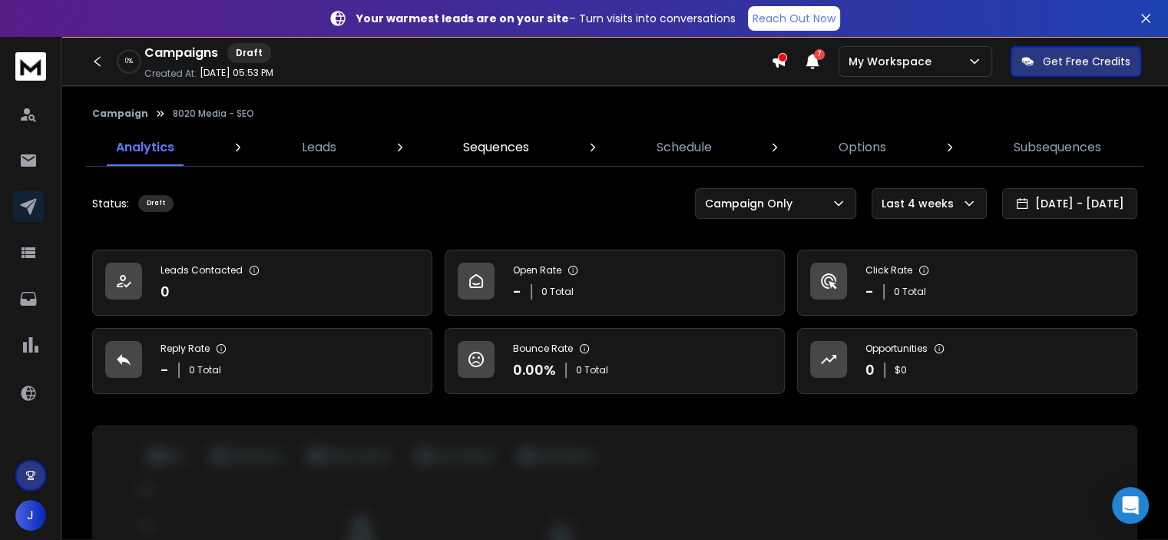
click at [479, 145] on p "Sequences" at bounding box center [496, 147] width 66 height 18
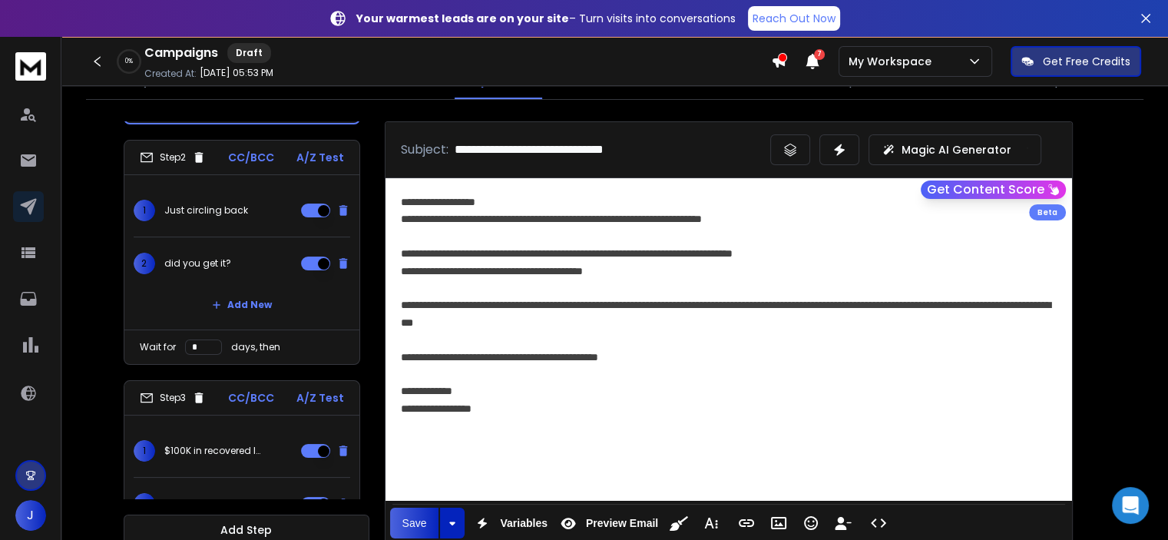
scroll to position [93, 0]
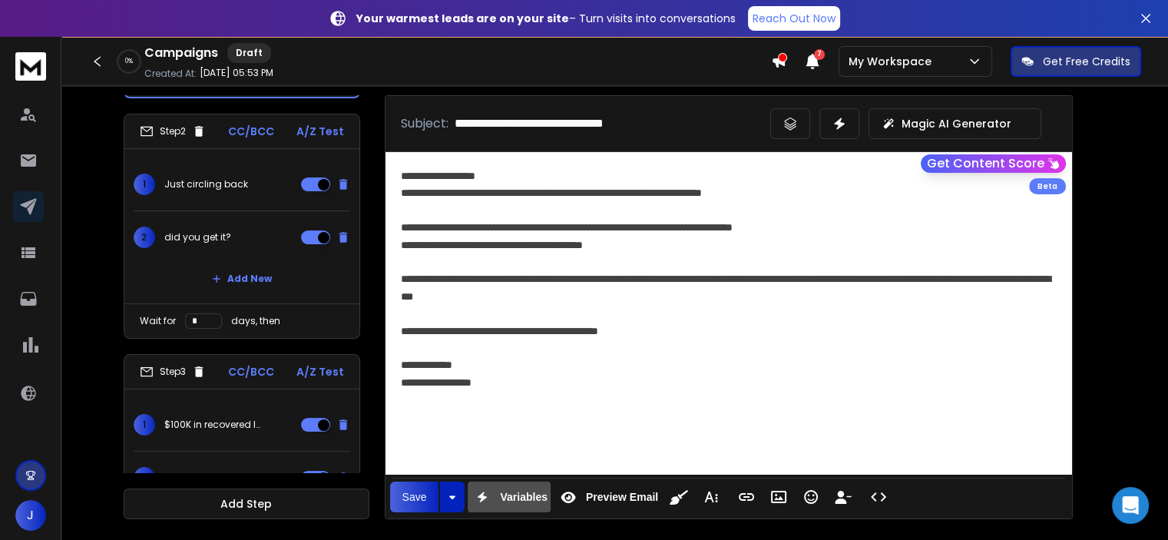
click at [508, 492] on span "Variables" at bounding box center [524, 497] width 54 height 13
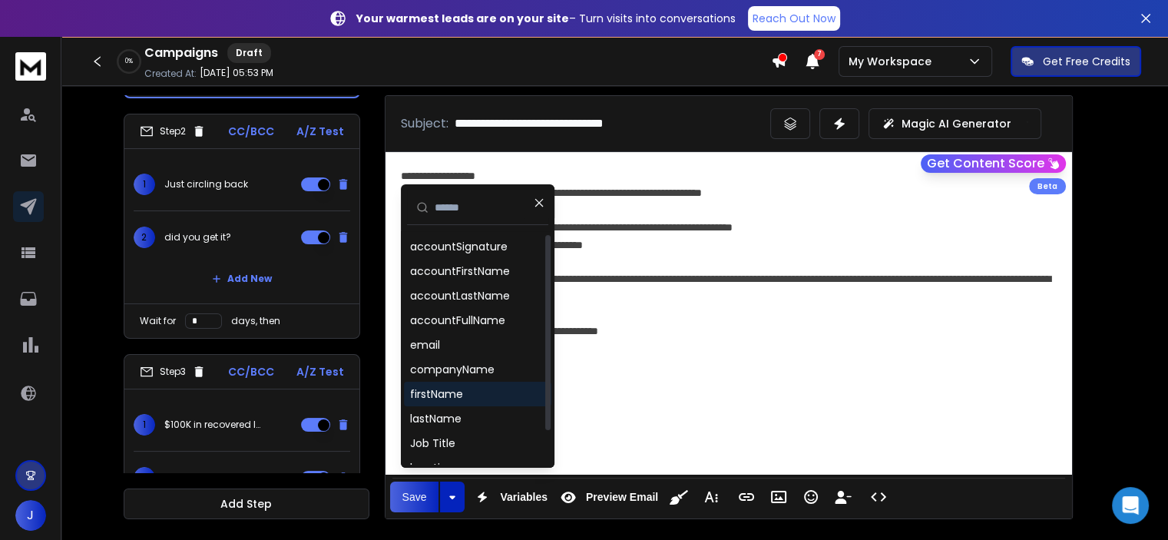
click at [467, 396] on div "firstName" at bounding box center [477, 394] width 147 height 25
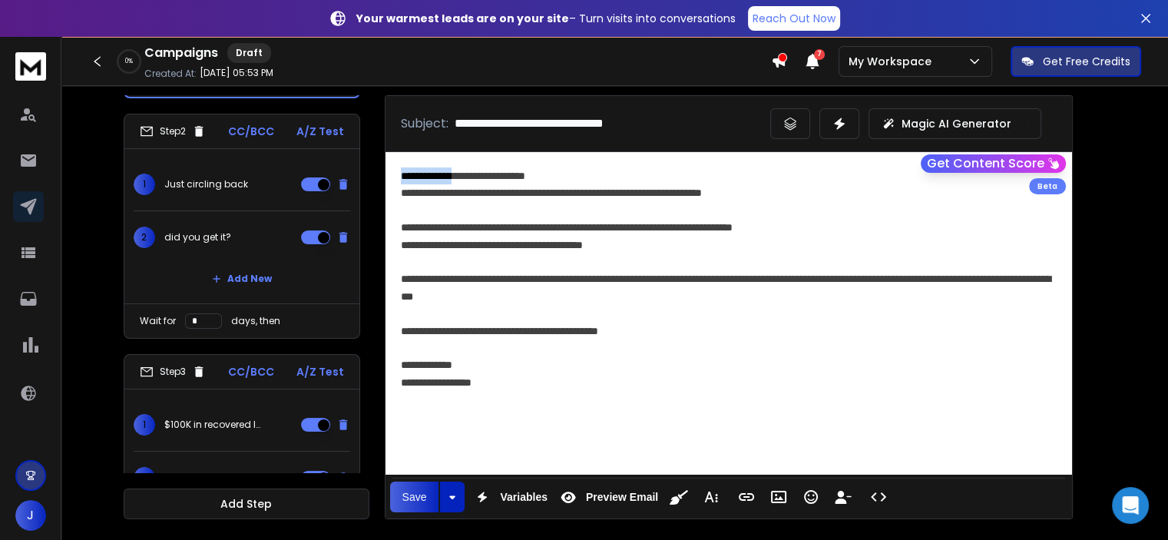
drag, startPoint x: 460, startPoint y: 177, endPoint x: 393, endPoint y: 171, distance: 67.1
click at [393, 171] on div "**********" at bounding box center [729, 313] width 687 height 323
drag, startPoint x: 422, startPoint y: 174, endPoint x: 488, endPoint y: 170, distance: 67.0
click at [488, 170] on div "**********" at bounding box center [729, 175] width 656 height 17
click at [498, 497] on span "Variables" at bounding box center [524, 497] width 54 height 13
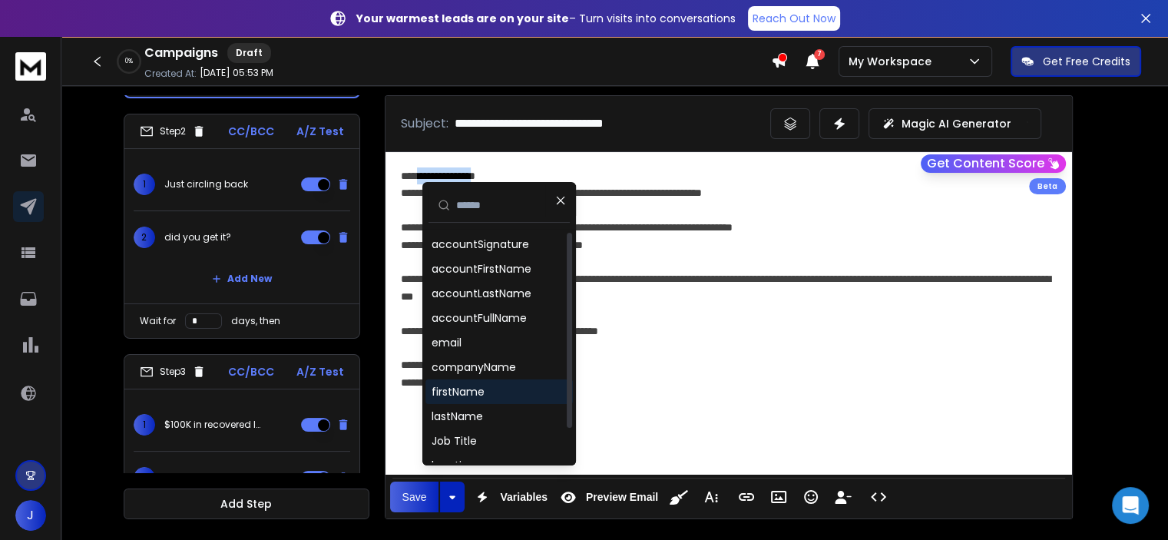
click at [472, 396] on div "firstName" at bounding box center [458, 391] width 53 height 15
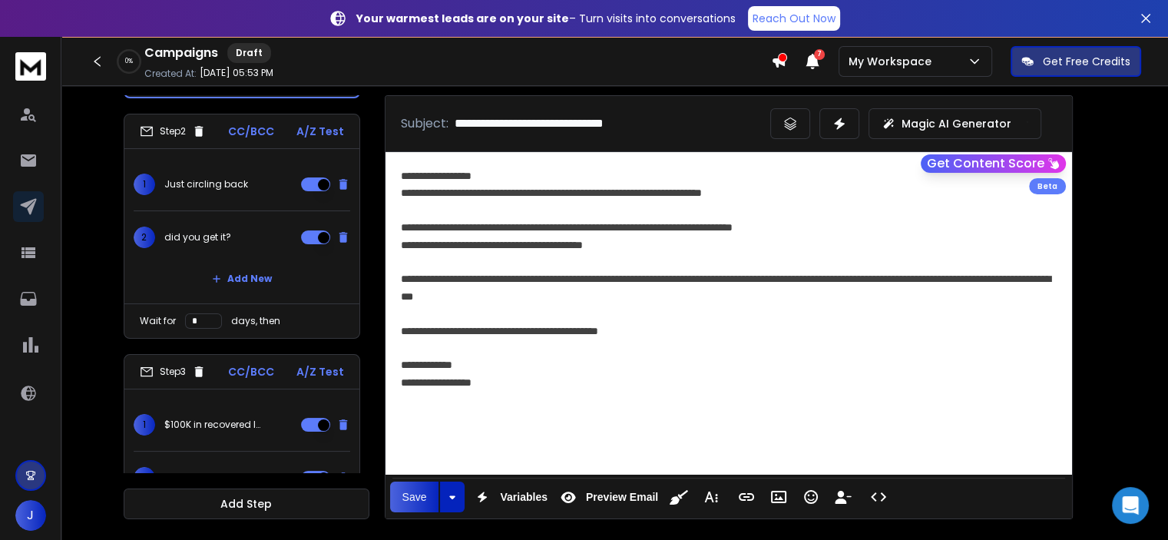
click at [496, 371] on div "**********" at bounding box center [729, 364] width 656 height 17
drag, startPoint x: 495, startPoint y: 383, endPoint x: 394, endPoint y: 387, distance: 100.7
click at [394, 387] on div "**********" at bounding box center [729, 313] width 687 height 323
click at [516, 491] on span "Variables" at bounding box center [524, 497] width 54 height 13
click at [509, 487] on div "Variables" at bounding box center [509, 497] width 83 height 25
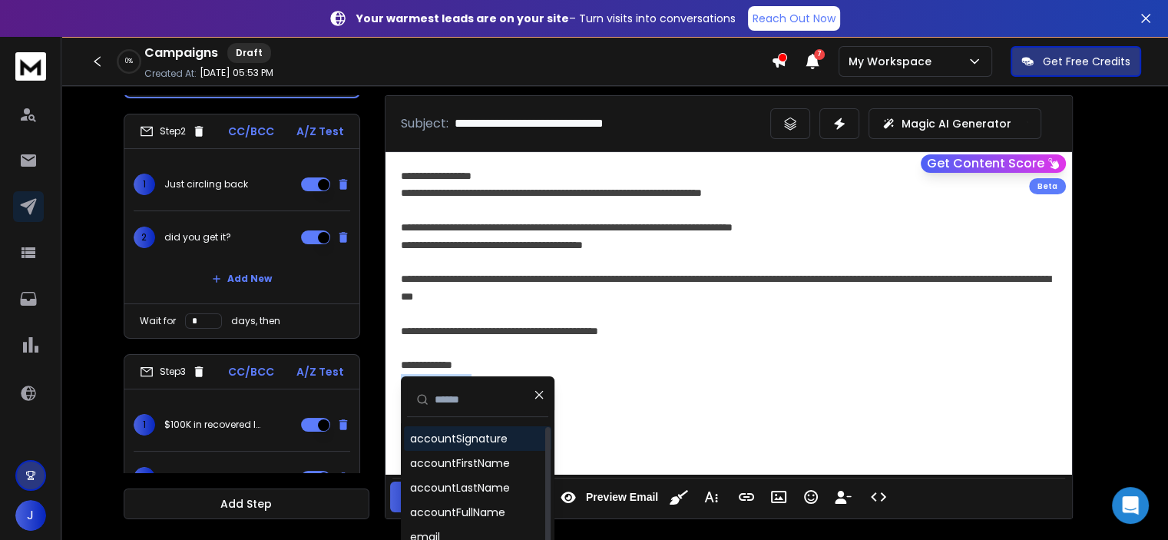
click at [493, 442] on div "accountSignature" at bounding box center [459, 438] width 98 height 15
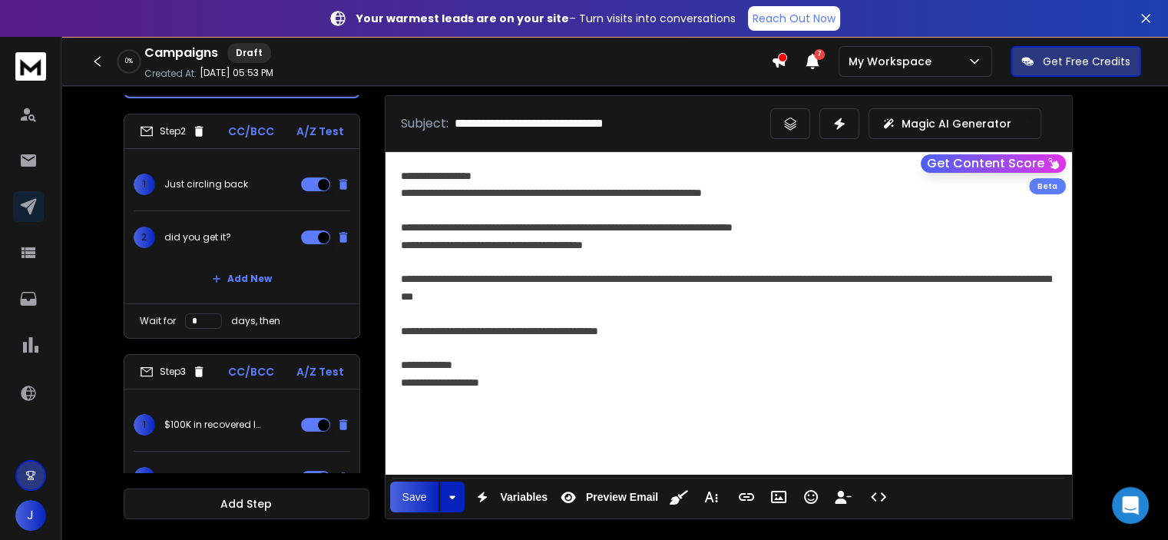
click at [554, 361] on div "**********" at bounding box center [729, 364] width 656 height 17
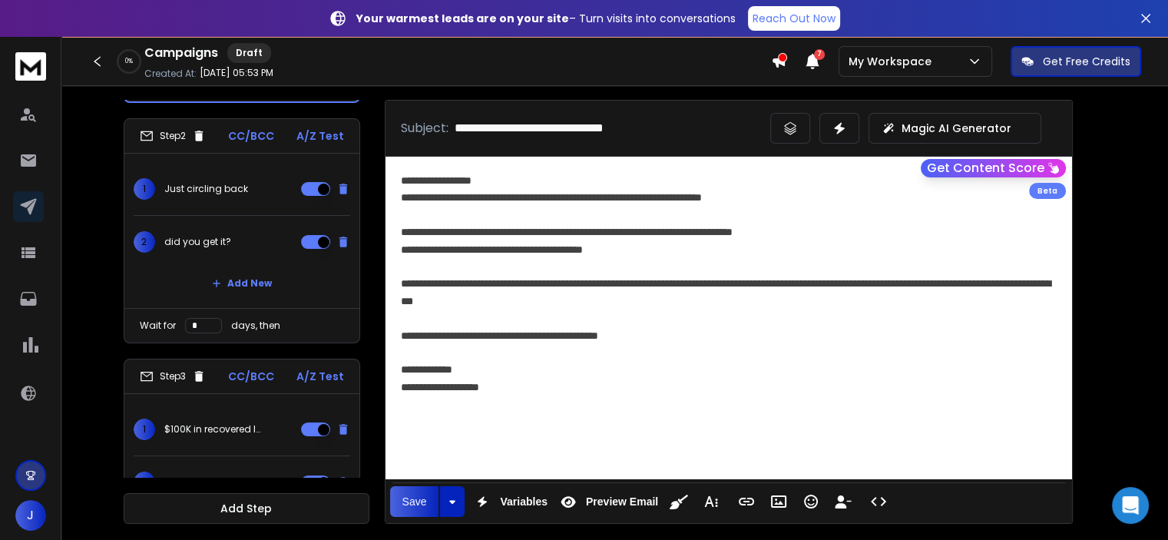
scroll to position [78, 0]
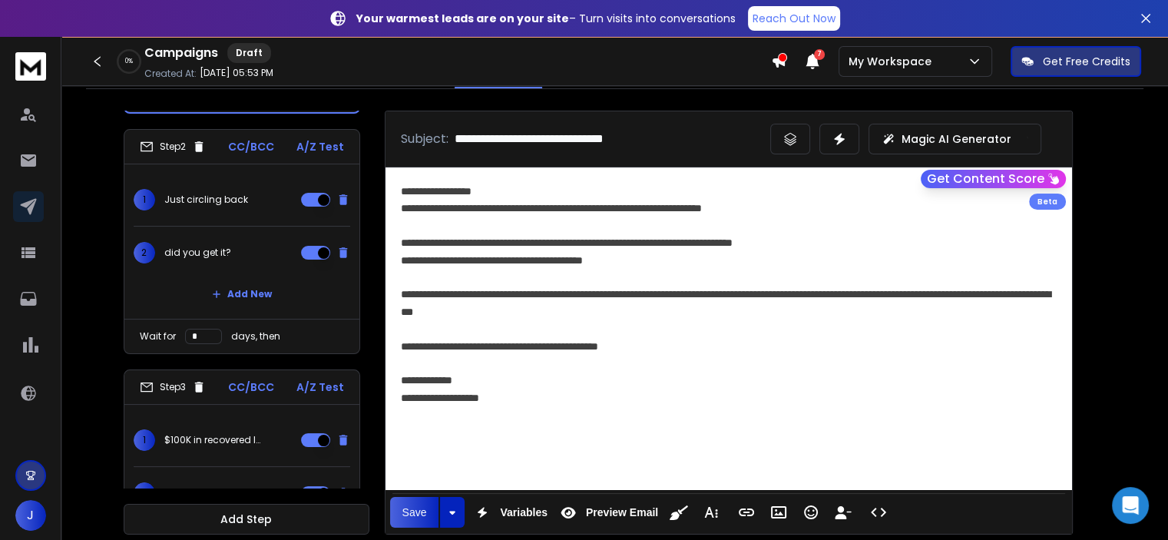
drag, startPoint x: 562, startPoint y: 135, endPoint x: 685, endPoint y: 133, distance: 122.9
click at [685, 133] on input "**********" at bounding box center [605, 139] width 300 height 18
click at [498, 514] on span "Variables" at bounding box center [524, 512] width 54 height 13
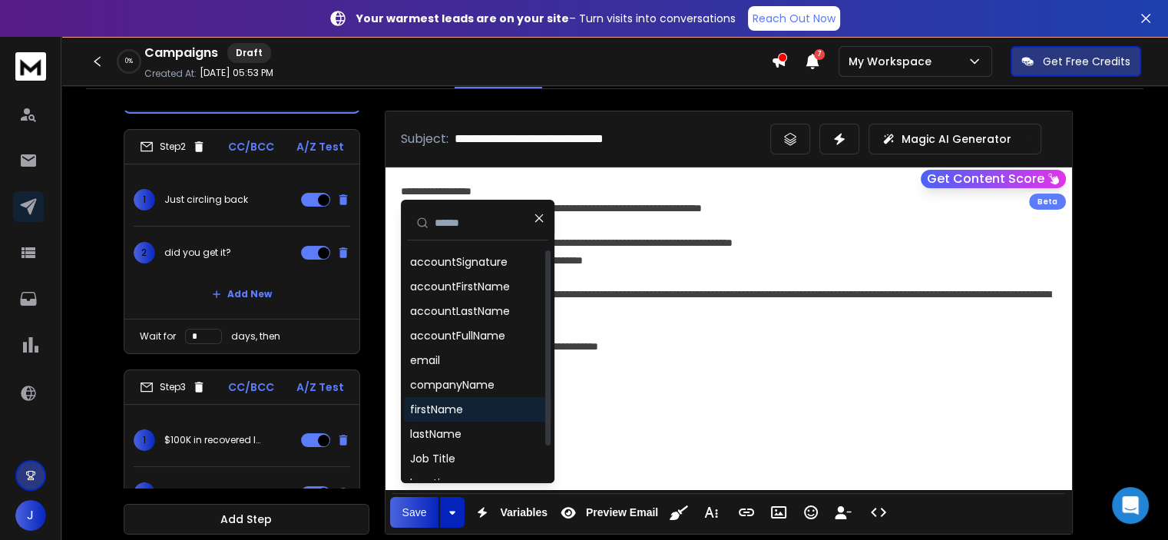
click at [449, 409] on div "firstName" at bounding box center [436, 409] width 53 height 15
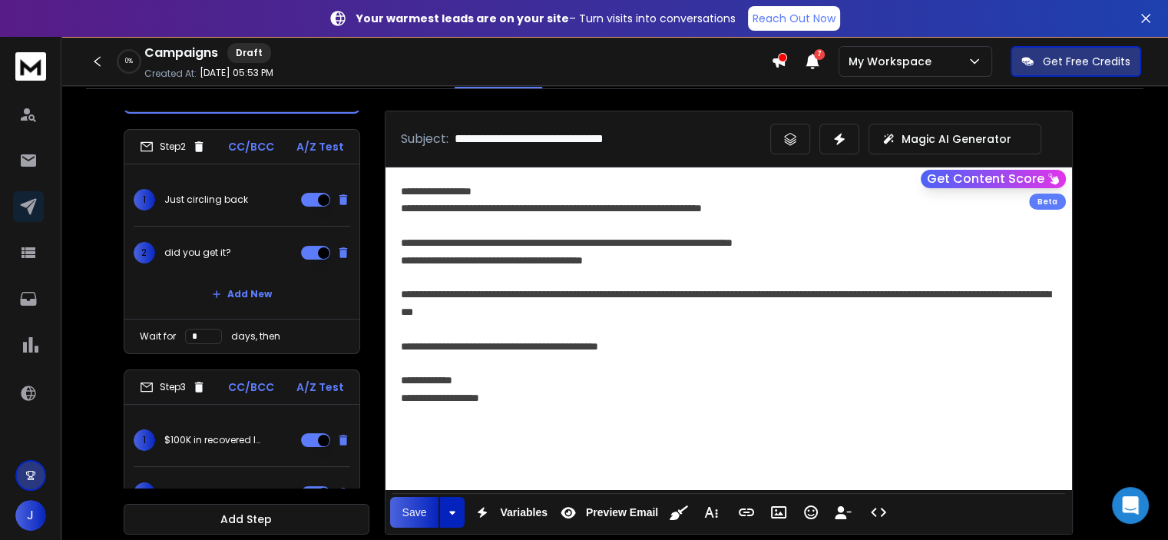
drag, startPoint x: 672, startPoint y: 134, endPoint x: 564, endPoint y: 129, distance: 107.6
click at [564, 130] on input "**********" at bounding box center [605, 139] width 300 height 18
paste input "**********"
click at [876, 525] on button "Code View" at bounding box center [878, 512] width 29 height 31
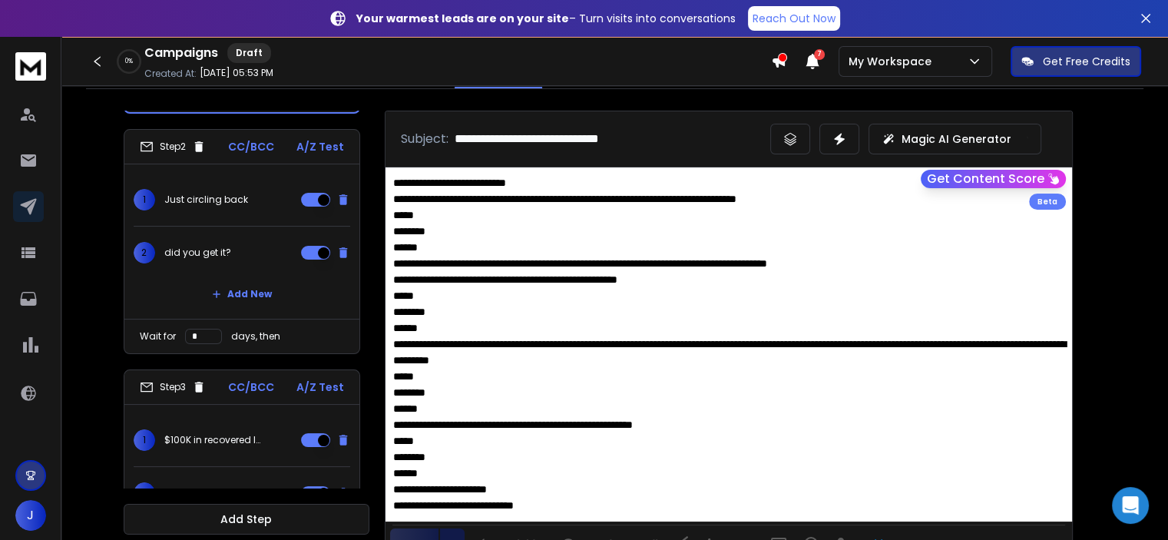
click at [217, 254] on p "did you get it?" at bounding box center [197, 253] width 67 height 12
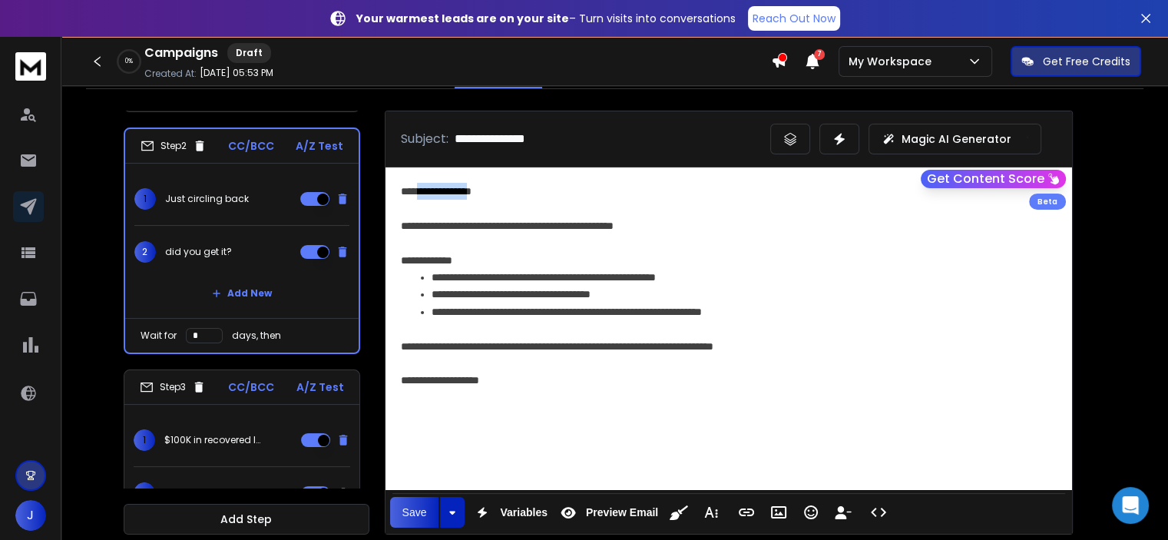
drag, startPoint x: 423, startPoint y: 190, endPoint x: 484, endPoint y: 195, distance: 60.8
click at [484, 195] on div "**********" at bounding box center [729, 200] width 656 height 35
click at [492, 518] on icon "button" at bounding box center [482, 512] width 18 height 12
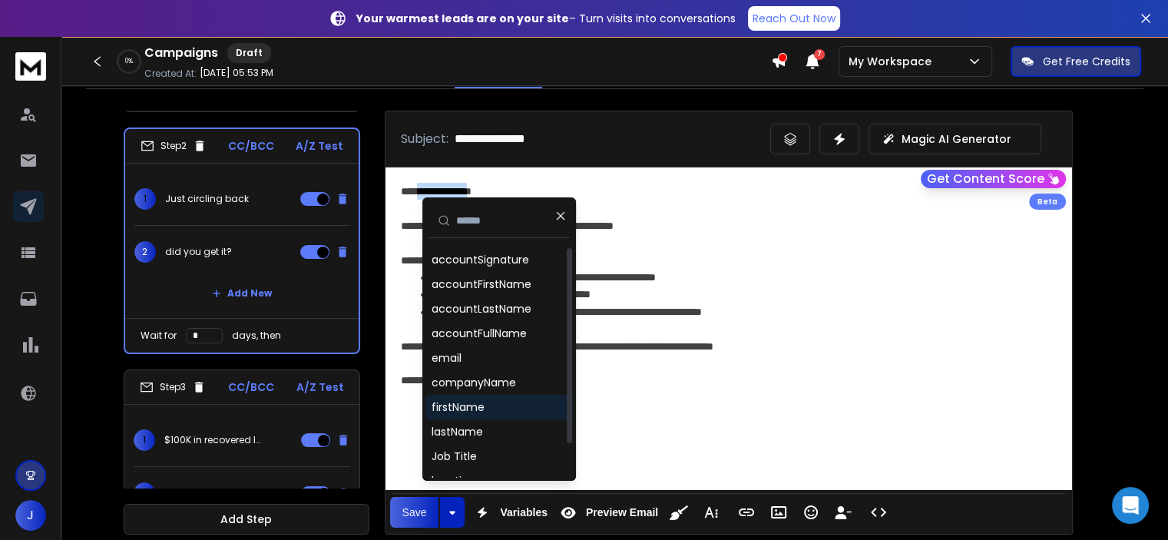
click at [464, 411] on div "firstName" at bounding box center [458, 406] width 53 height 15
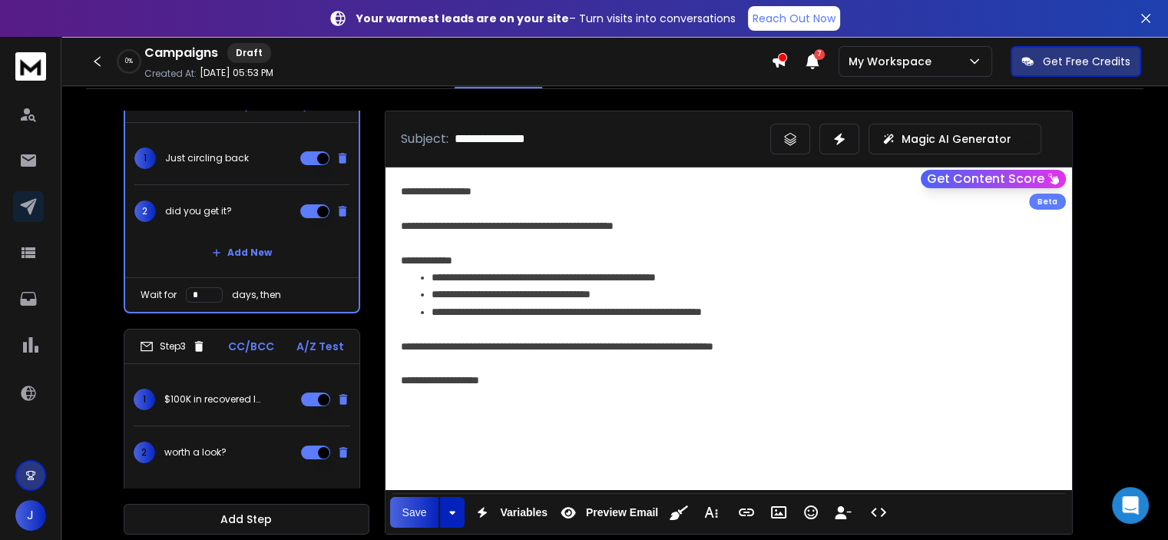
scroll to position [319, 0]
click at [223, 396] on p "$100K in recovered leads?" at bounding box center [213, 398] width 98 height 12
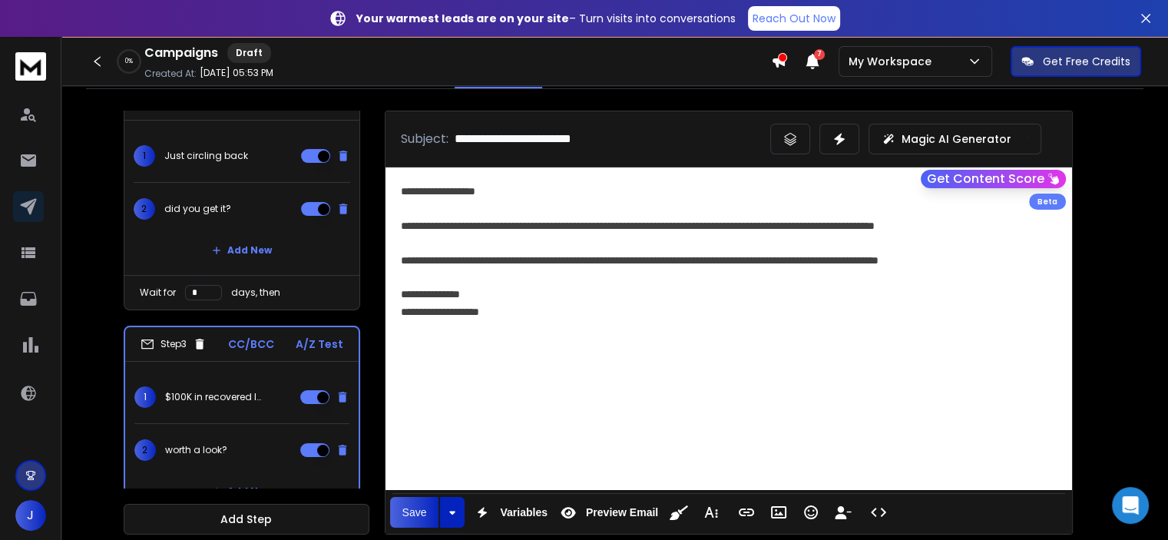
click at [221, 184] on div "2 did you get it?" at bounding box center [242, 209] width 217 height 52
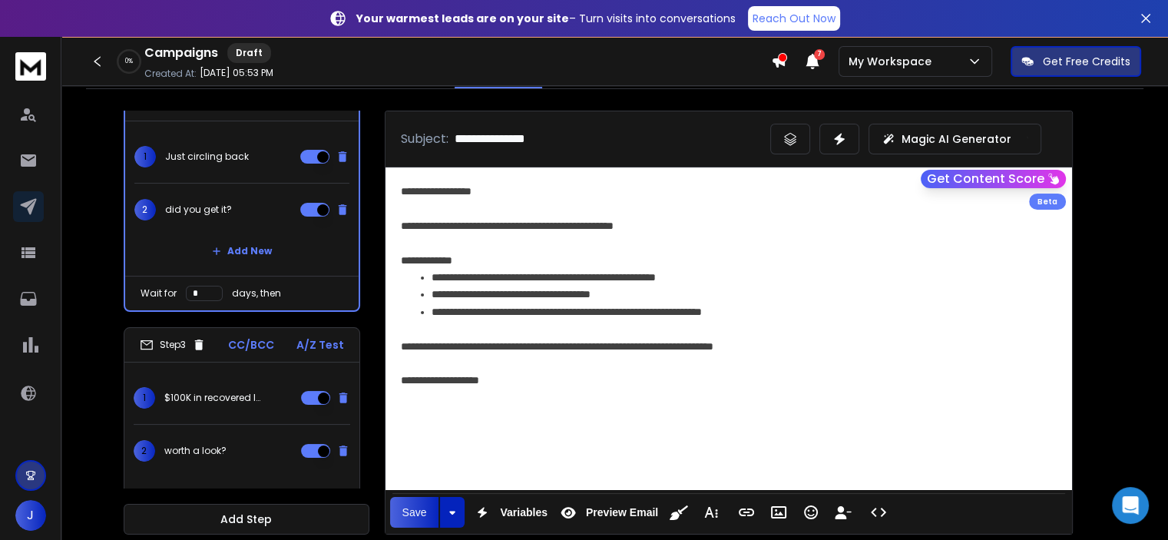
click at [220, 156] on p "Just circling back" at bounding box center [207, 157] width 84 height 12
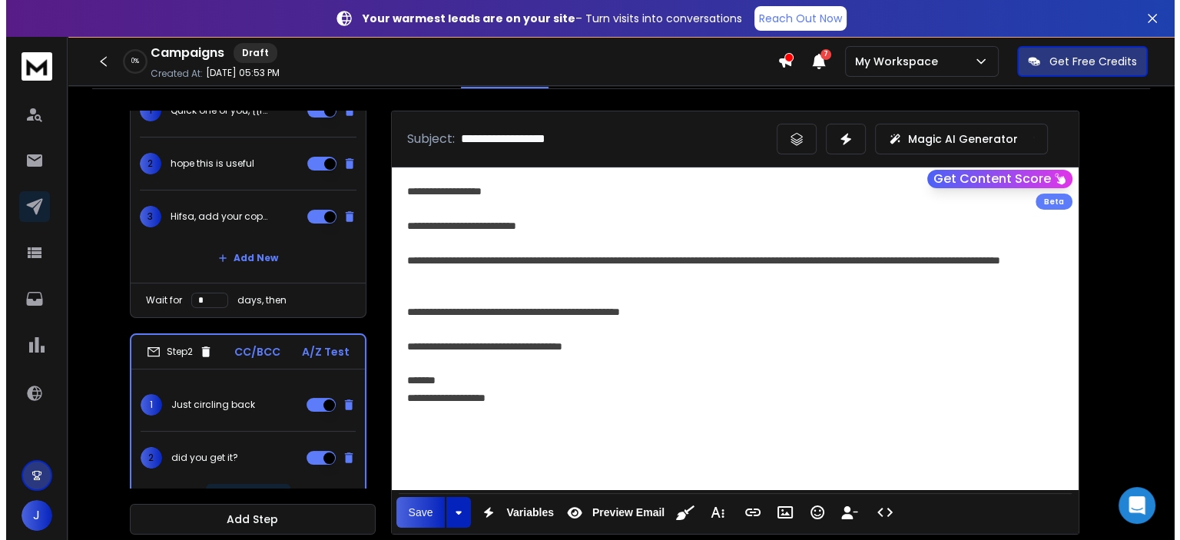
scroll to position [0, 0]
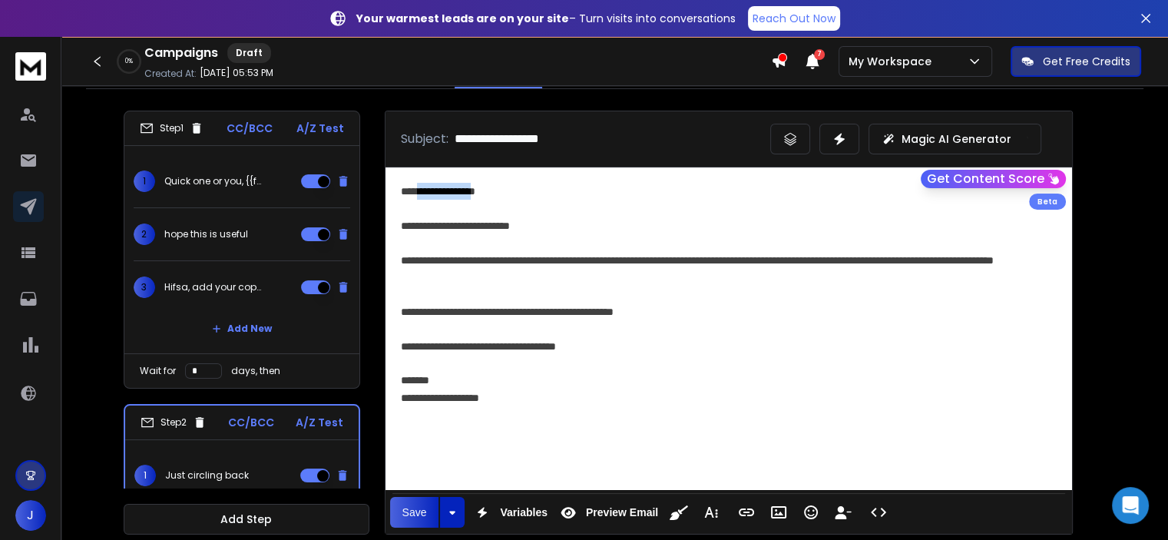
drag, startPoint x: 422, startPoint y: 190, endPoint x: 490, endPoint y: 194, distance: 68.5
click at [490, 194] on div "**********" at bounding box center [729, 191] width 656 height 17
click at [525, 509] on span "Variables" at bounding box center [524, 512] width 54 height 13
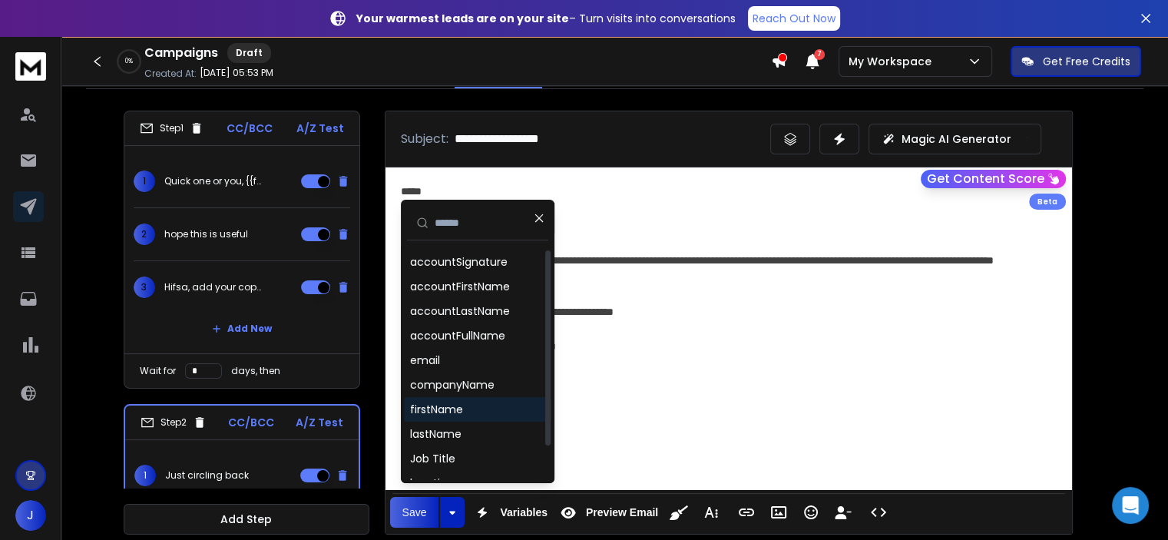
click at [445, 411] on div "firstName" at bounding box center [436, 409] width 53 height 15
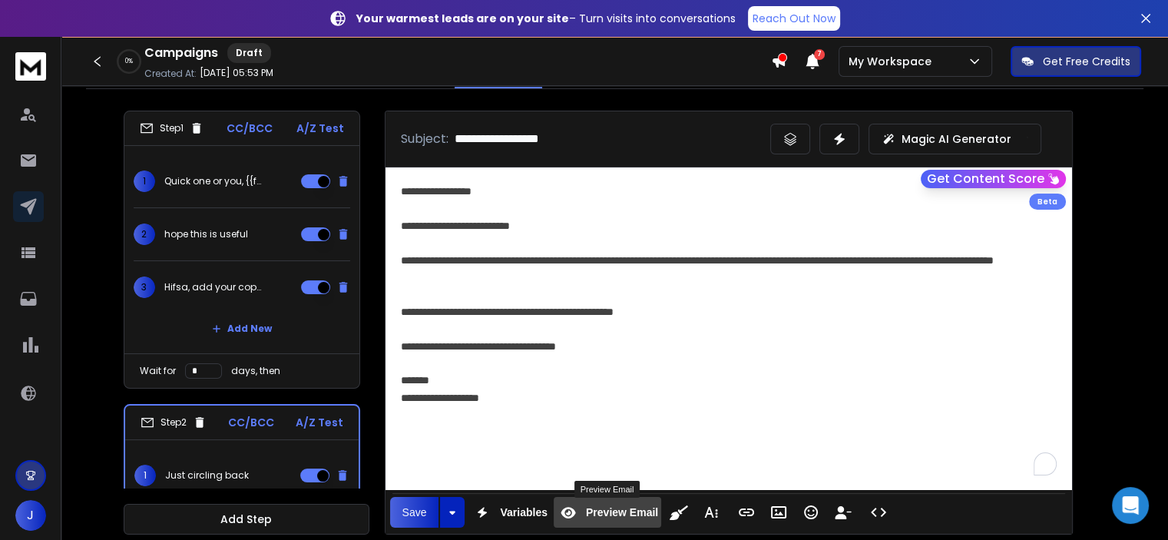
click at [607, 524] on div "Preview Email" at bounding box center [608, 512] width 108 height 25
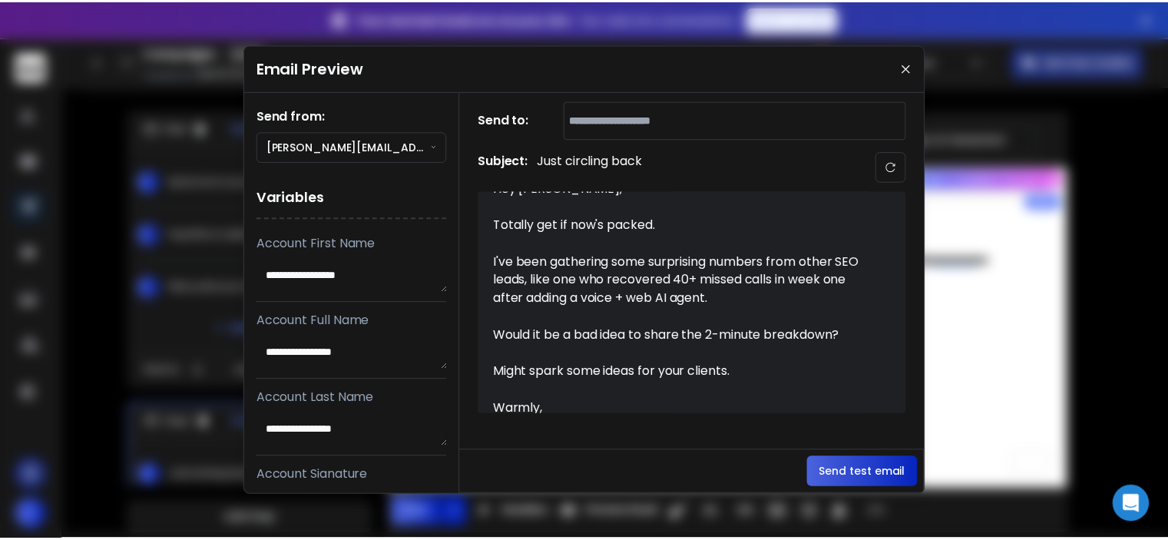
scroll to position [49, 0]
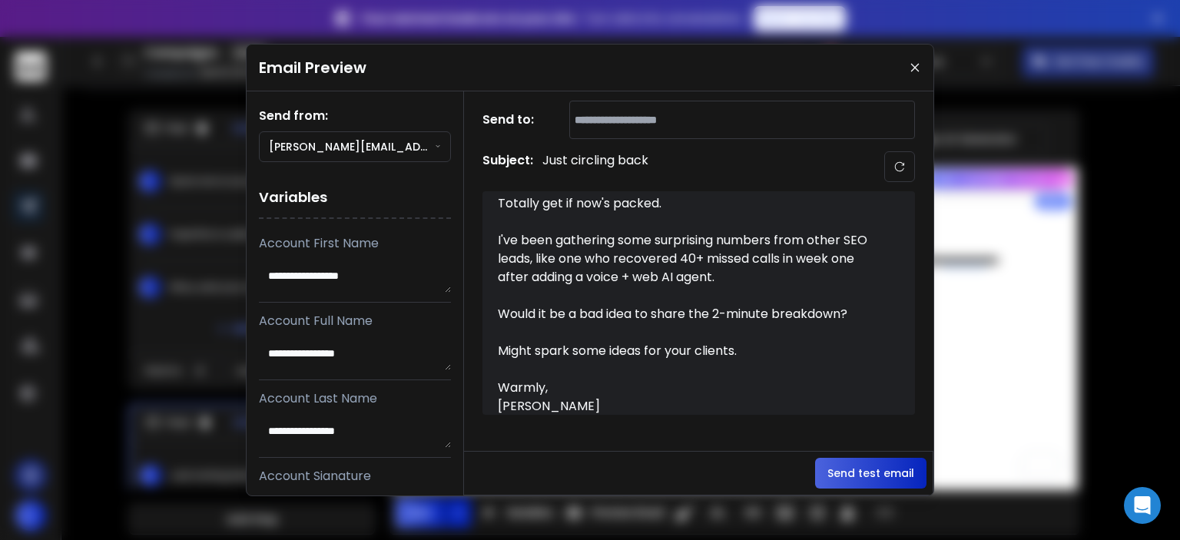
click at [909, 76] on div "Email Preview" at bounding box center [590, 68] width 687 height 46
click at [911, 70] on icon at bounding box center [915, 67] width 12 height 12
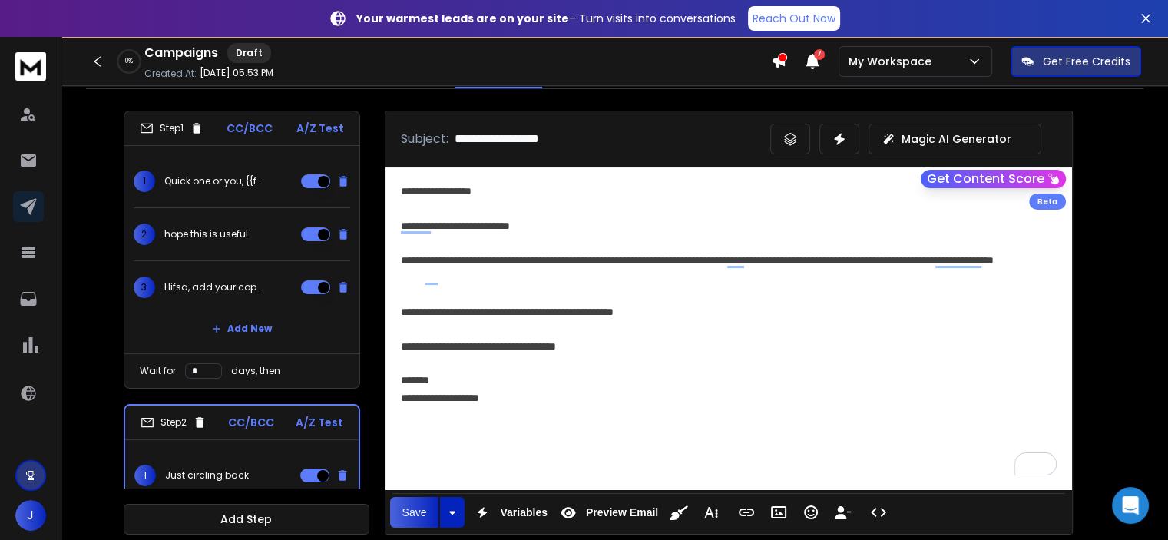
click at [221, 175] on p "Quick one or you, {{firstName}}" at bounding box center [213, 181] width 98 height 12
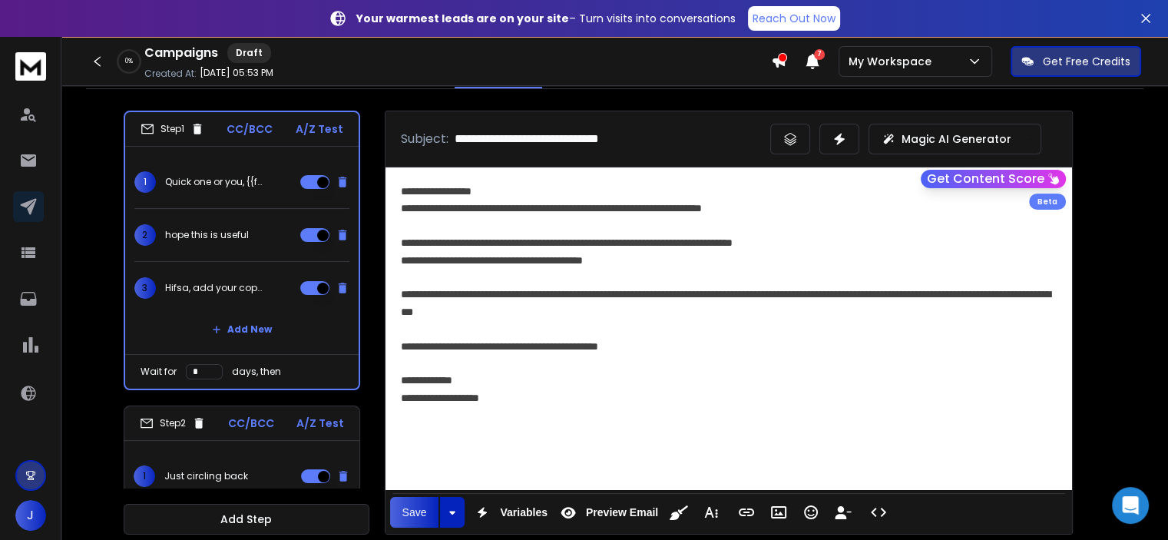
click at [205, 229] on p "hope this is useful" at bounding box center [207, 235] width 84 height 12
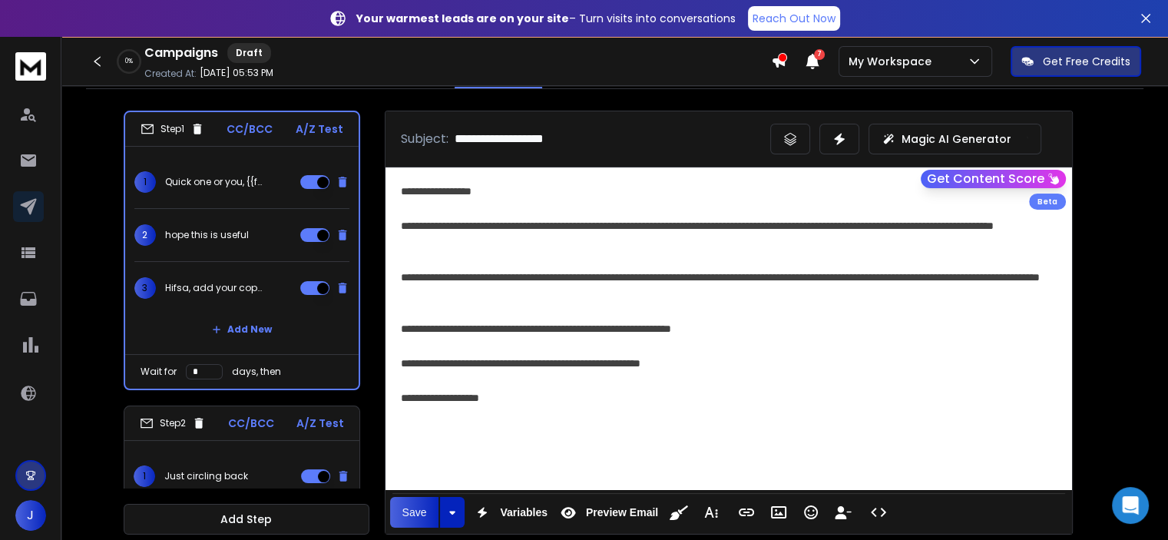
click at [187, 472] on p "Just circling back" at bounding box center [206, 476] width 84 height 12
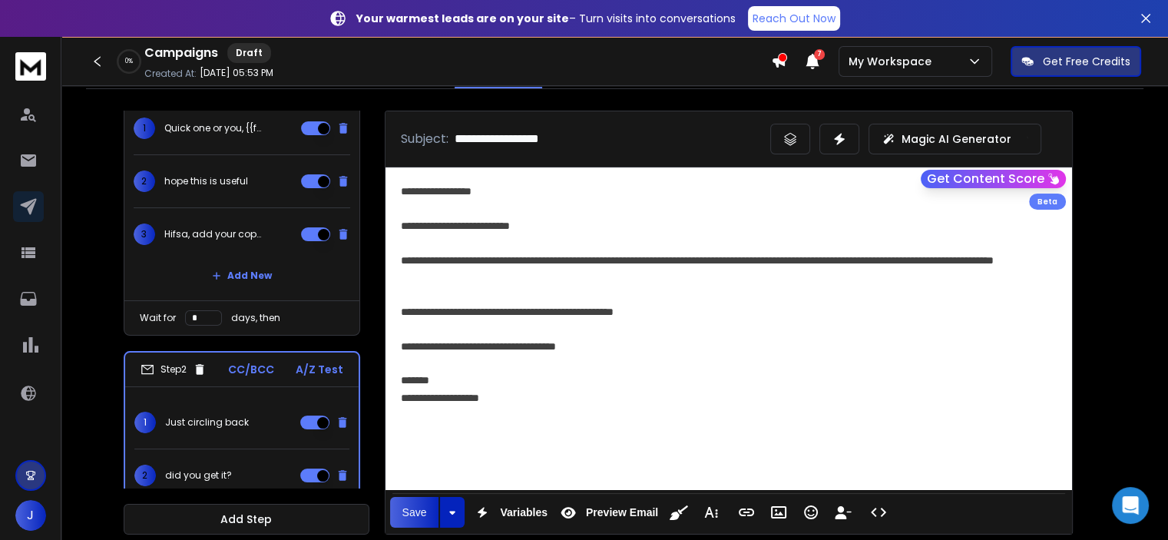
scroll to position [54, 0]
click at [197, 464] on div "2 did you get it?" at bounding box center [183, 475] width 98 height 22
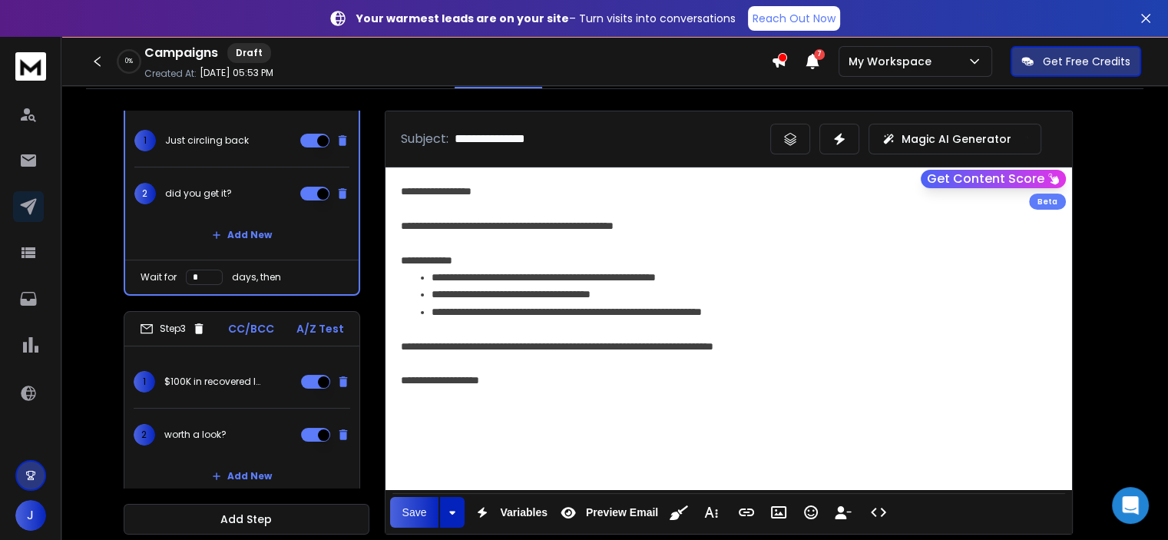
scroll to position [345, 0]
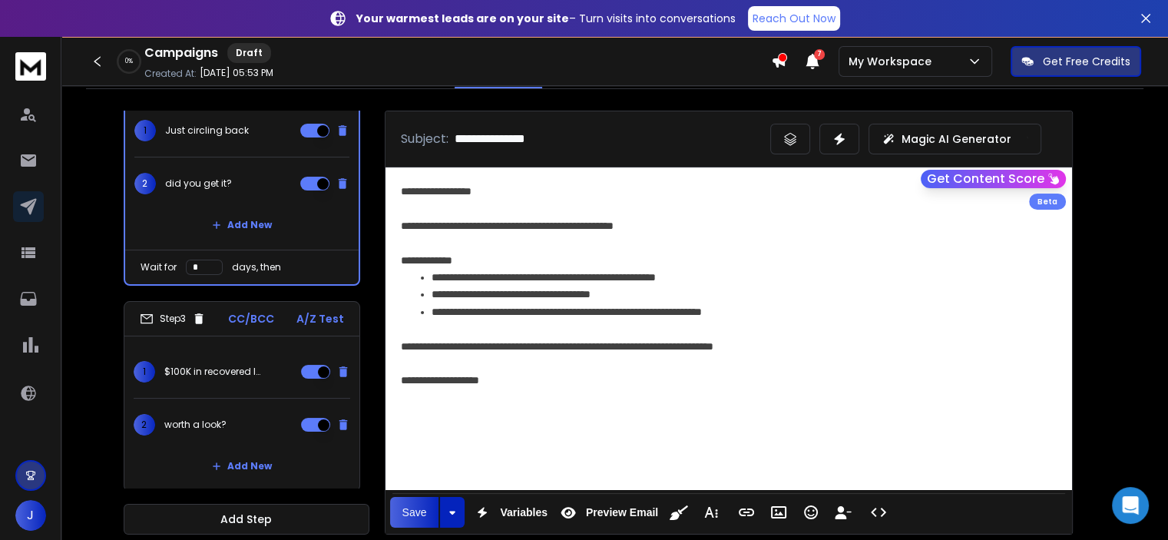
click at [212, 349] on div "1 $100K in recovered leads?" at bounding box center [242, 372] width 217 height 53
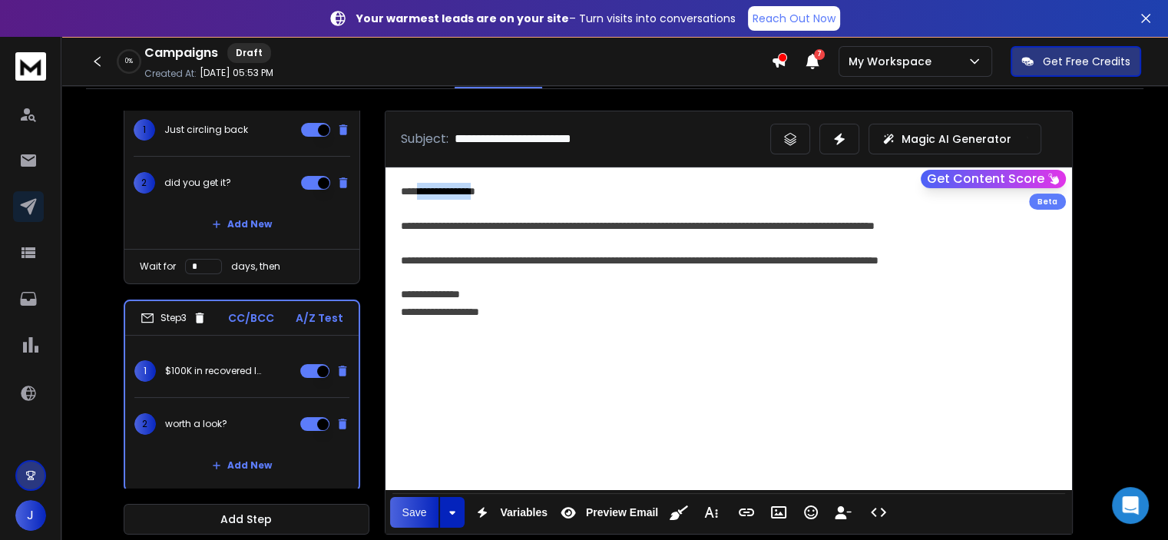
drag, startPoint x: 423, startPoint y: 190, endPoint x: 489, endPoint y: 191, distance: 66.1
click at [489, 191] on div "**********" at bounding box center [729, 191] width 656 height 17
click at [504, 522] on div "Variables" at bounding box center [509, 512] width 83 height 25
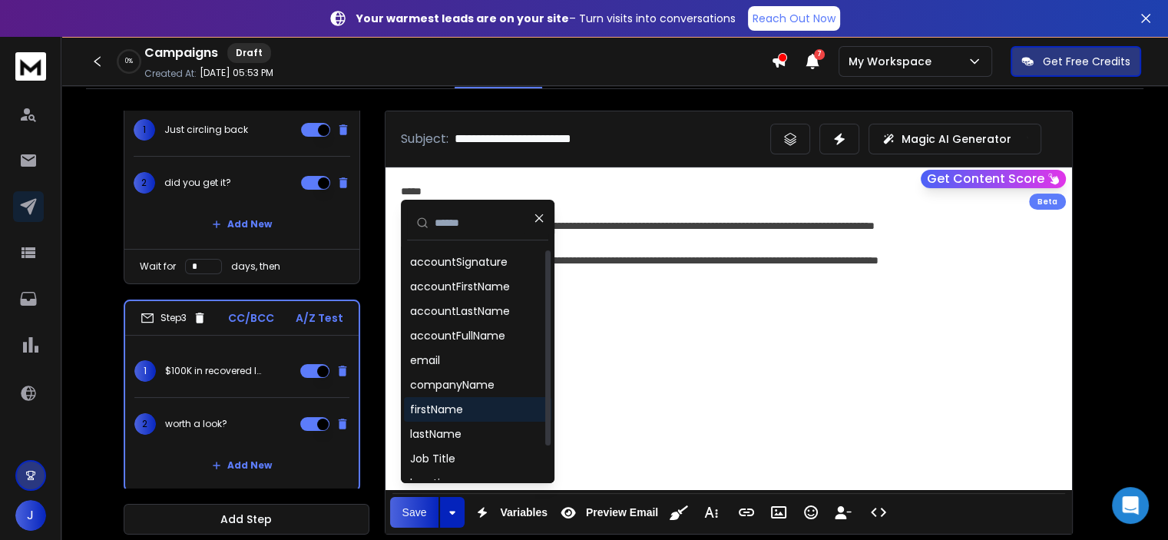
click at [449, 402] on div "firstName" at bounding box center [436, 409] width 53 height 15
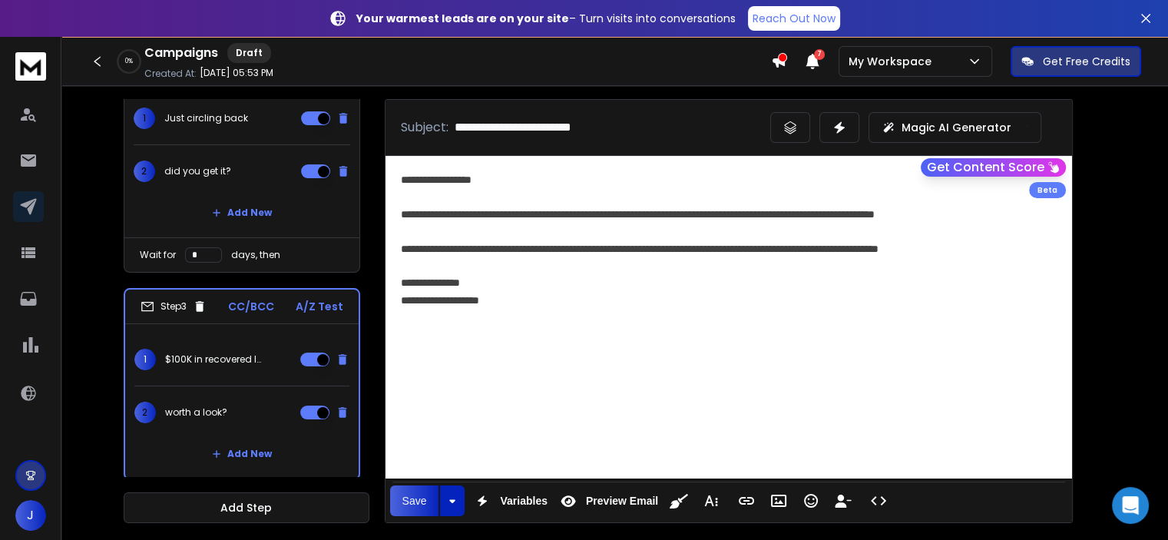
scroll to position [93, 0]
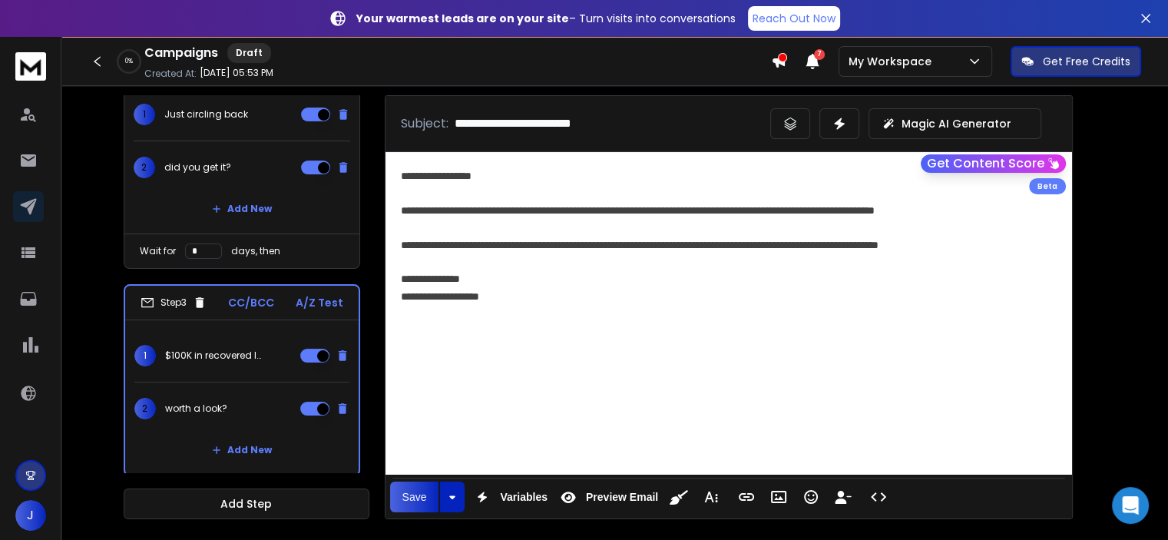
click at [217, 413] on div "2 worth a look?" at bounding box center [180, 409] width 93 height 22
type input "**********"
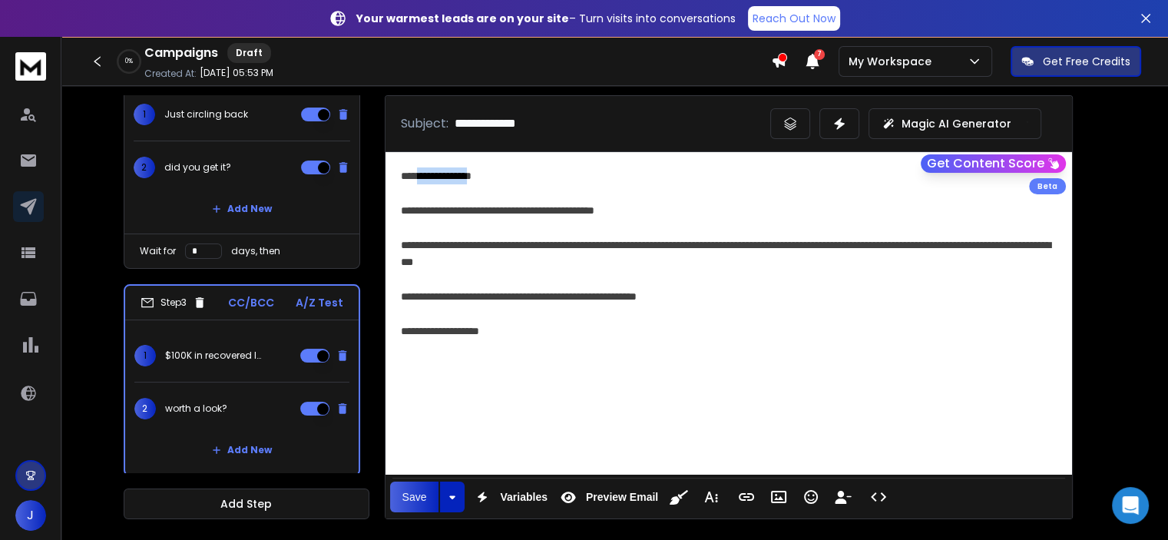
drag, startPoint x: 421, startPoint y: 178, endPoint x: 482, endPoint y: 174, distance: 61.6
click at [482, 174] on div "**********" at bounding box center [729, 184] width 656 height 35
click at [492, 508] on div "Variables" at bounding box center [509, 497] width 83 height 25
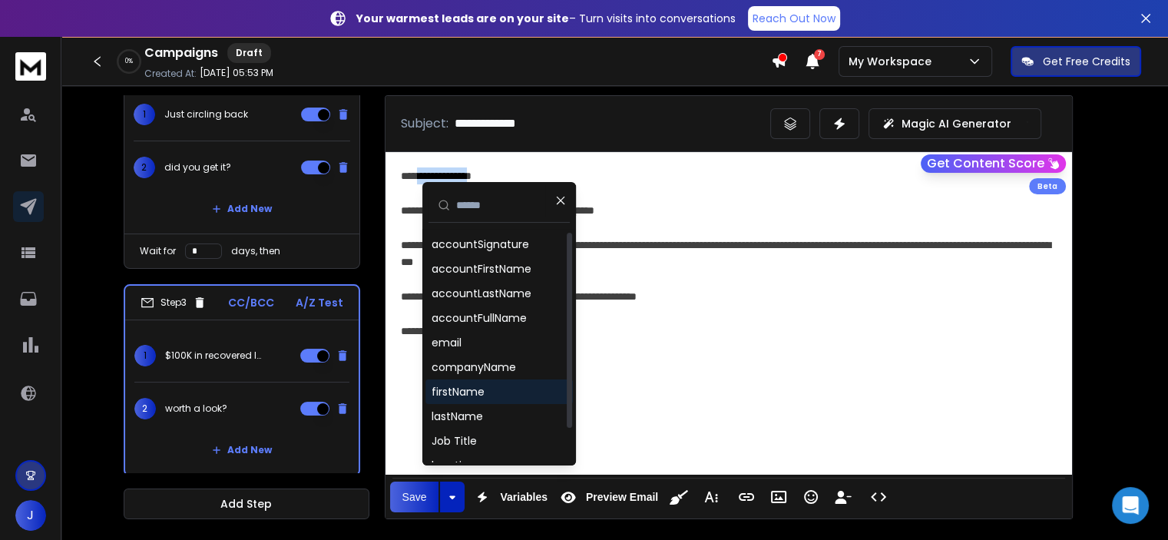
click at [472, 394] on div "firstName" at bounding box center [458, 391] width 53 height 15
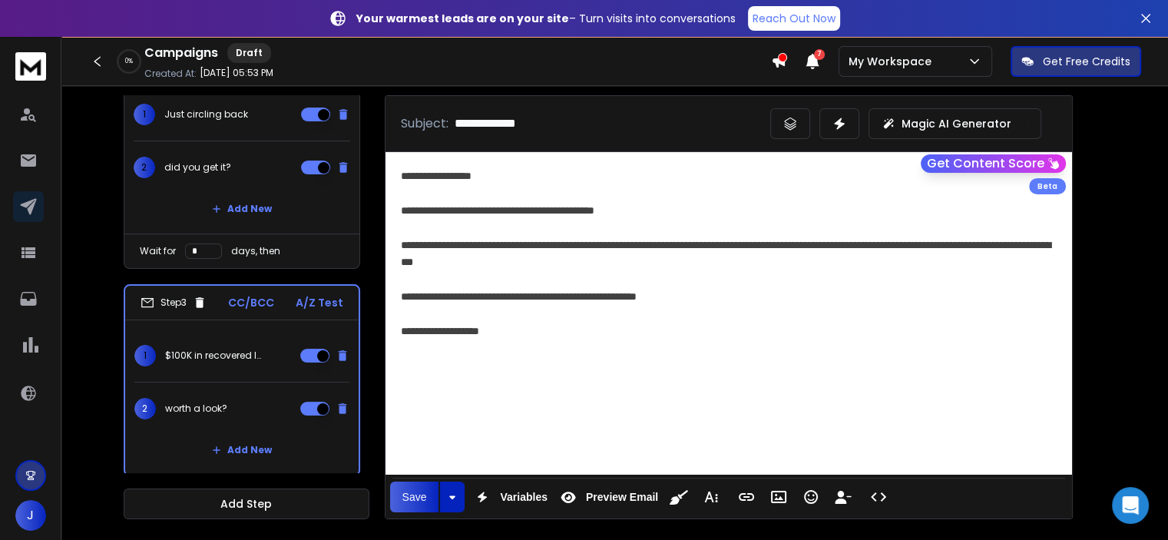
click at [446, 333] on div "**********" at bounding box center [729, 331] width 656 height 17
click at [0, 0] on span "****" at bounding box center [0, 0] width 0 height 0
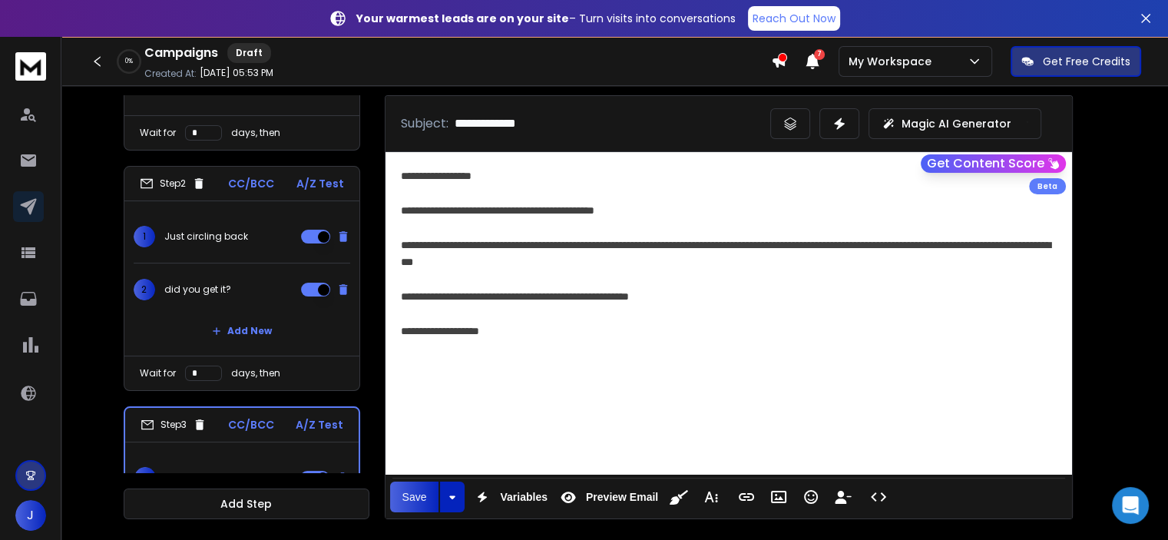
scroll to position [221, 0]
click at [0, 0] on qb-div "**********" at bounding box center [0, 0] width 0 height 0
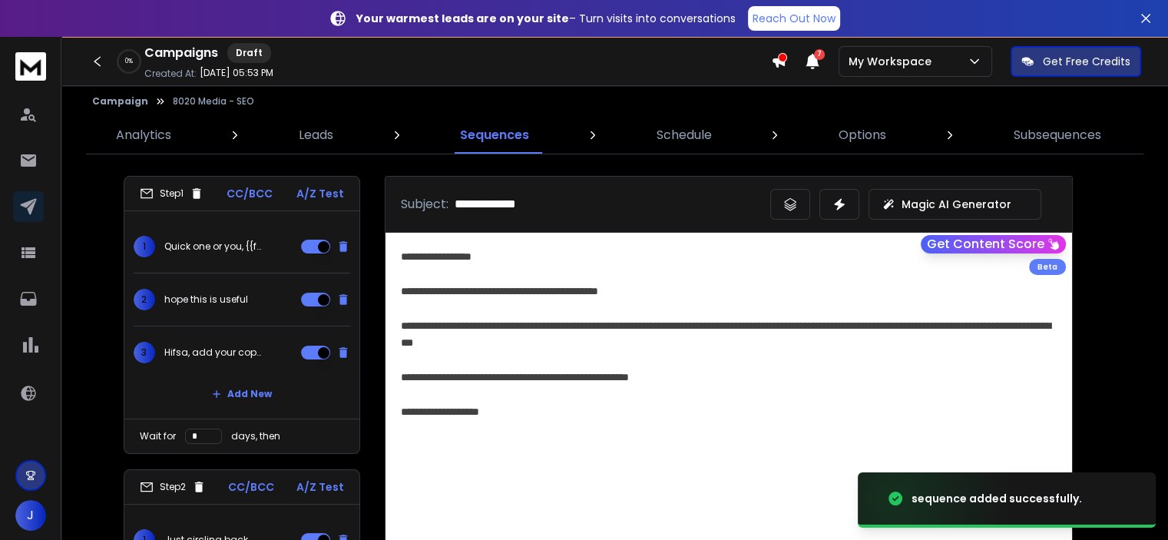
scroll to position [0, 0]
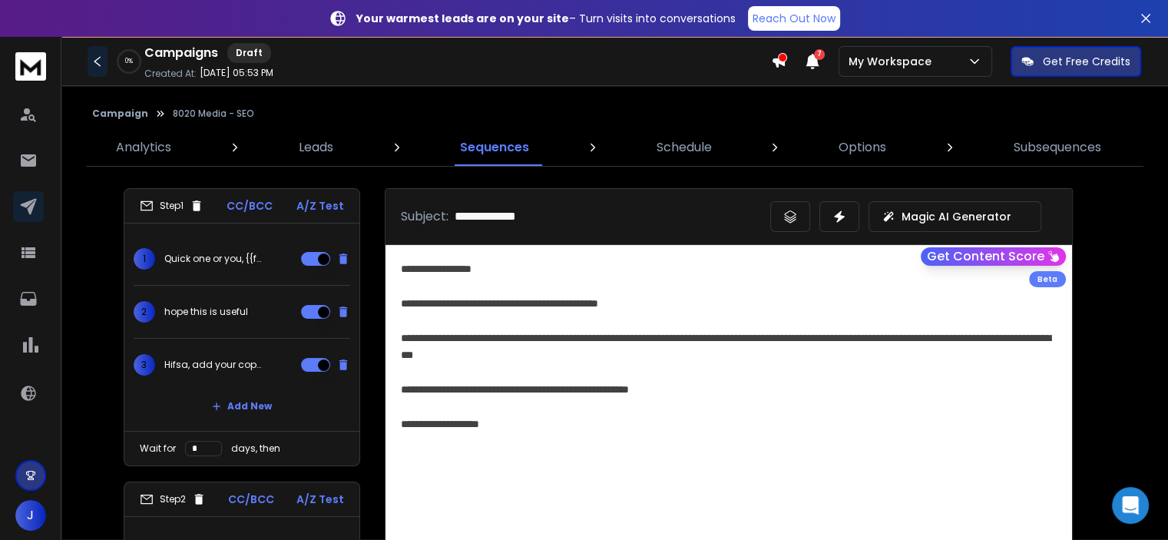
click at [100, 59] on icon at bounding box center [98, 62] width 14 height 14
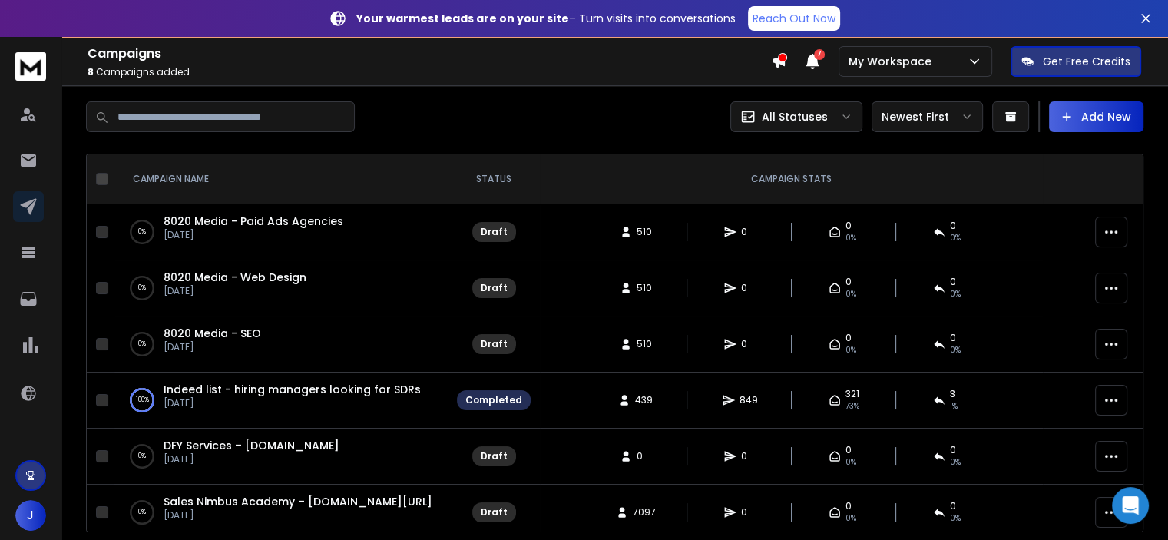
click at [241, 277] on span "8020 Media - Web Design" at bounding box center [235, 277] width 143 height 15
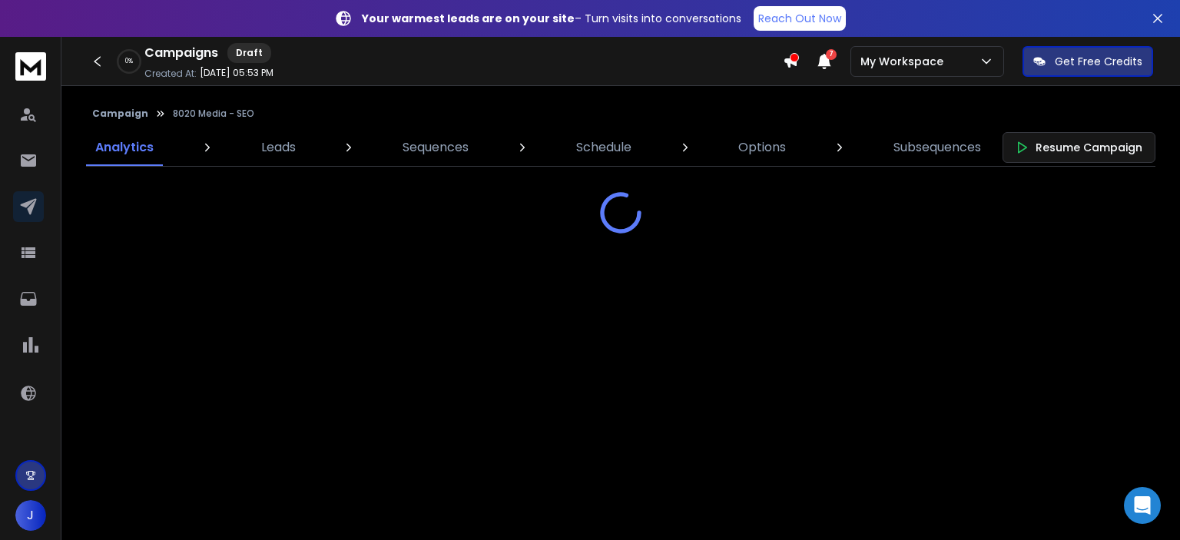
click at [241, 277] on div "Your warmest leads are on your site – Turn visits into conversations Reach Out …" at bounding box center [590, 270] width 1180 height 540
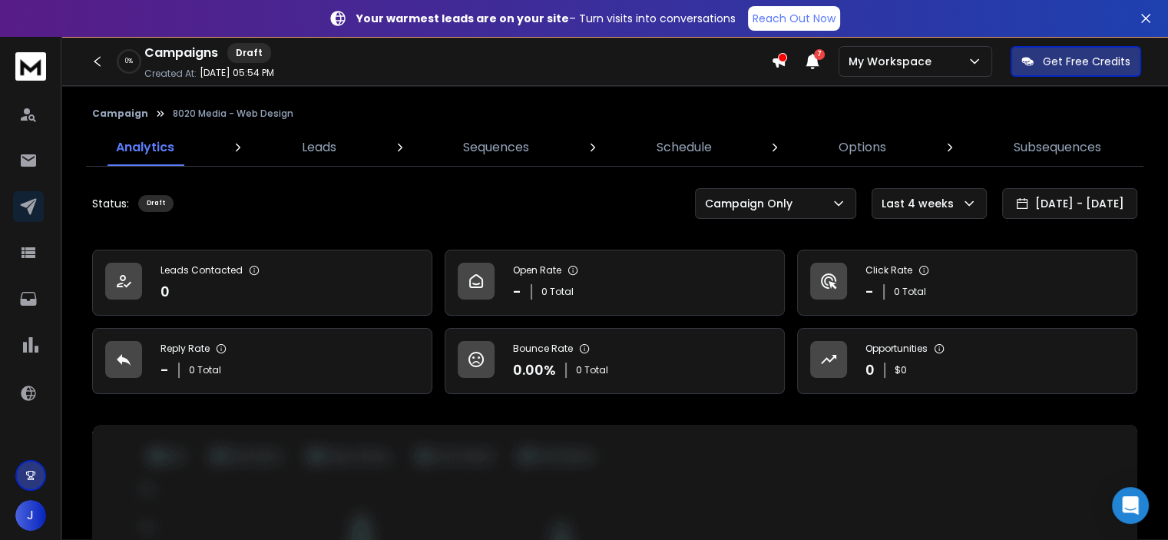
click at [426, 151] on div "Analytics Leads Sequences Schedule Options Subsequences" at bounding box center [608, 147] width 1045 height 37
click at [485, 147] on p "Sequences" at bounding box center [496, 147] width 66 height 18
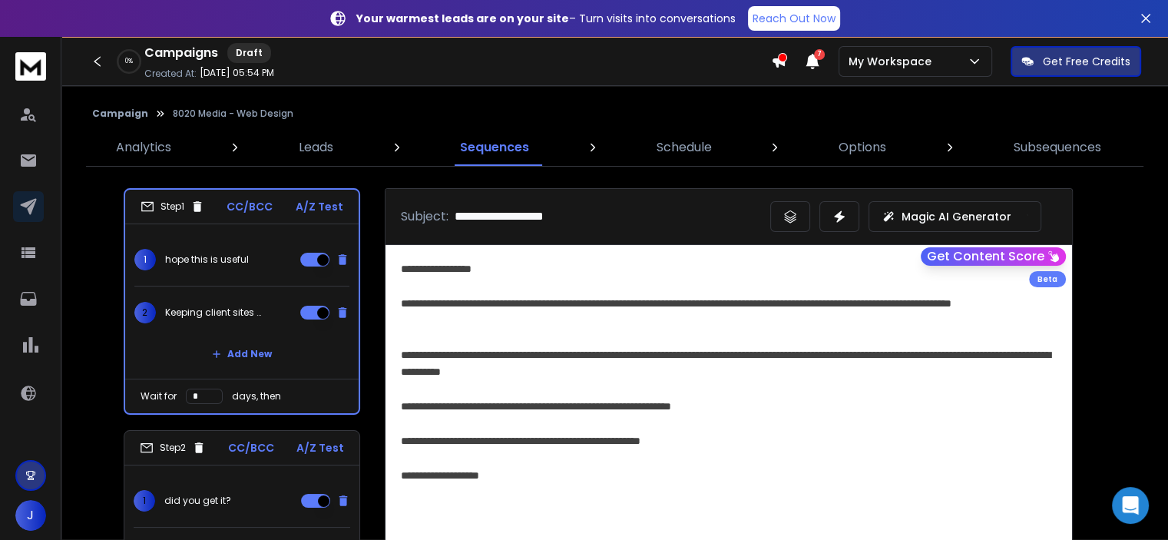
click at [210, 269] on div "1 hope this is useful" at bounding box center [191, 260] width 114 height 22
drag, startPoint x: 421, startPoint y: 269, endPoint x: 482, endPoint y: 272, distance: 61.5
click at [482, 272] on div "**********" at bounding box center [729, 268] width 656 height 17
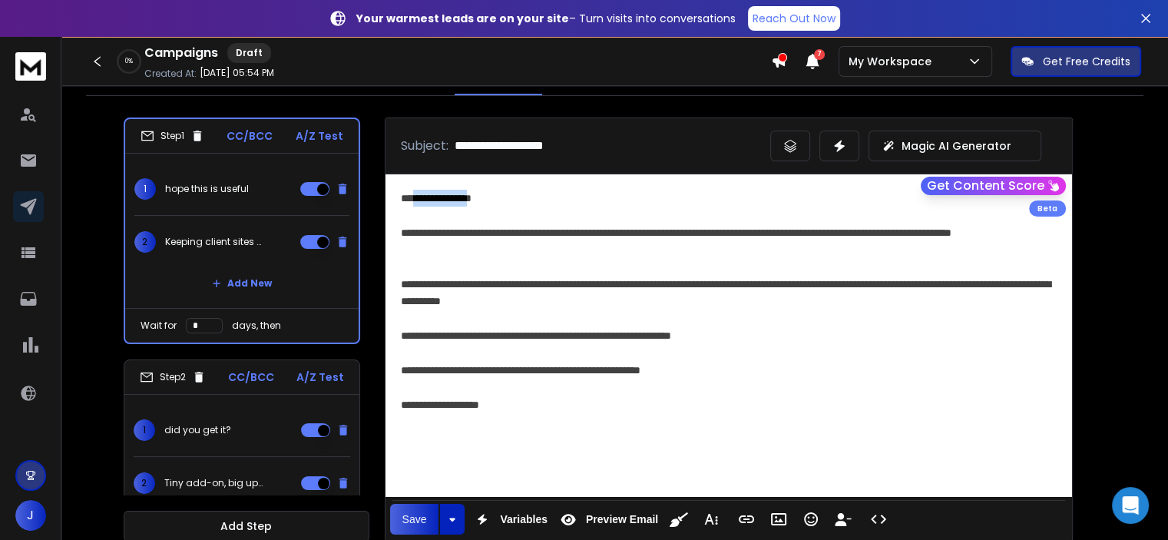
scroll to position [93, 0]
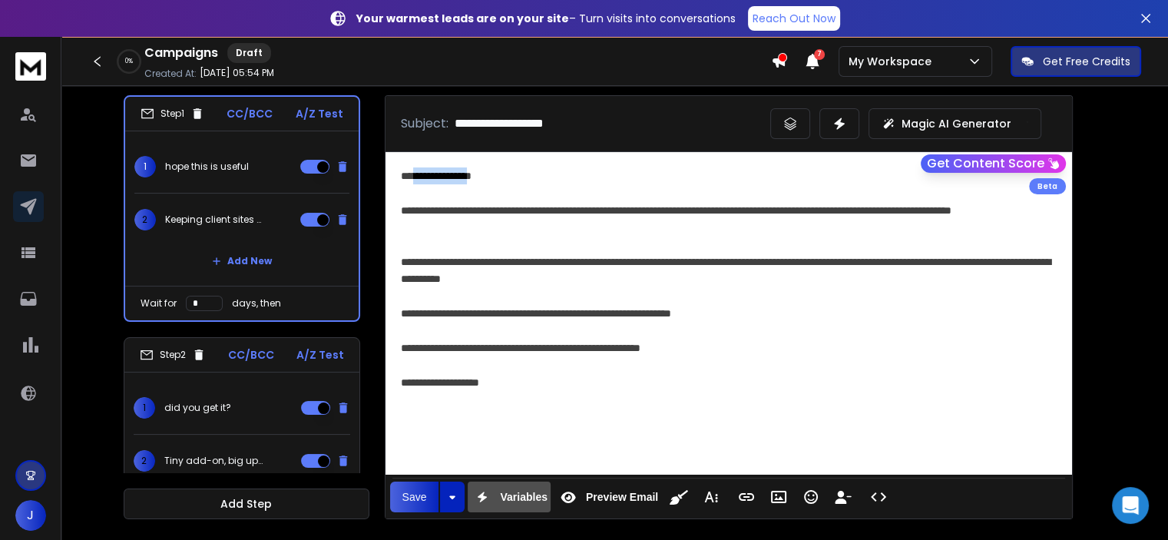
click at [478, 495] on icon "button" at bounding box center [482, 497] width 18 height 12
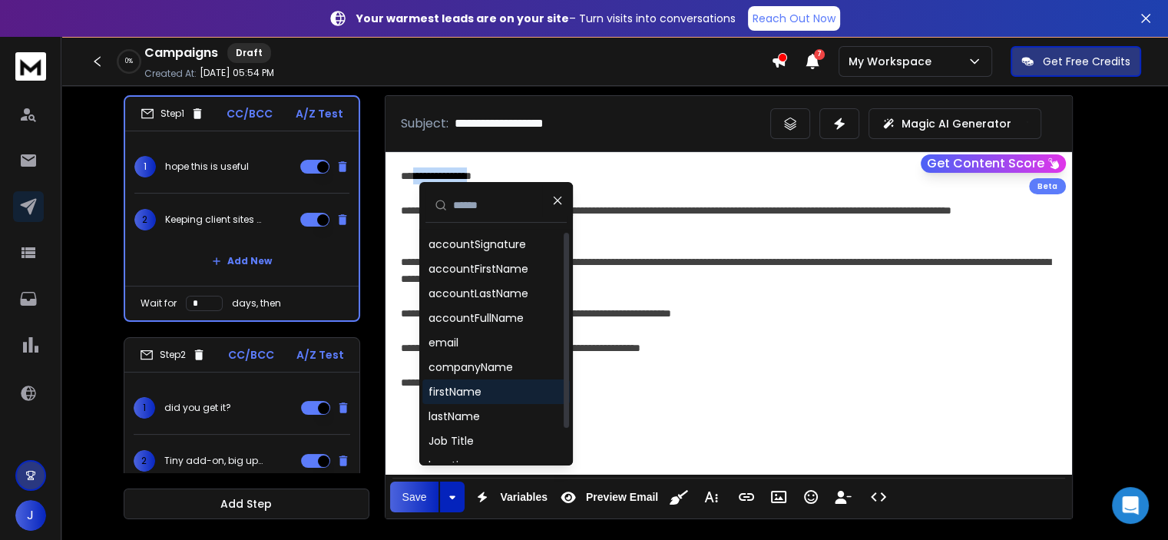
click at [458, 380] on div "firstName" at bounding box center [495, 391] width 147 height 25
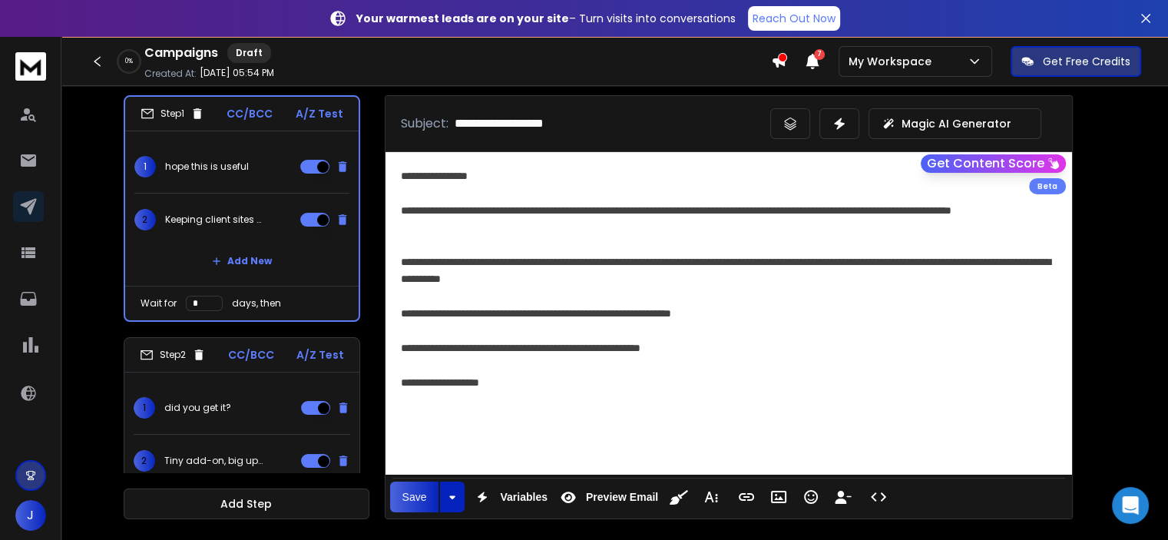
click at [419, 176] on div "**********" at bounding box center [729, 175] width 656 height 17
click at [461, 336] on div at bounding box center [729, 331] width 656 height 17
click at [224, 206] on div "2 Keeping client sites simple" at bounding box center [241, 220] width 215 height 52
type input "**********"
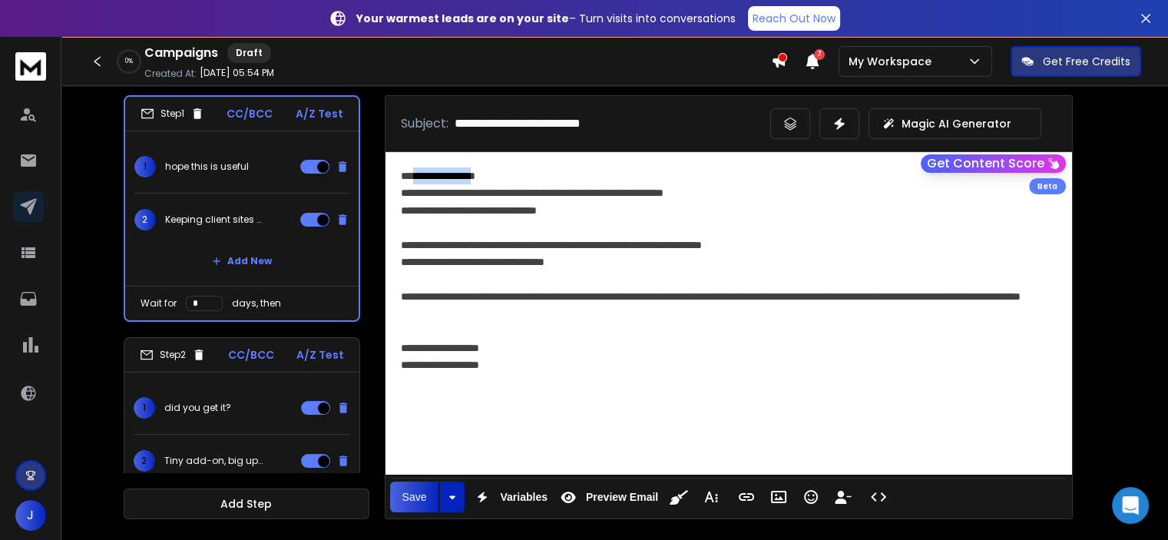
drag, startPoint x: 421, startPoint y: 176, endPoint x: 488, endPoint y: 177, distance: 67.6
click at [488, 177] on div "**********" at bounding box center [729, 175] width 656 height 17
click at [525, 488] on div "Variables" at bounding box center [509, 497] width 83 height 25
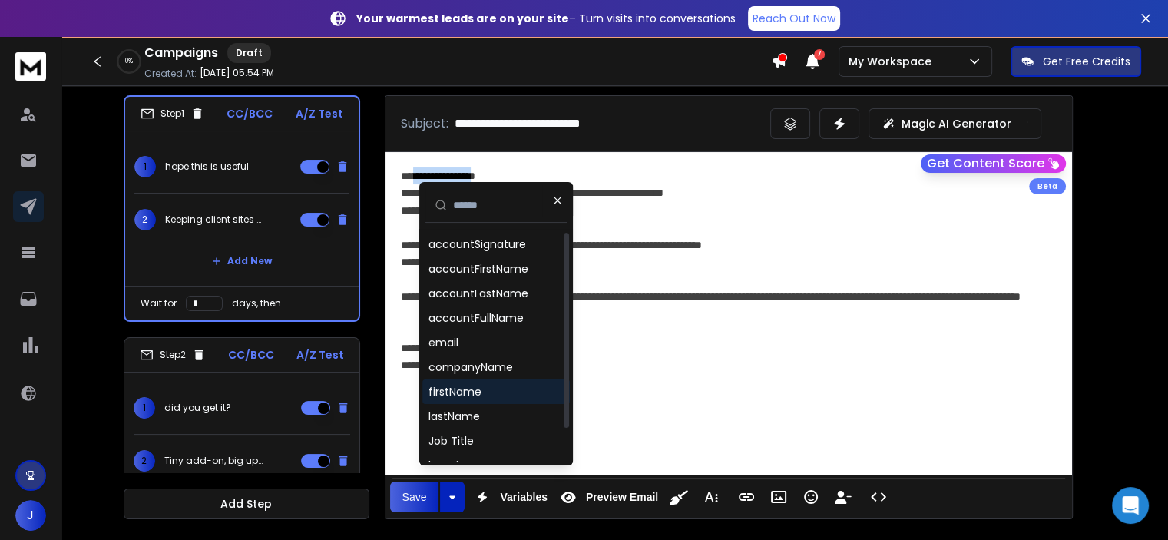
click at [448, 389] on div "firstName" at bounding box center [455, 391] width 53 height 15
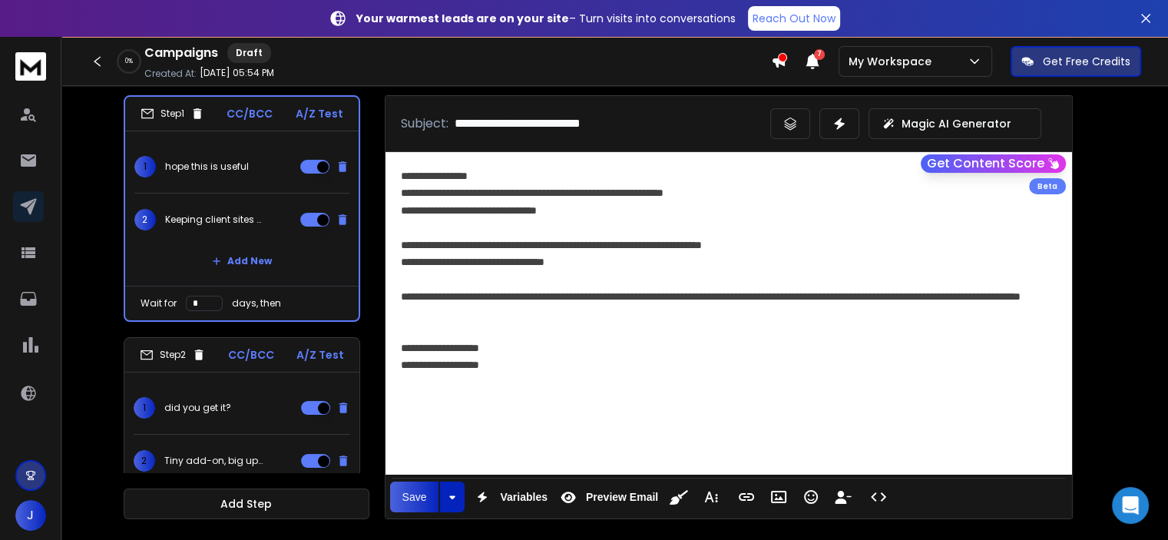
click at [419, 178] on div "**********" at bounding box center [729, 175] width 656 height 17
click at [228, 214] on p "Keeping client sites simple" at bounding box center [214, 220] width 98 height 12
click at [217, 218] on p "Keeping client sites simple" at bounding box center [214, 220] width 98 height 12
click at [210, 148] on div "1 hope this is useful" at bounding box center [241, 167] width 215 height 53
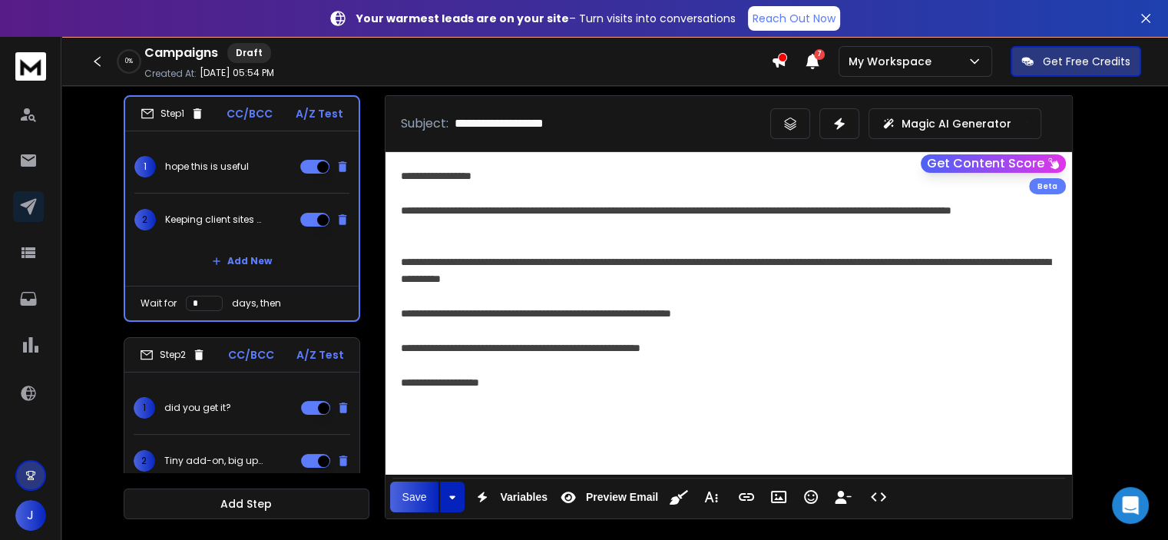
click at [191, 409] on p "did you get it?" at bounding box center [197, 408] width 67 height 12
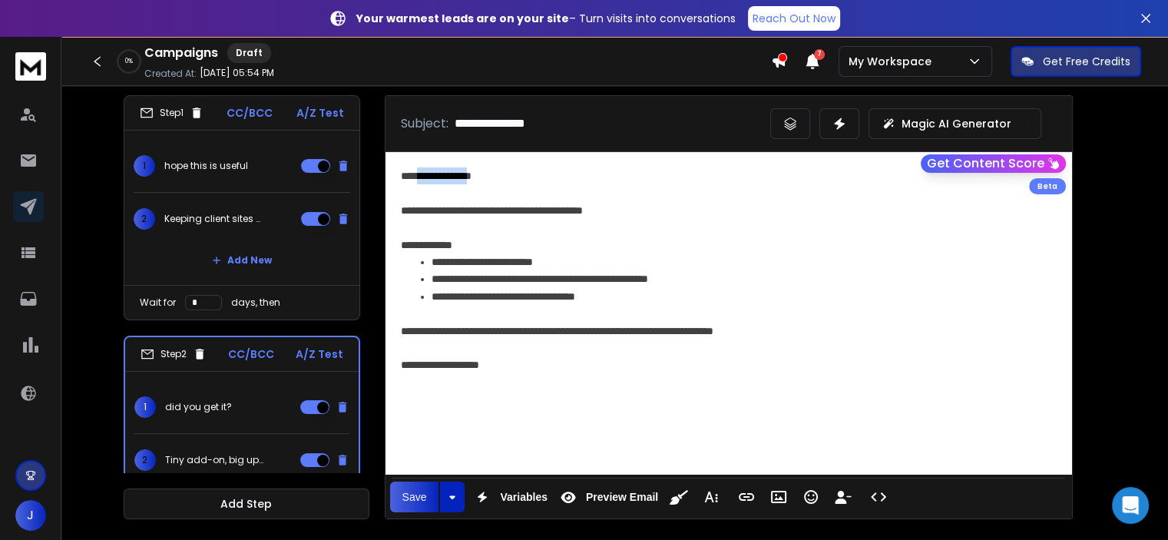
drag, startPoint x: 423, startPoint y: 173, endPoint x: 482, endPoint y: 176, distance: 59.2
click at [482, 176] on div "**********" at bounding box center [729, 184] width 656 height 35
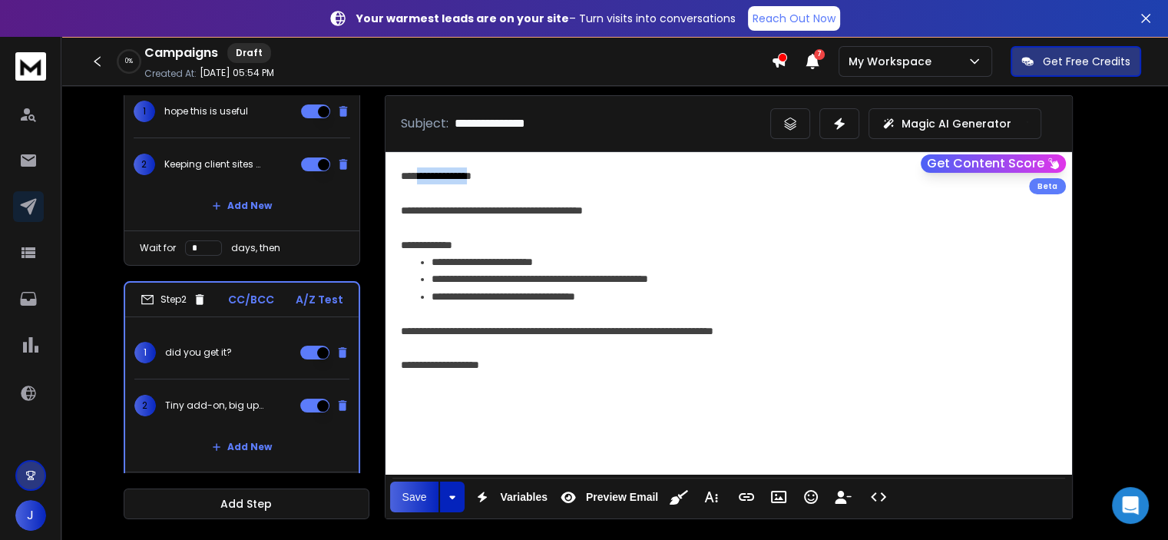
scroll to position [61, 0]
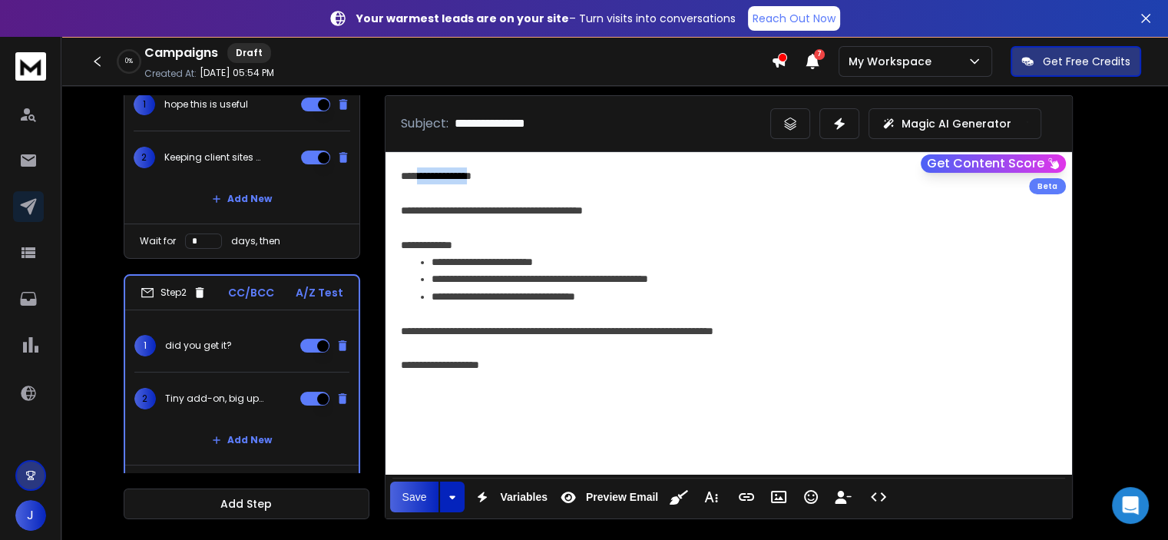
click at [217, 392] on p "Tiny add-on, big upsell" at bounding box center [214, 398] width 98 height 12
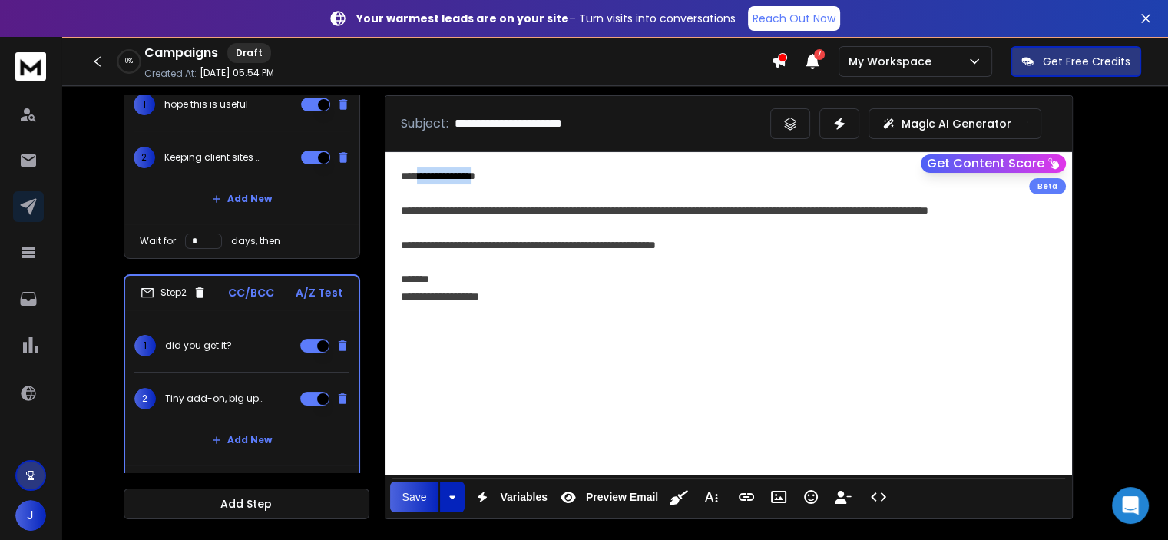
drag, startPoint x: 422, startPoint y: 179, endPoint x: 488, endPoint y: 175, distance: 66.2
click at [488, 175] on div "**********" at bounding box center [729, 175] width 656 height 17
click at [492, 502] on icon "button" at bounding box center [482, 497] width 18 height 12
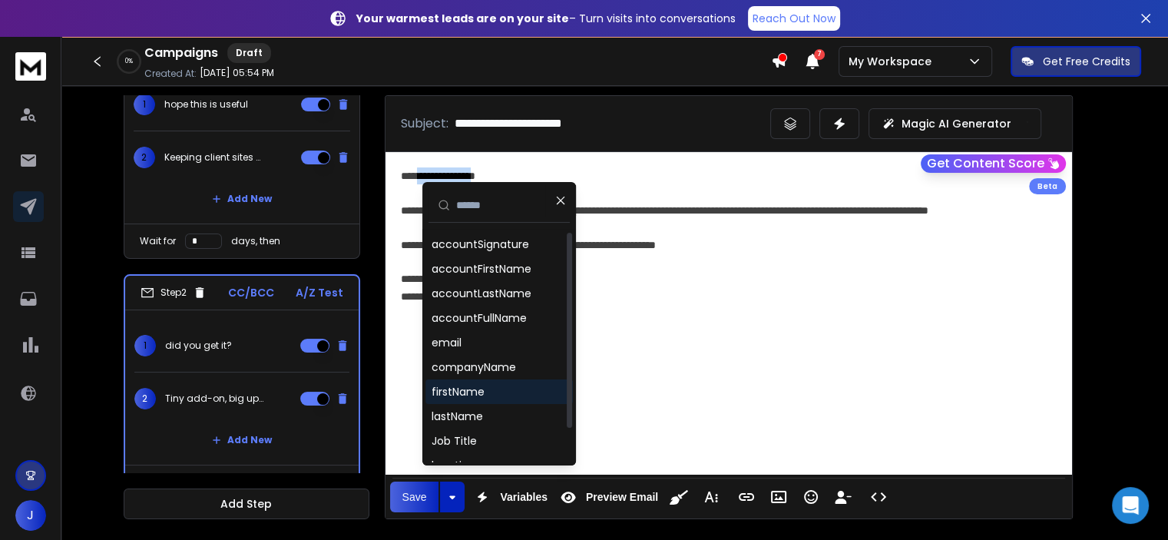
click at [452, 389] on div "firstName" at bounding box center [458, 391] width 53 height 15
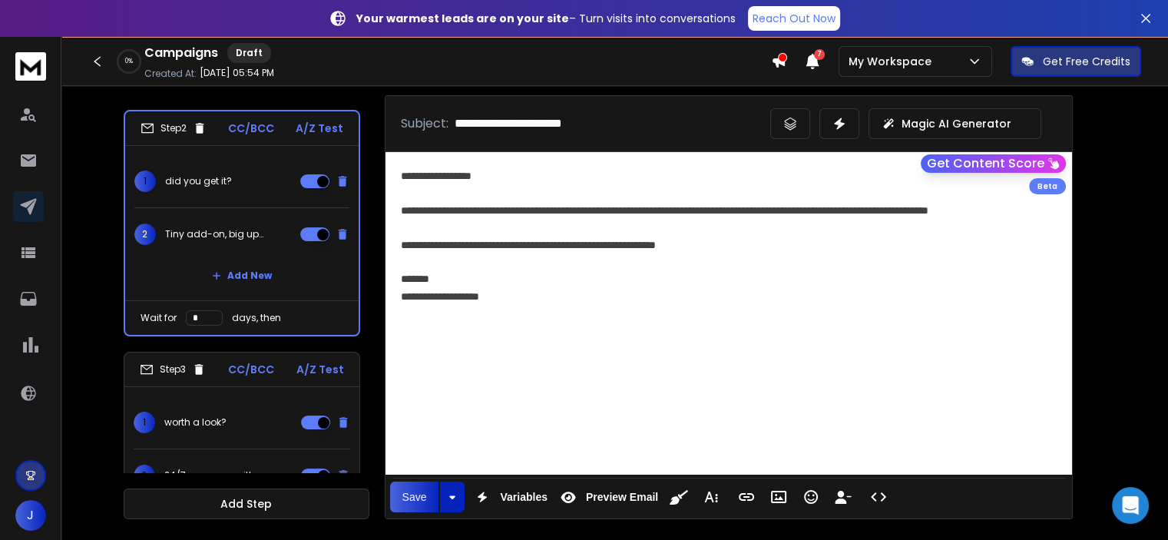
scroll to position [227, 0]
click at [222, 433] on div "1 worth a look?" at bounding box center [242, 422] width 217 height 53
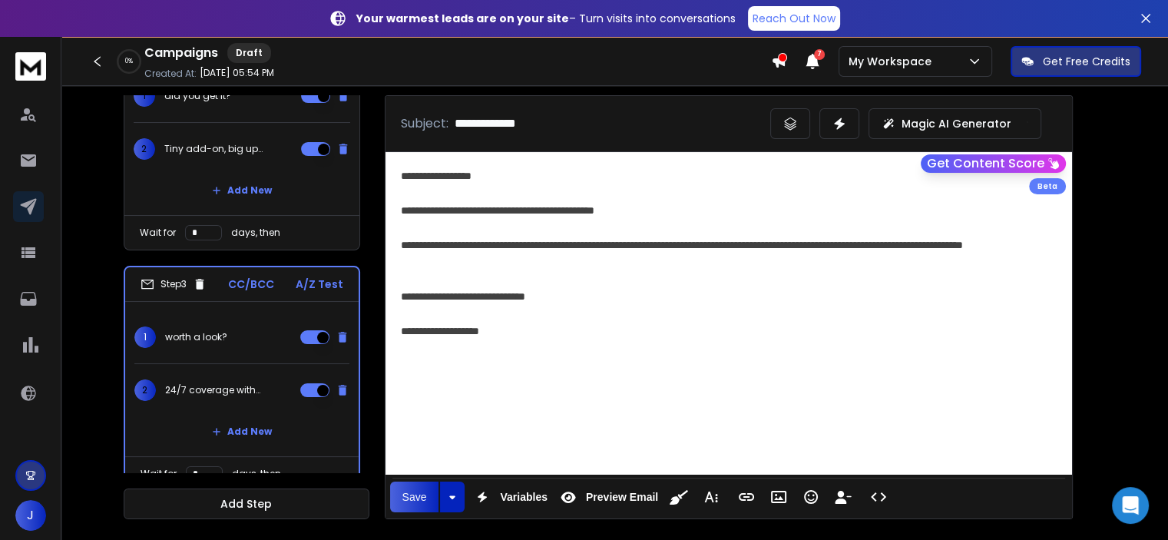
scroll to position [319, 0]
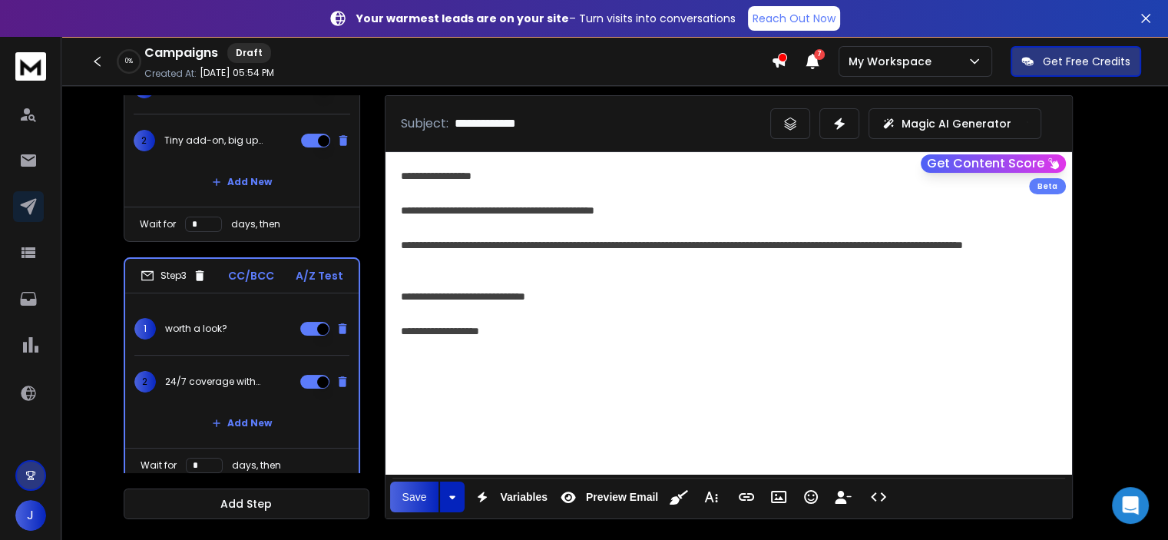
click at [211, 376] on p "24/7 coverage without touching the build" at bounding box center [214, 382] width 98 height 12
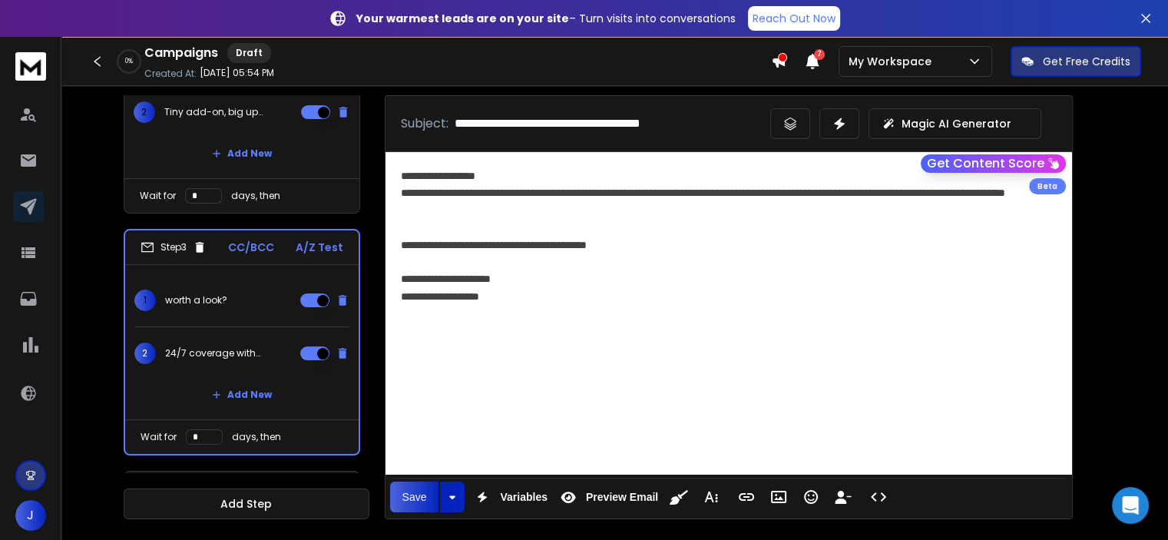
scroll to position [353, 0]
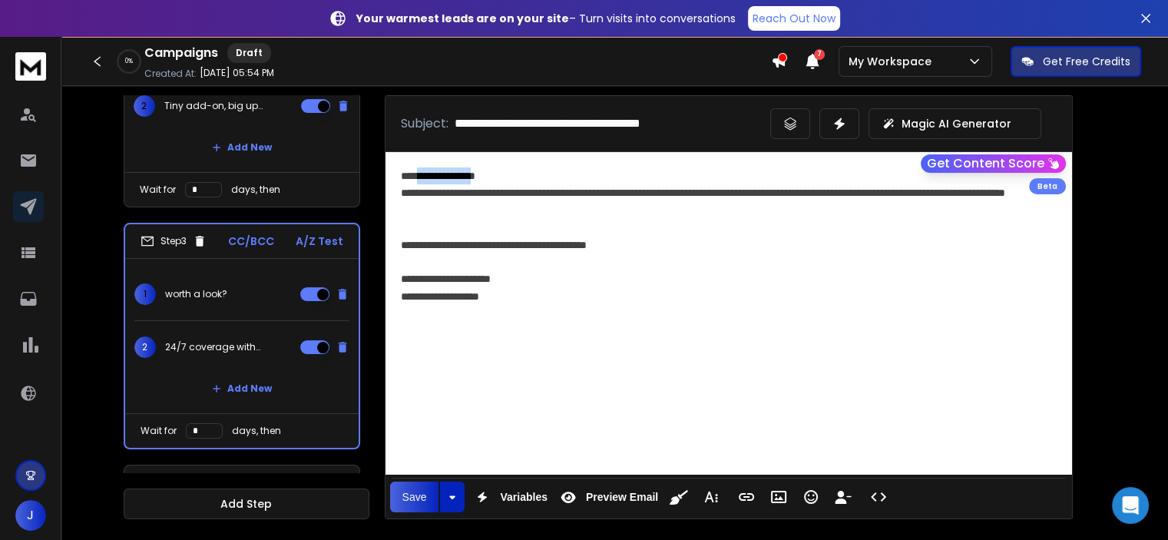
drag, startPoint x: 422, startPoint y: 177, endPoint x: 488, endPoint y: 177, distance: 66.8
click at [488, 177] on div "**********" at bounding box center [729, 175] width 656 height 17
click at [503, 503] on span "Variables" at bounding box center [524, 497] width 54 height 13
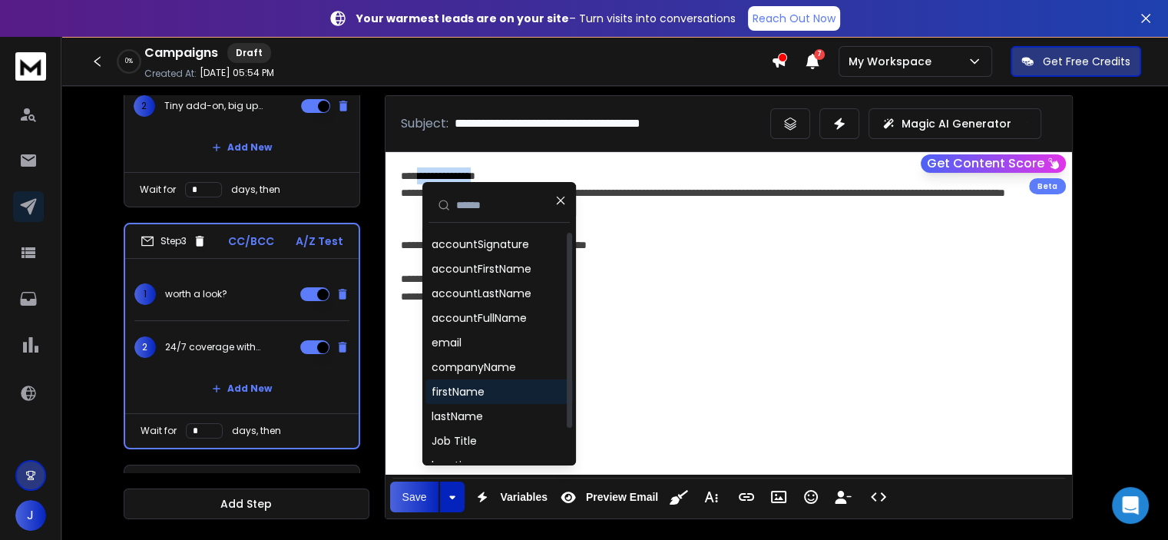
click at [452, 389] on div "firstName" at bounding box center [458, 391] width 53 height 15
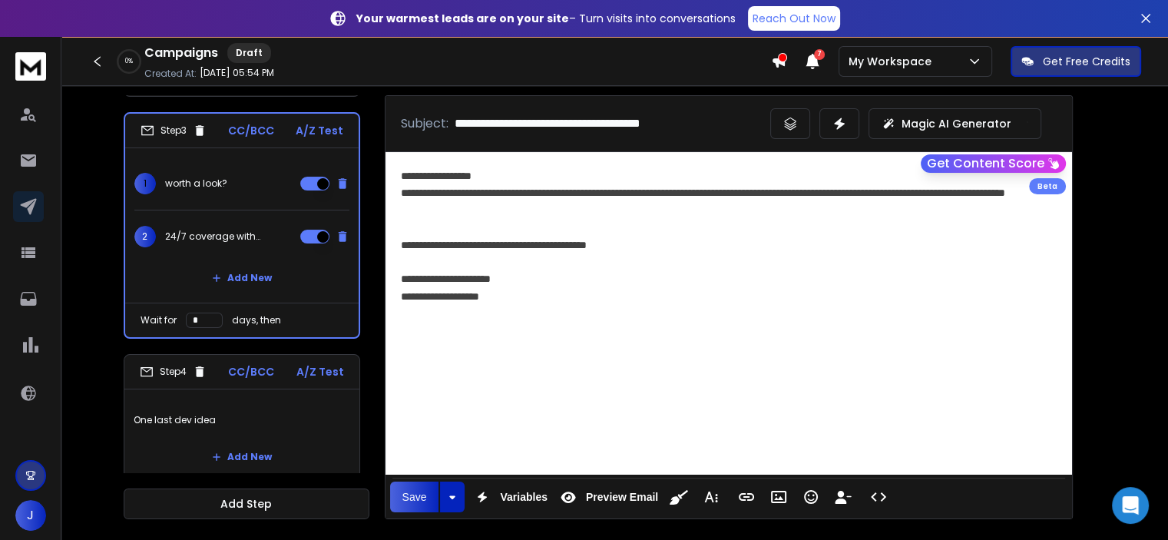
scroll to position [468, 0]
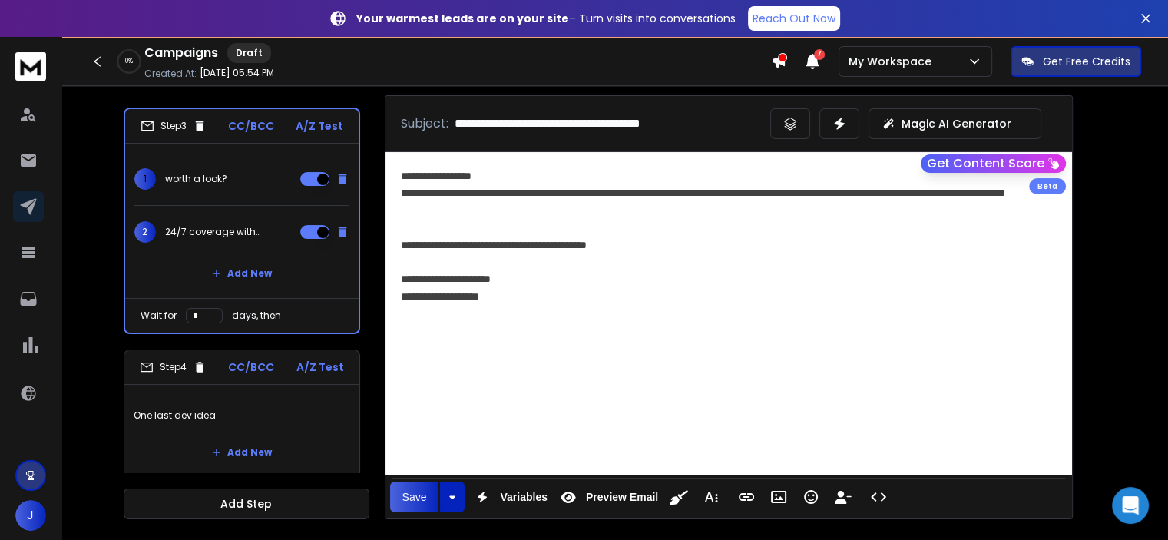
click at [236, 399] on p "One last dev idea" at bounding box center [242, 415] width 217 height 43
type input "**********"
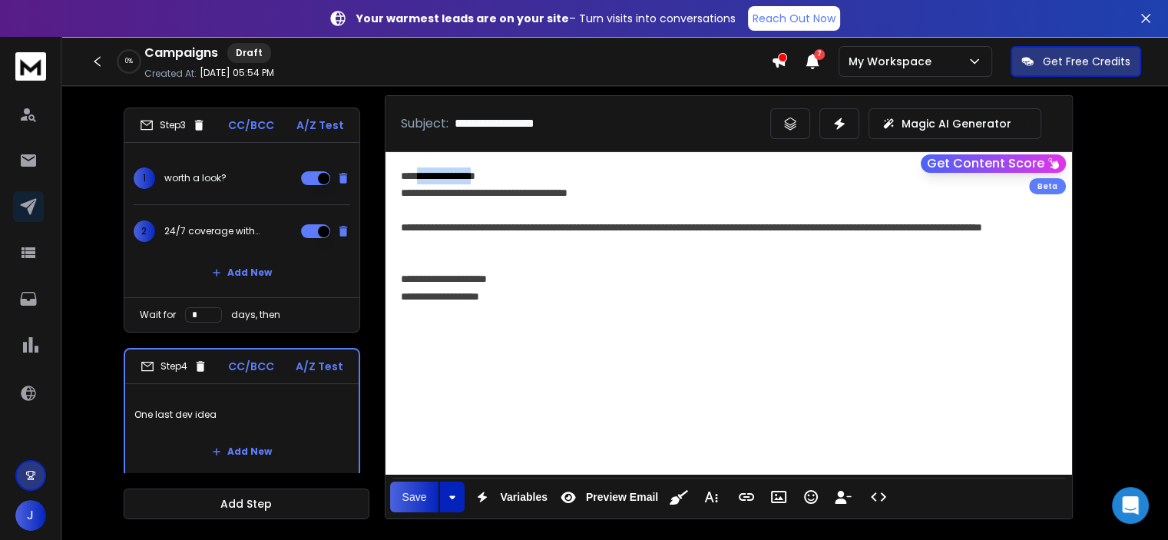
drag, startPoint x: 421, startPoint y: 172, endPoint x: 488, endPoint y: 174, distance: 67.6
click at [488, 174] on div "**********" at bounding box center [729, 175] width 656 height 17
click at [515, 491] on span "Variables" at bounding box center [524, 497] width 54 height 13
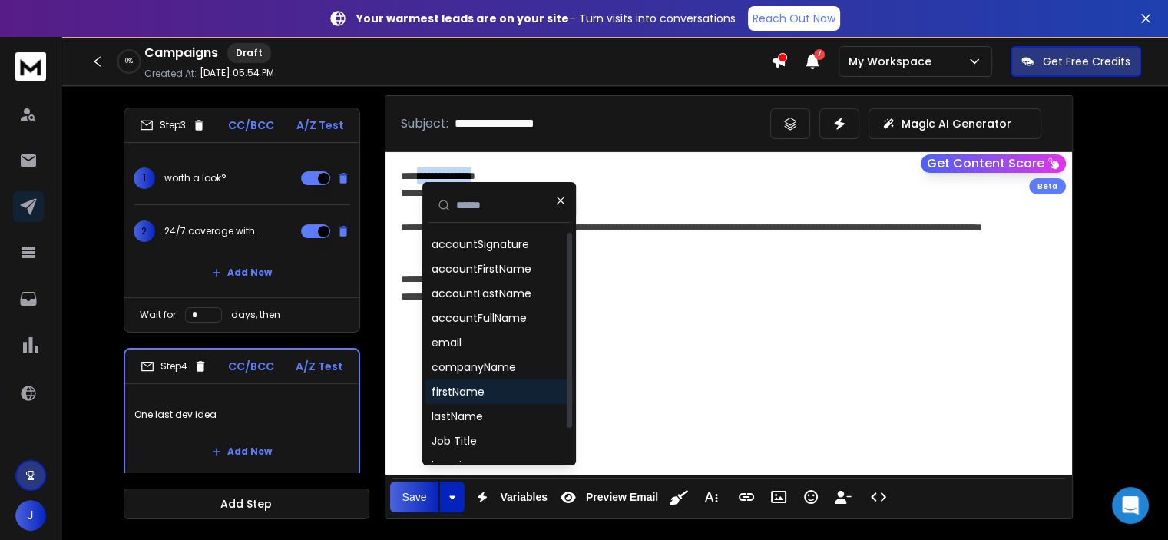
click at [476, 396] on div "firstName" at bounding box center [458, 391] width 53 height 15
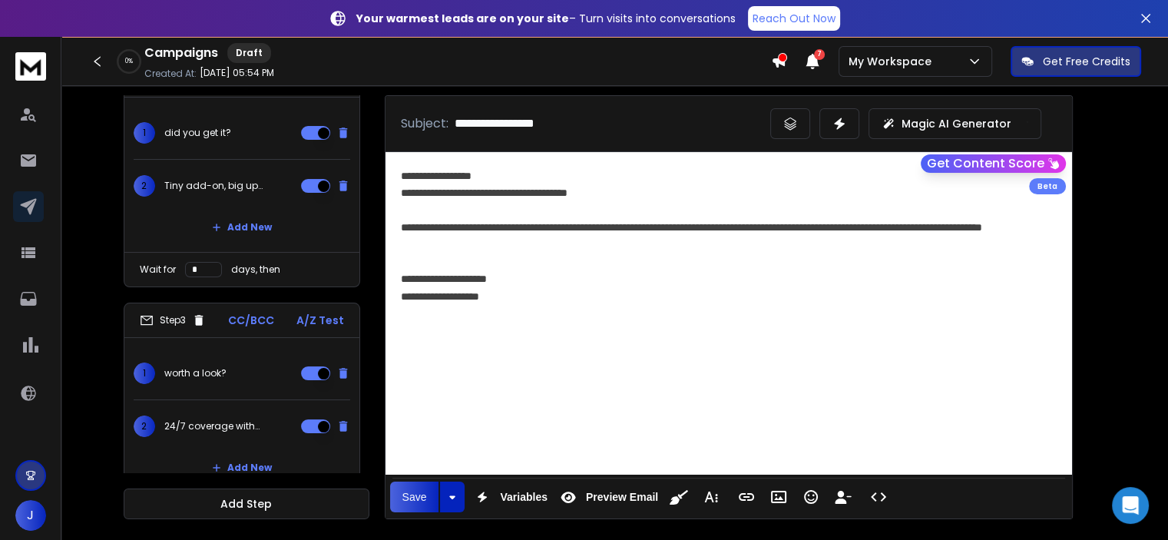
scroll to position [271, 0]
click at [95, 61] on icon at bounding box center [97, 61] width 6 height 10
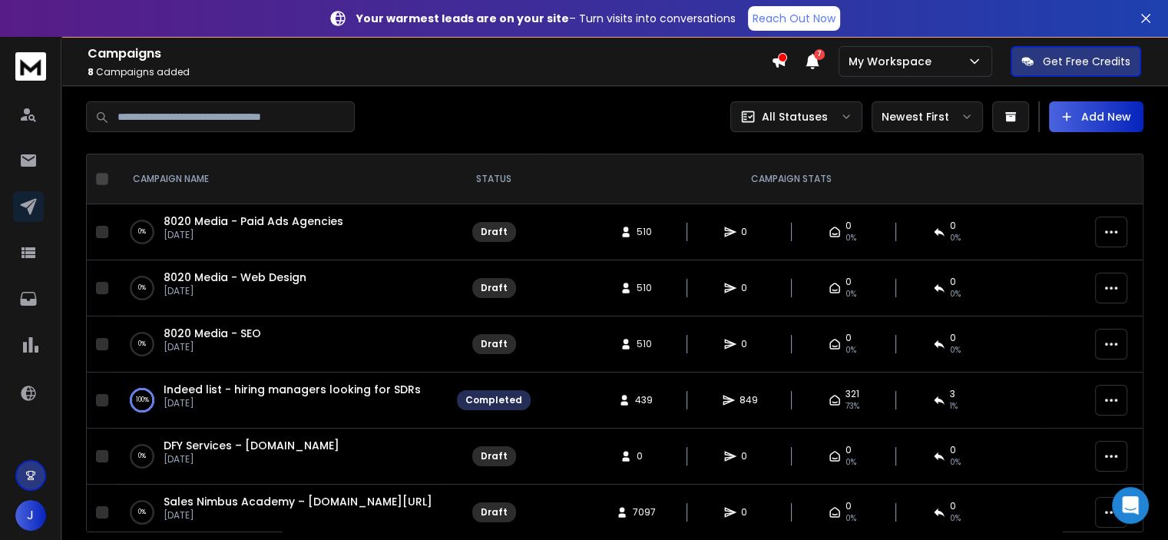
click at [220, 233] on p "[DATE]" at bounding box center [254, 235] width 180 height 12
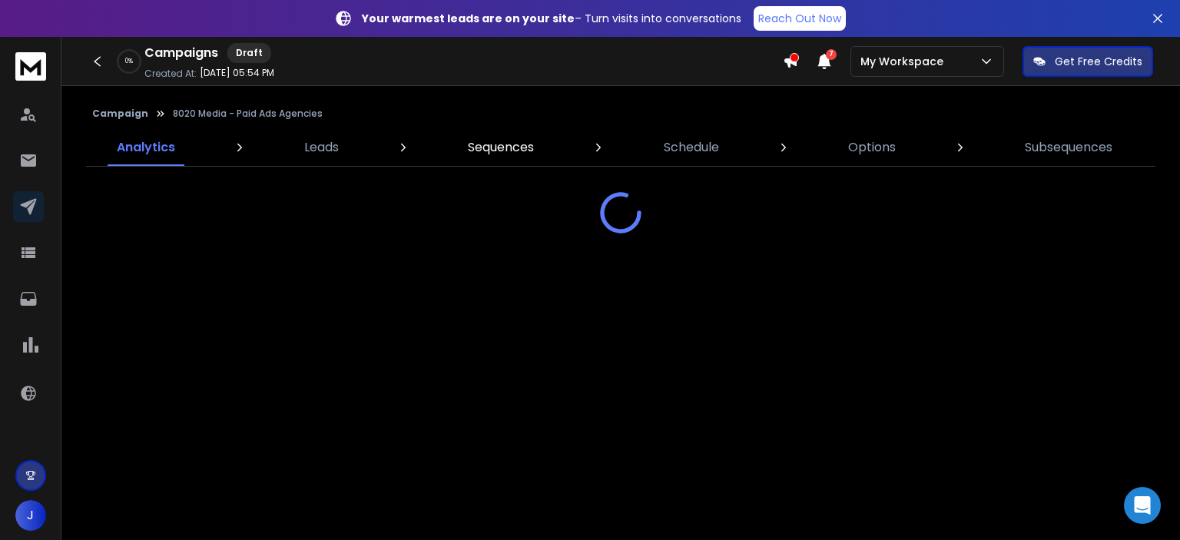
click at [458, 146] on link "Sequences" at bounding box center [500, 147] width 84 height 37
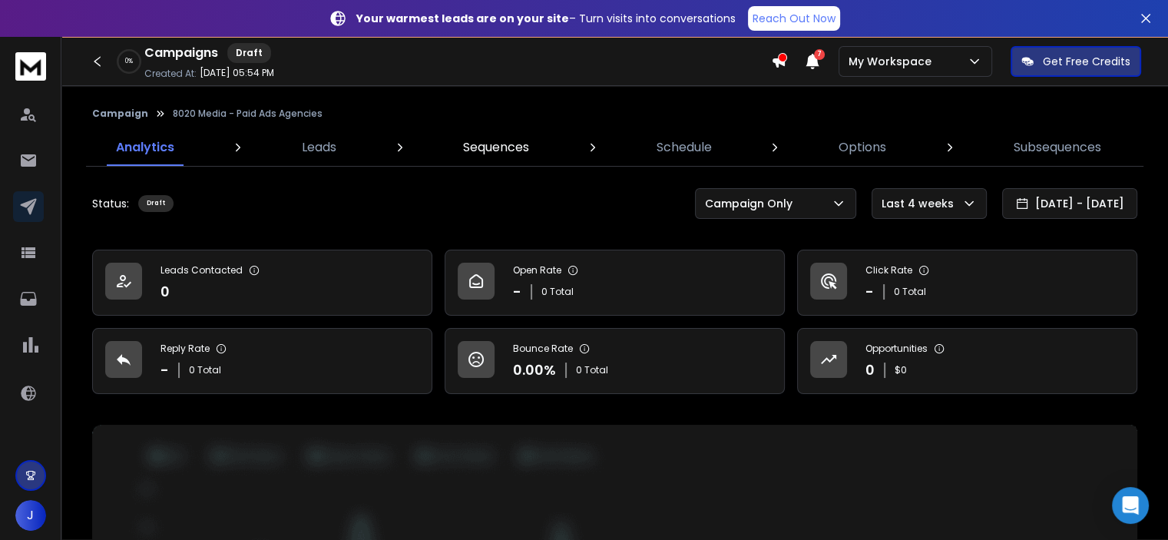
click at [457, 146] on link "Sequences" at bounding box center [496, 147] width 84 height 37
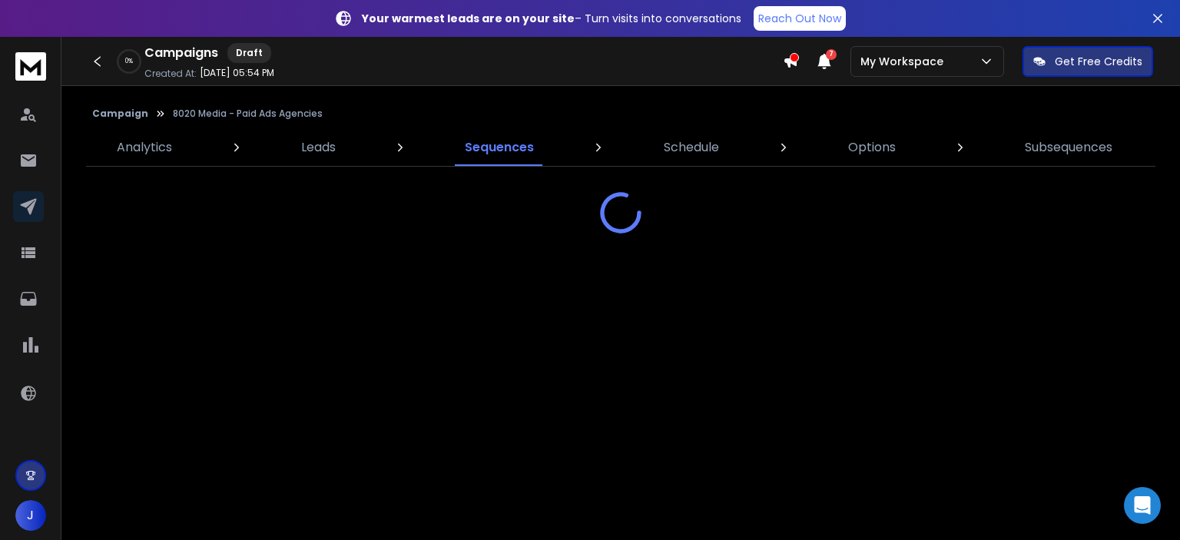
click at [457, 146] on link "Sequences" at bounding box center [499, 147] width 88 height 37
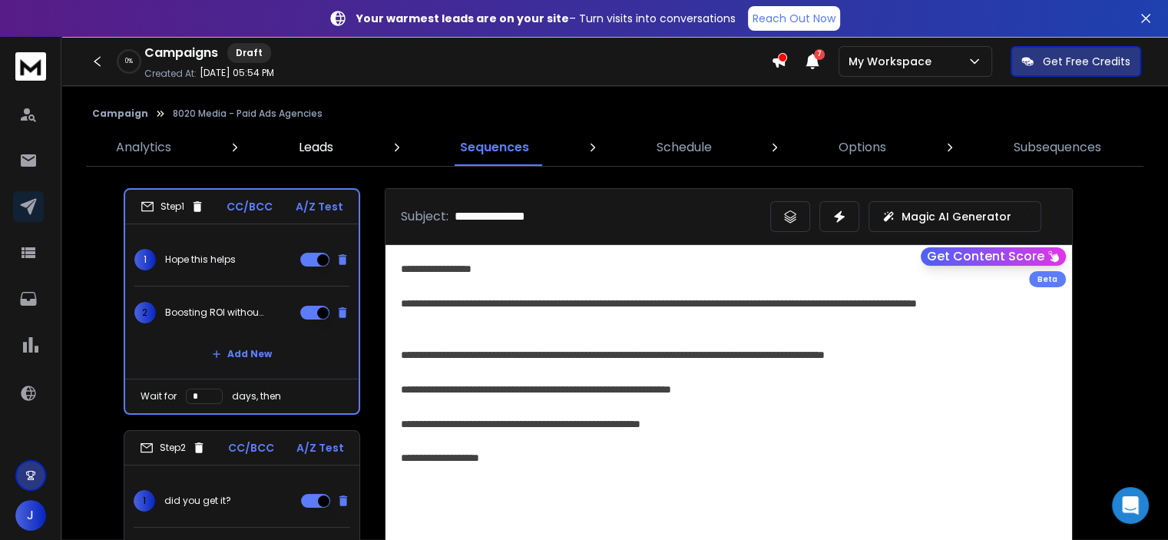
click at [306, 160] on link "Leads" at bounding box center [316, 147] width 53 height 37
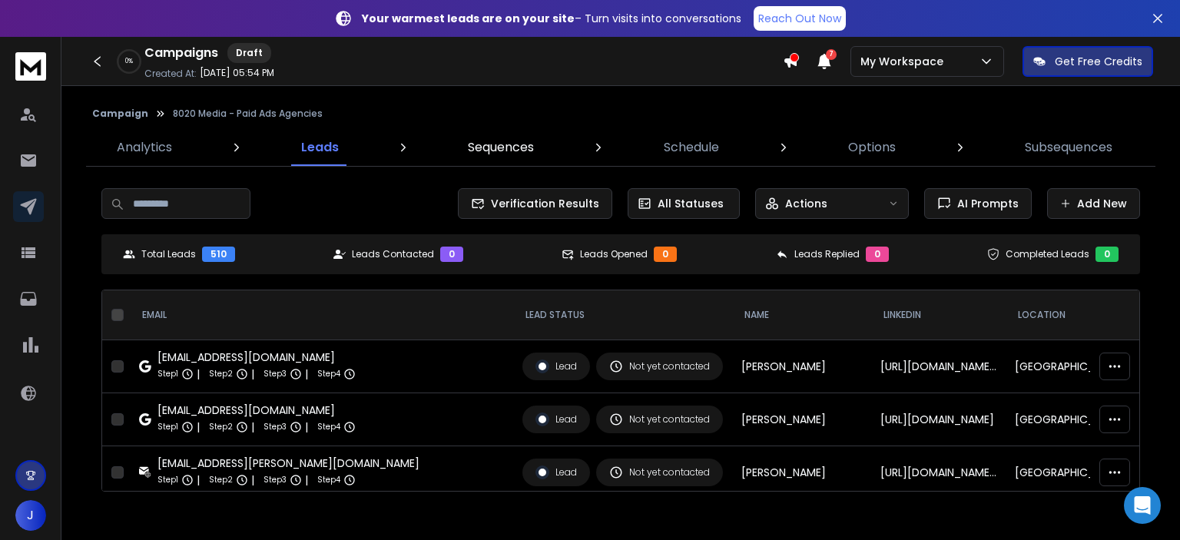
click at [478, 144] on p "Sequences" at bounding box center [501, 147] width 66 height 18
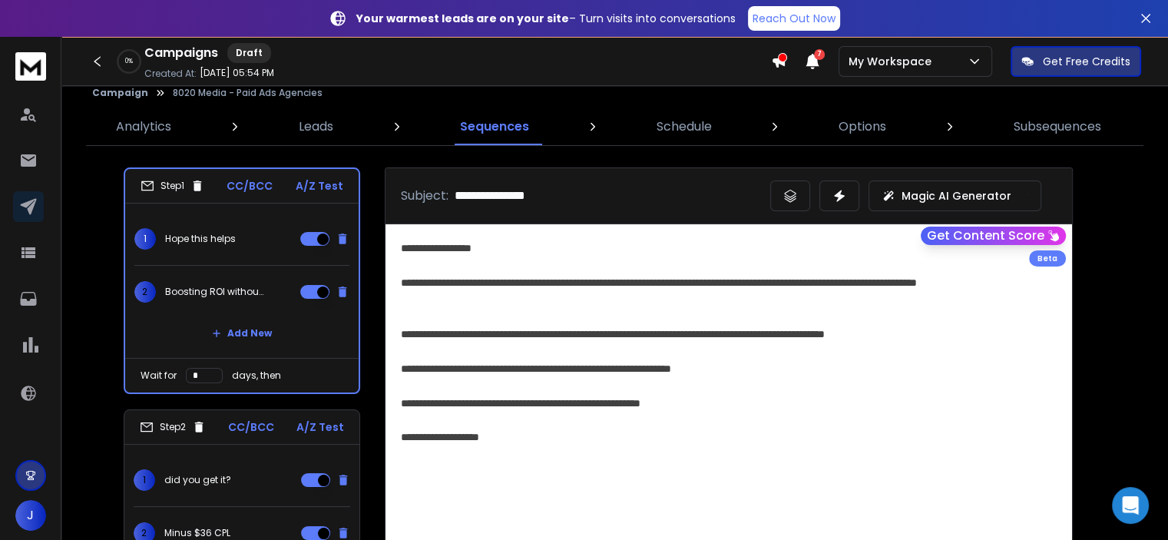
scroll to position [93, 0]
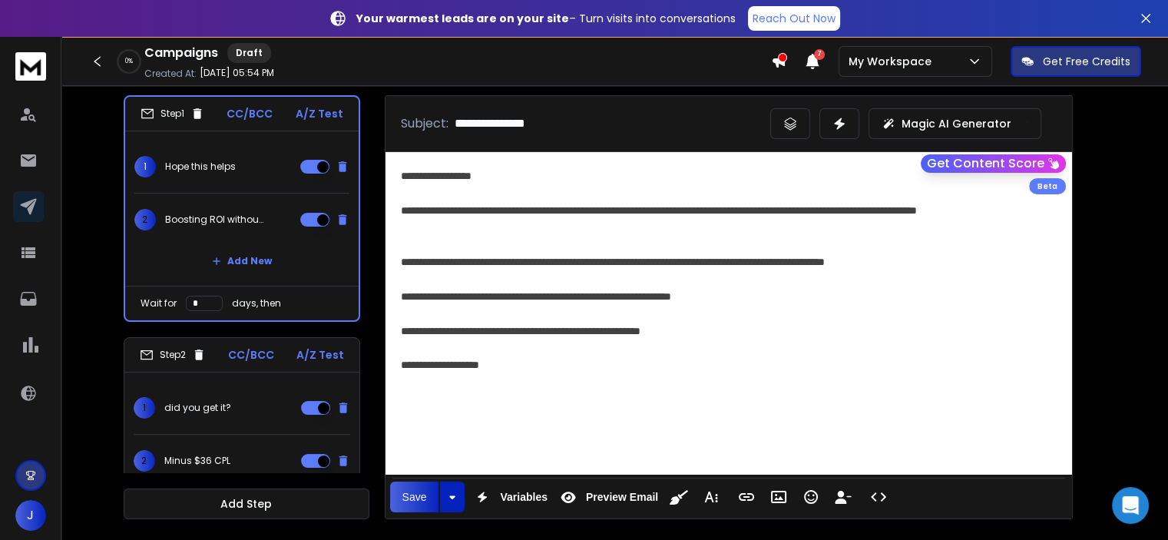
click at [270, 216] on div "2 Boosting ROI without touching spend" at bounding box center [241, 220] width 215 height 52
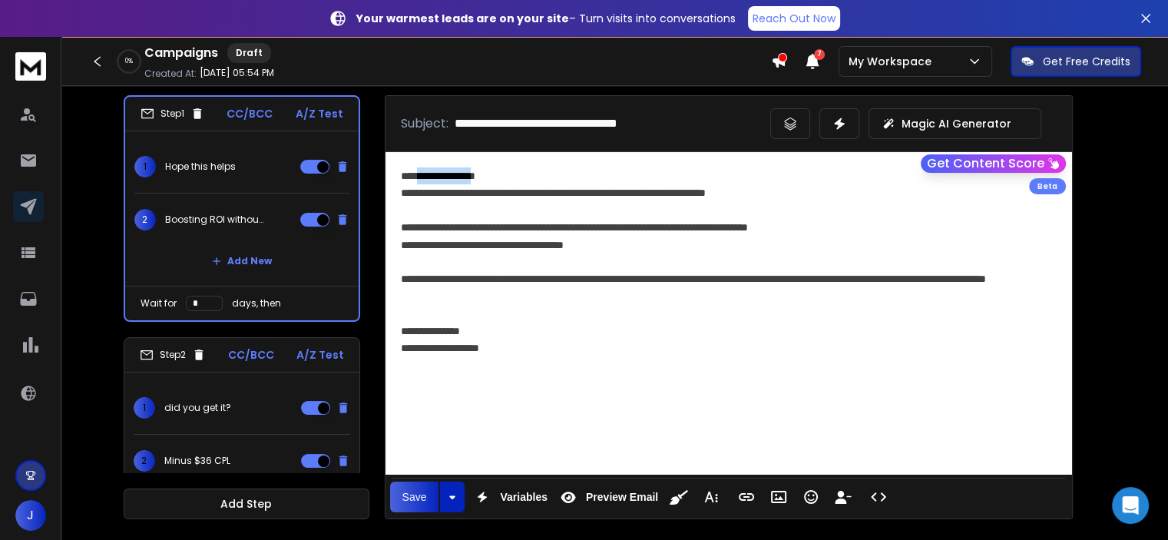
drag, startPoint x: 422, startPoint y: 173, endPoint x: 488, endPoint y: 175, distance: 66.1
click at [488, 175] on div "**********" at bounding box center [729, 175] width 656 height 17
click at [531, 504] on div "Variables" at bounding box center [509, 497] width 83 height 25
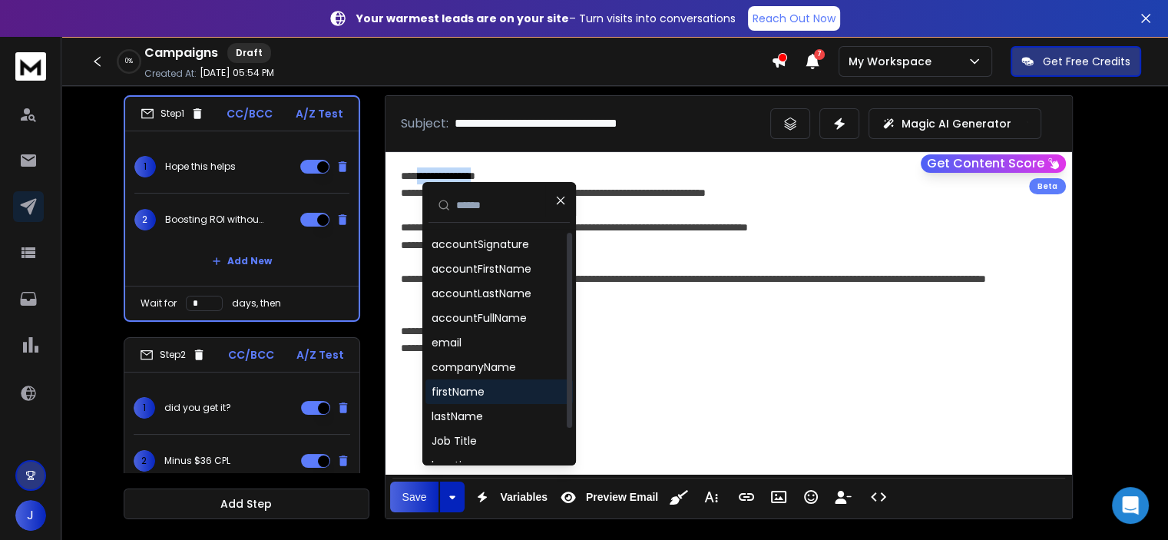
click at [452, 392] on div "firstName" at bounding box center [458, 391] width 53 height 15
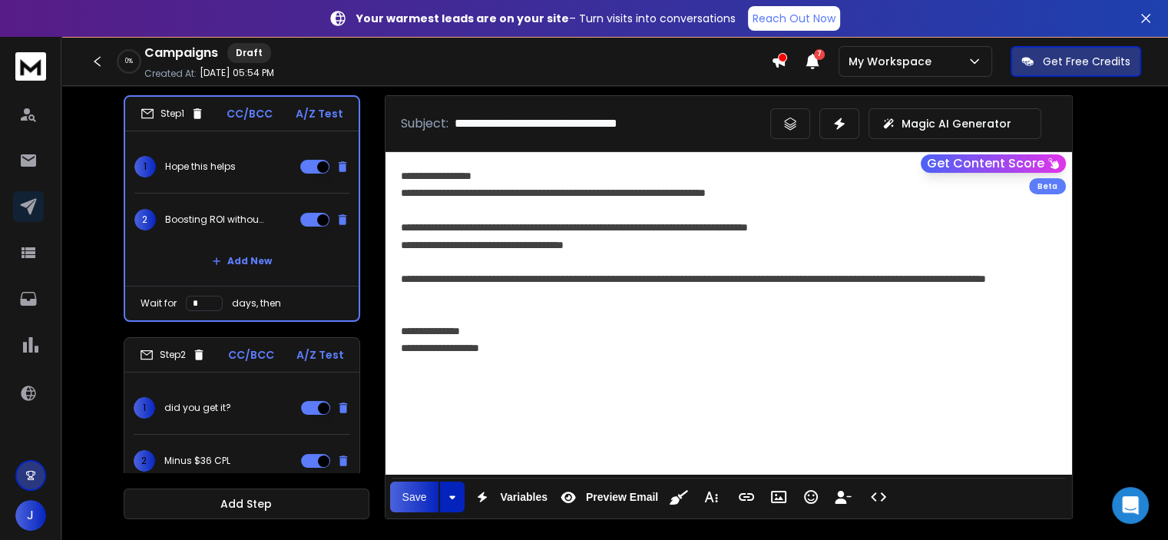
click at [242, 405] on div "1 did you get it?" at bounding box center [242, 408] width 217 height 53
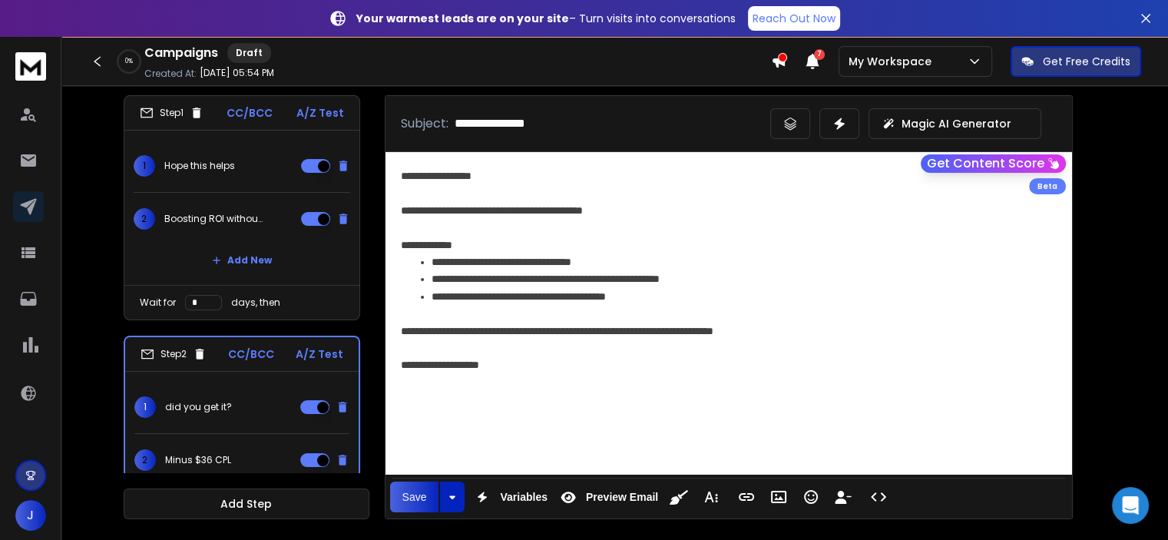
click at [240, 460] on div "2 Minus $36 CPL" at bounding box center [241, 460] width 215 height 52
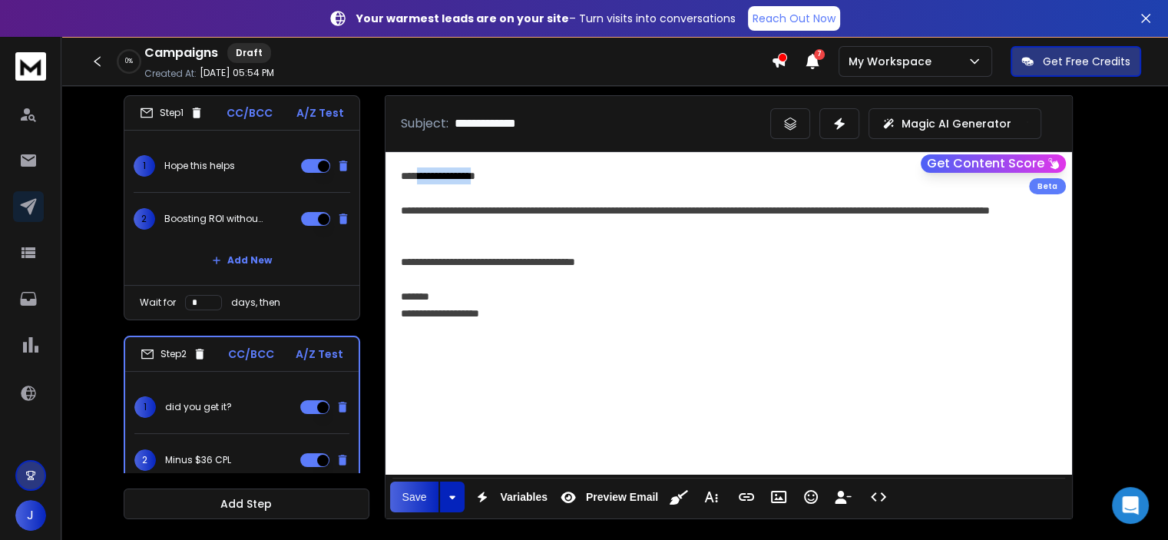
drag, startPoint x: 421, startPoint y: 174, endPoint x: 488, endPoint y: 174, distance: 67.6
click at [488, 174] on div "**********" at bounding box center [729, 175] width 656 height 17
click at [506, 495] on span "Variables" at bounding box center [524, 497] width 54 height 13
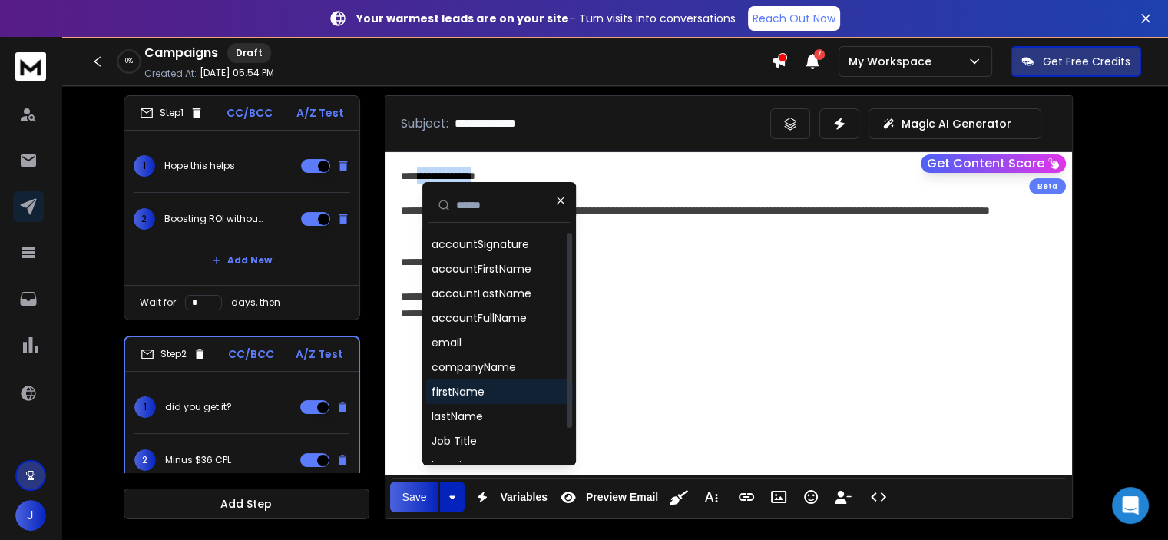
click at [458, 399] on div "firstName" at bounding box center [498, 391] width 147 height 25
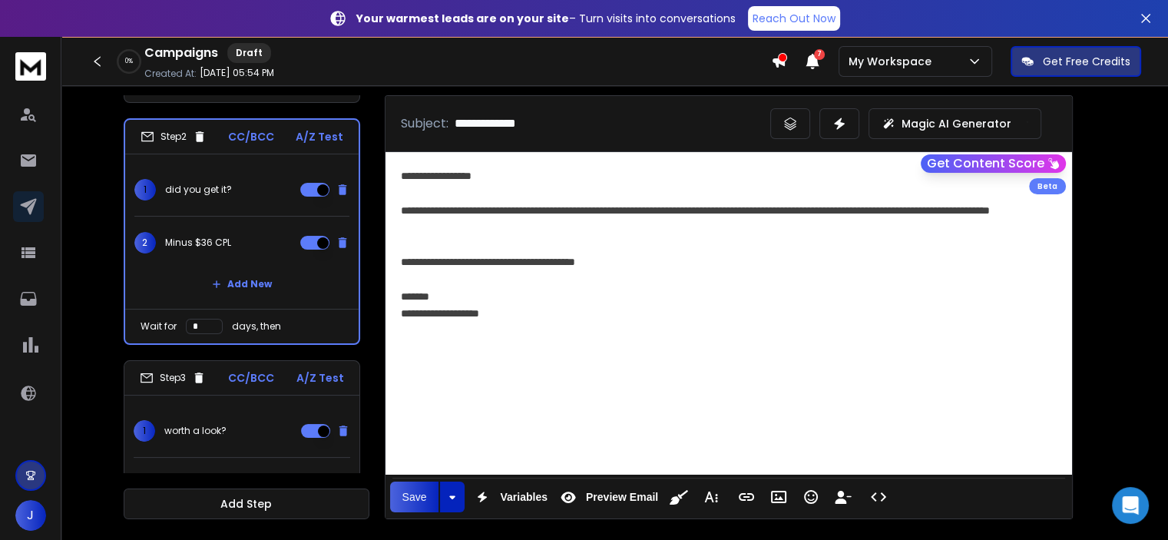
scroll to position [224, 0]
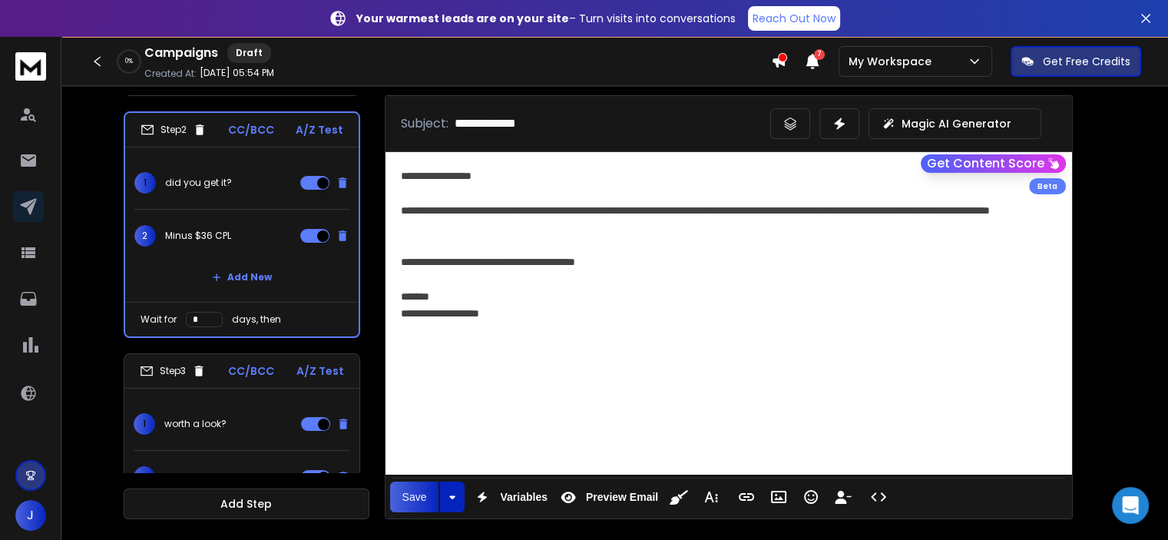
click at [230, 419] on div "1 worth a look?" at bounding box center [242, 424] width 217 height 53
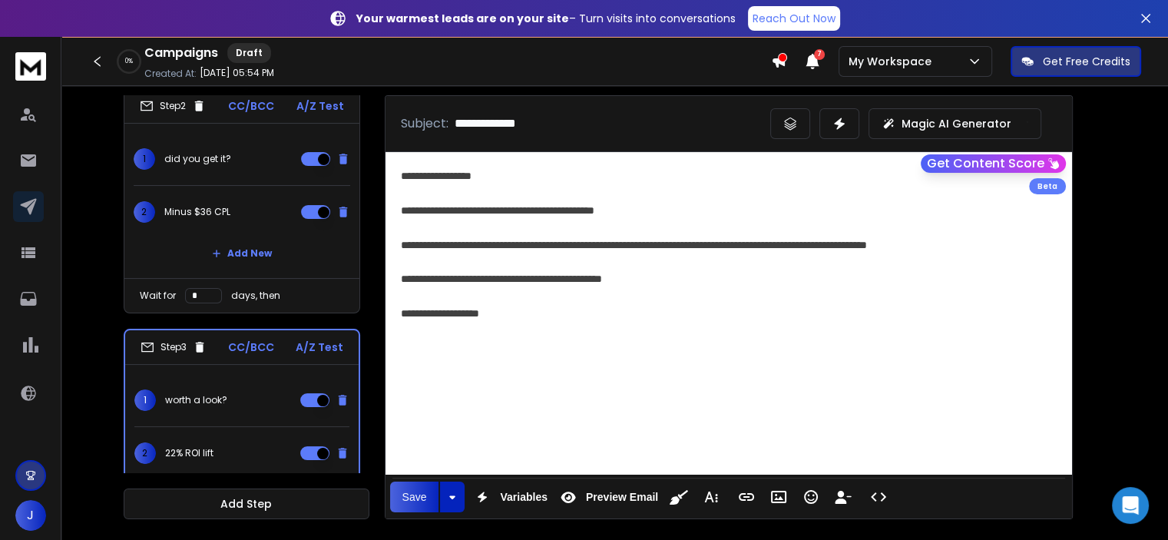
scroll to position [255, 0]
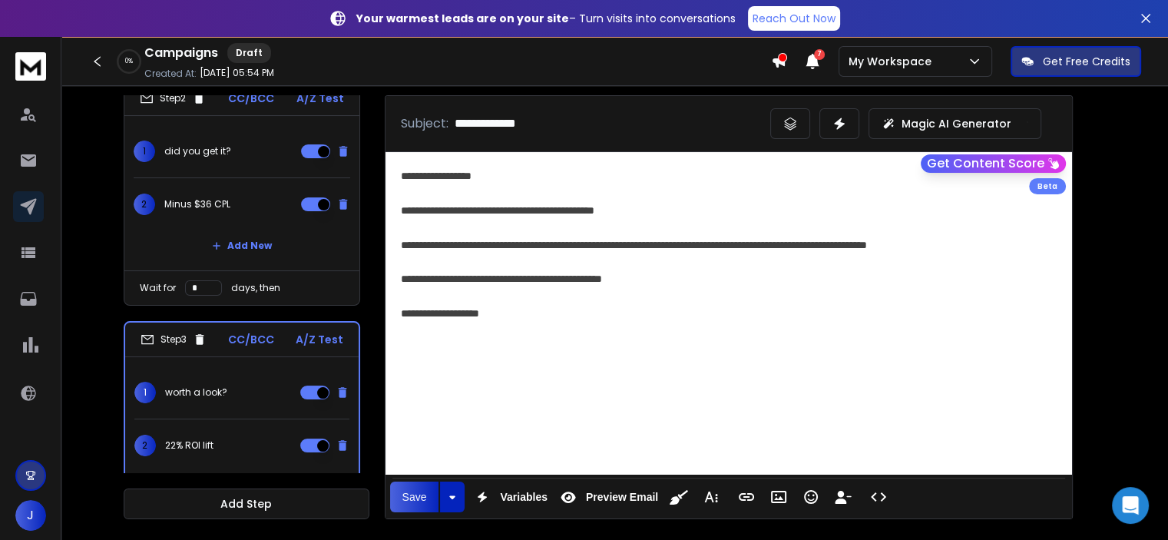
click at [214, 447] on div "2 22% ROI lift" at bounding box center [241, 445] width 215 height 52
type input "**********"
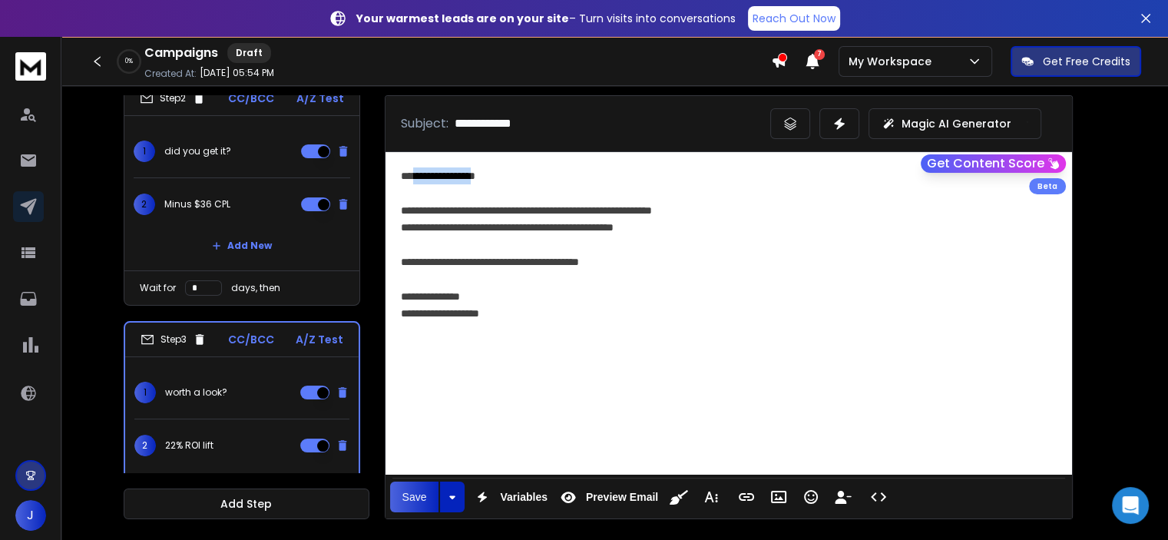
drag, startPoint x: 421, startPoint y: 179, endPoint x: 488, endPoint y: 174, distance: 67.7
click at [488, 174] on div "**********" at bounding box center [729, 175] width 656 height 17
click at [498, 501] on span "Variables" at bounding box center [524, 497] width 54 height 13
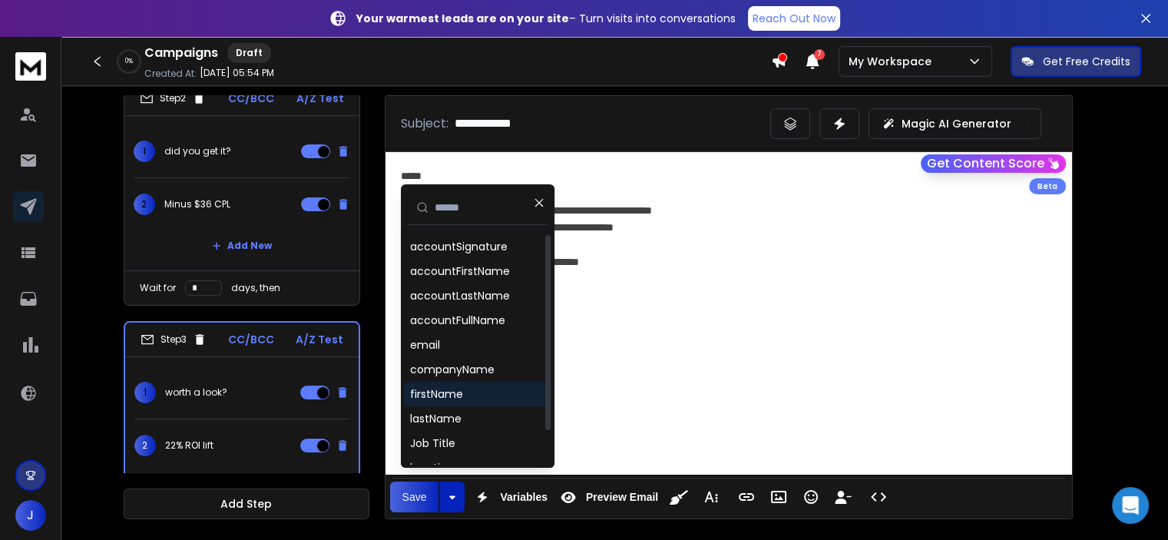
click at [440, 388] on div "firstName" at bounding box center [436, 393] width 53 height 15
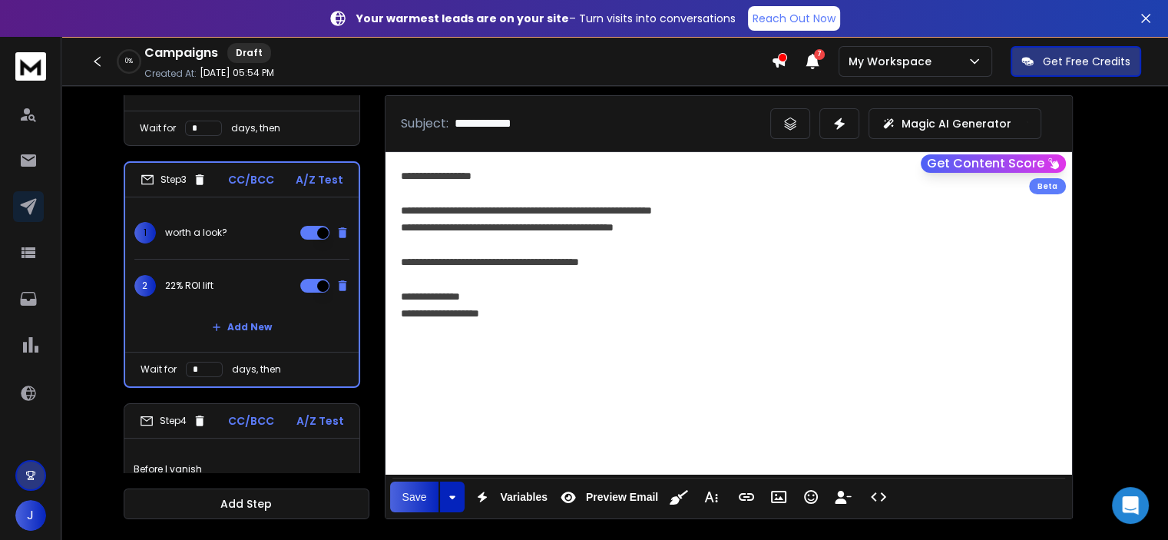
scroll to position [415, 0]
click at [194, 442] on div "Before I vanish Add New" at bounding box center [241, 484] width 235 height 92
type input "**********"
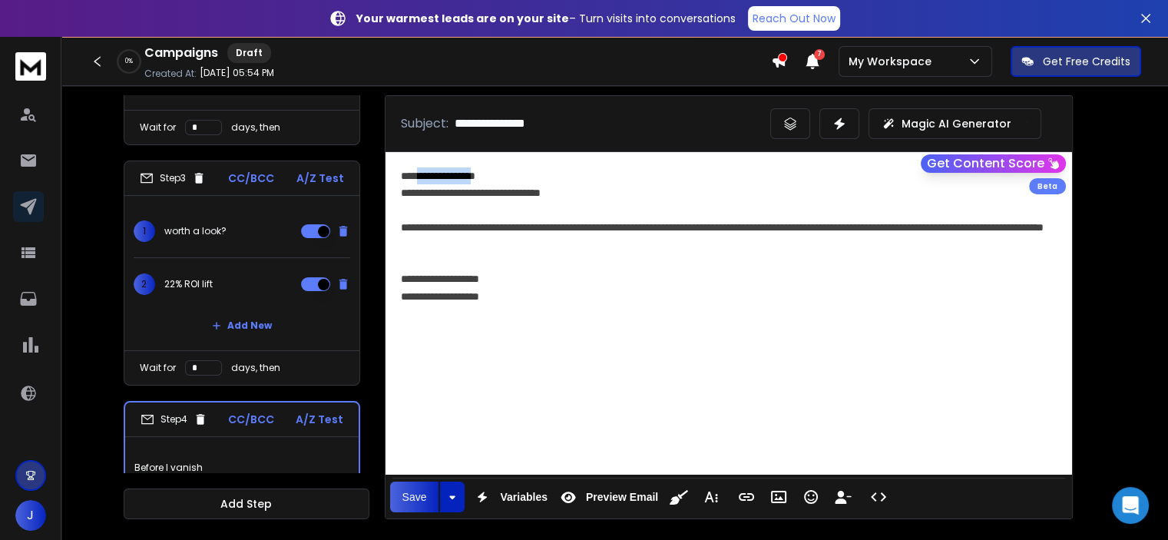
drag, startPoint x: 423, startPoint y: 172, endPoint x: 490, endPoint y: 179, distance: 67.2
click at [490, 179] on div "**********" at bounding box center [729, 175] width 656 height 17
click at [485, 483] on button "Variables Insert Variable" at bounding box center [509, 497] width 83 height 31
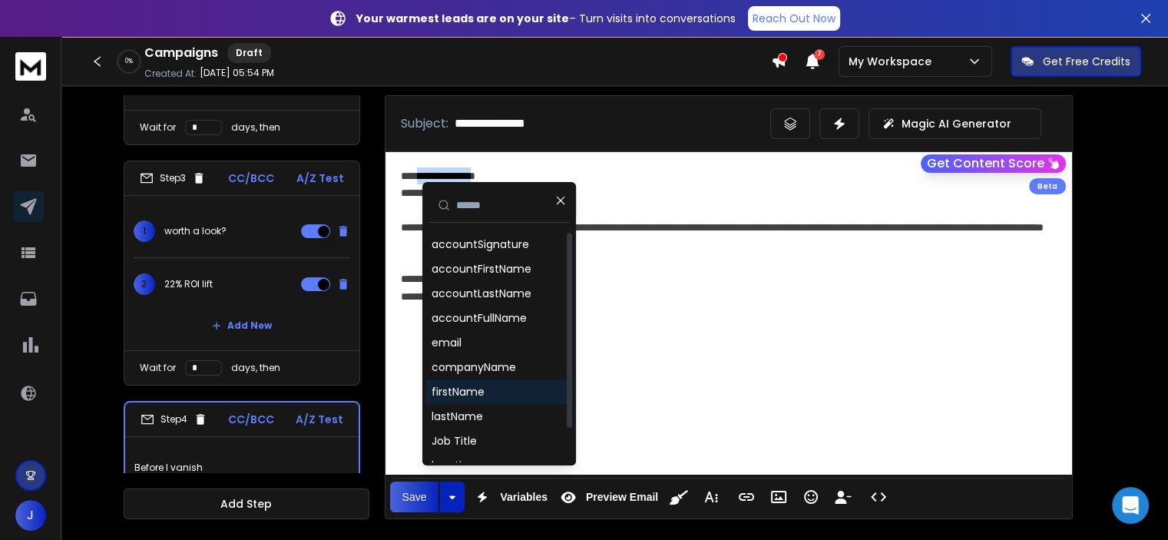
click at [455, 390] on div "firstName" at bounding box center [458, 391] width 53 height 15
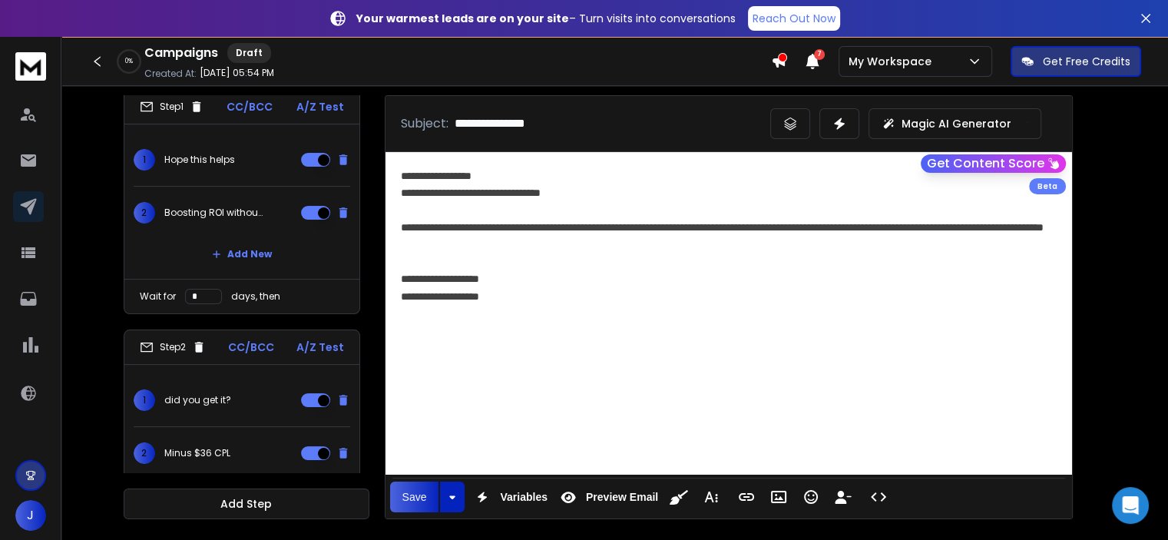
scroll to position [0, 0]
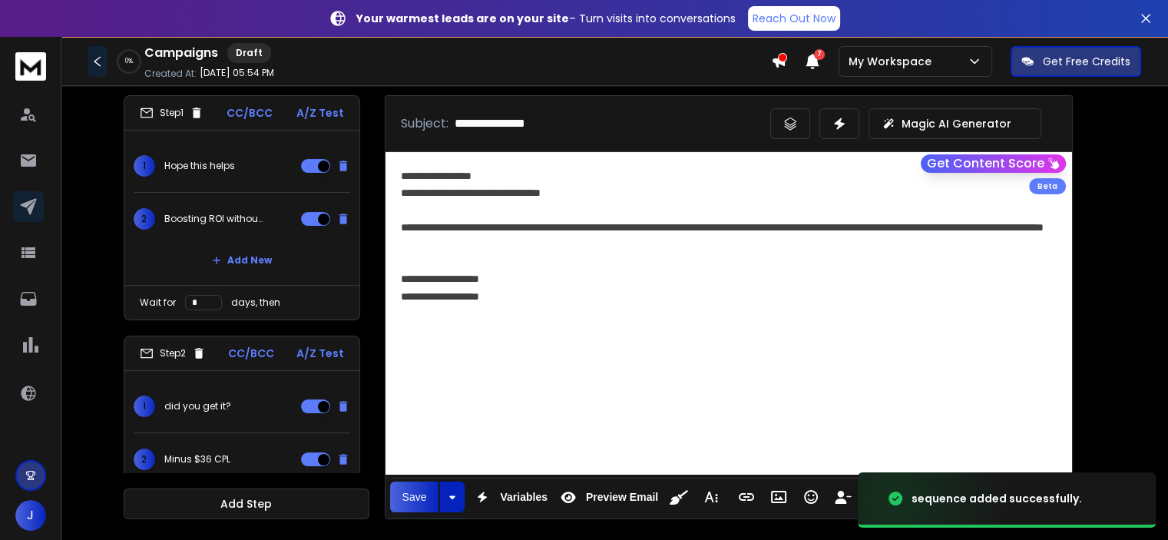
click at [97, 55] on icon at bounding box center [98, 62] width 14 height 14
